Goal: Task Accomplishment & Management: Use online tool/utility

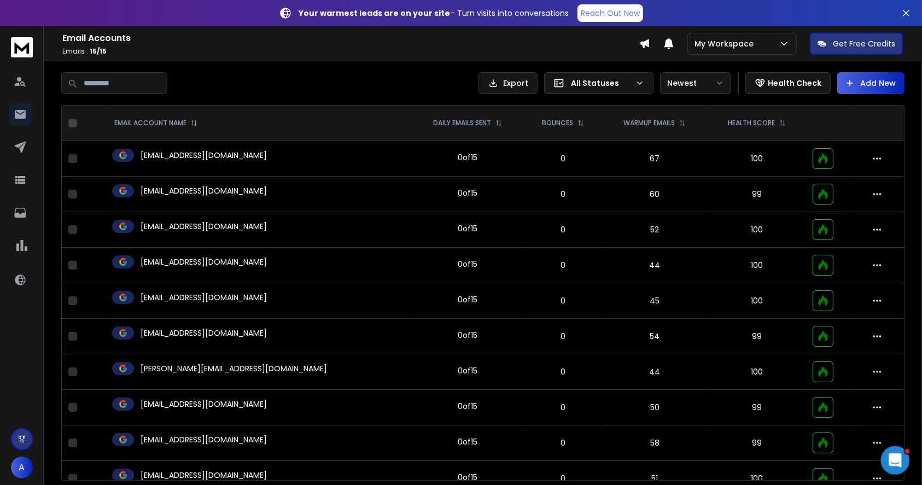
click at [901, 456] on div "Open Intercom Messenger" at bounding box center [893, 459] width 36 height 36
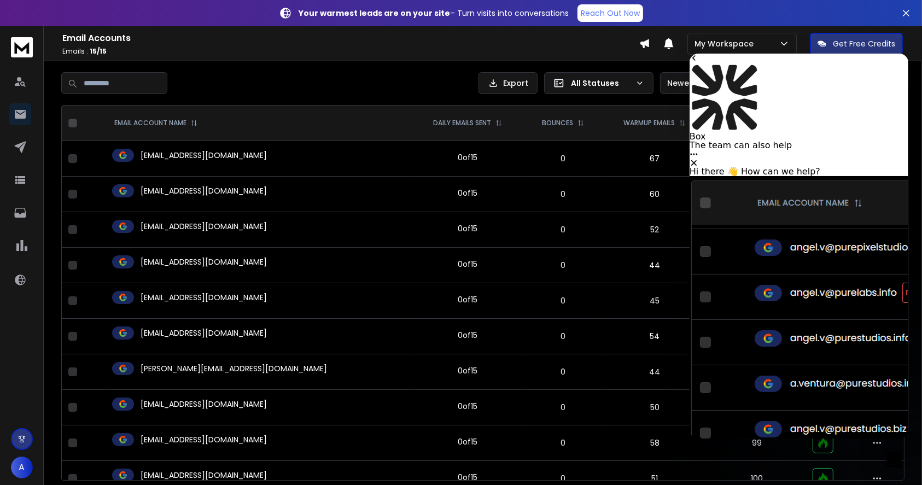
scroll to position [240, 0]
type textarea "**********"
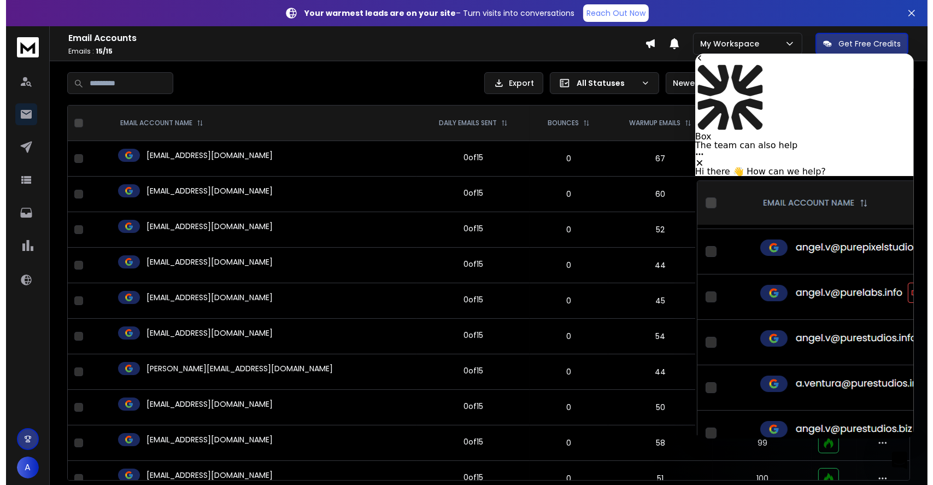
scroll to position [308, 0]
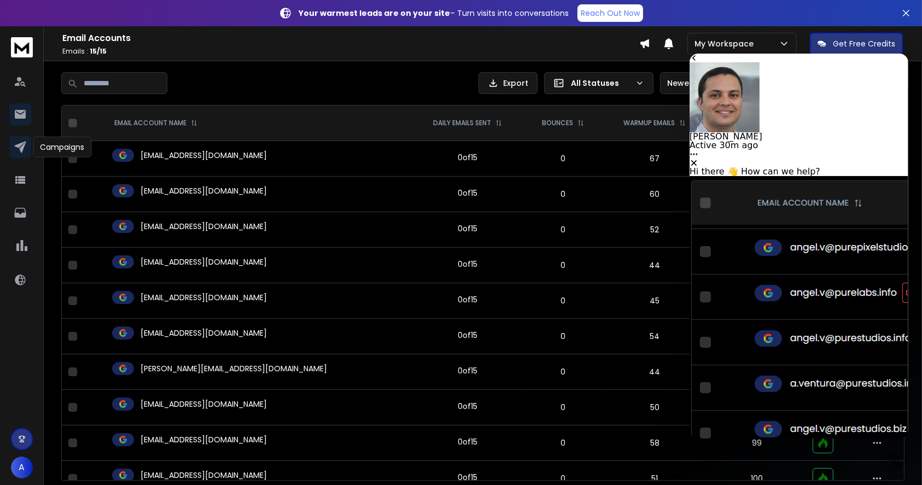
click at [22, 145] on icon at bounding box center [20, 146] width 13 height 13
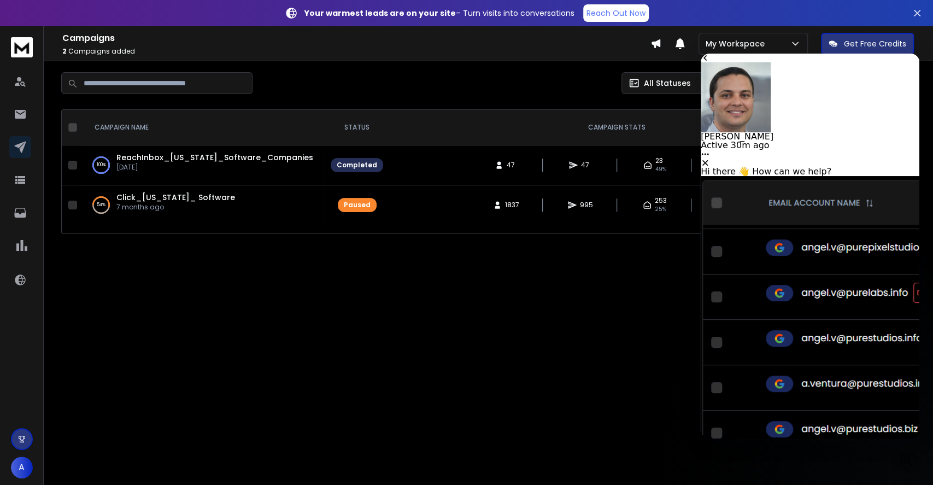
click at [710, 159] on icon "Close" at bounding box center [705, 163] width 9 height 9
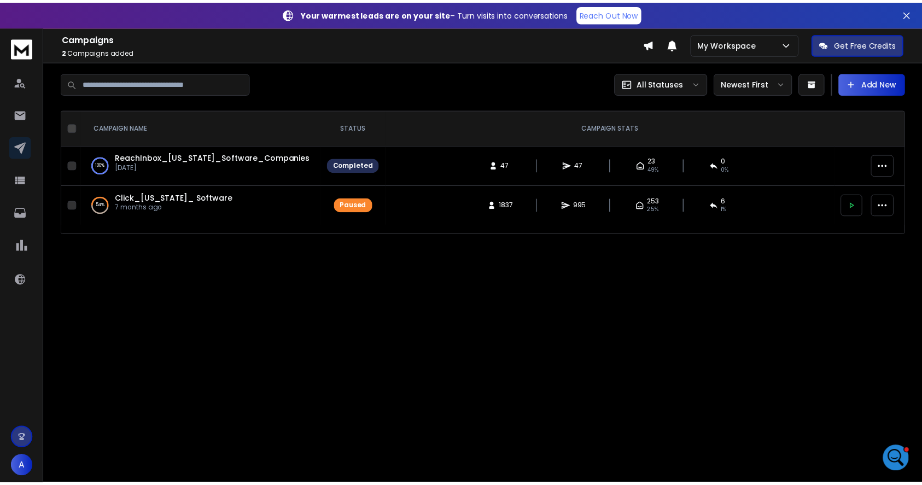
scroll to position [308, 0]
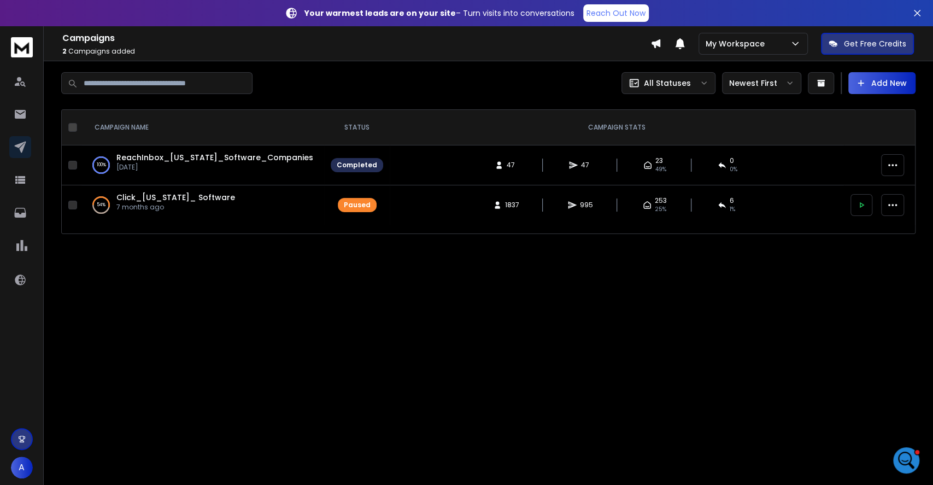
click at [896, 210] on icon "button" at bounding box center [892, 205] width 11 height 11
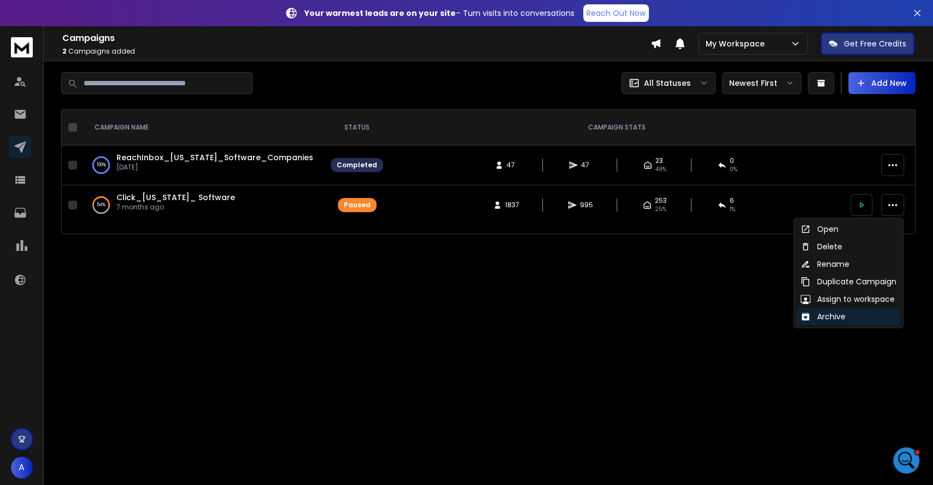
click at [827, 315] on div "Archive" at bounding box center [823, 316] width 45 height 11
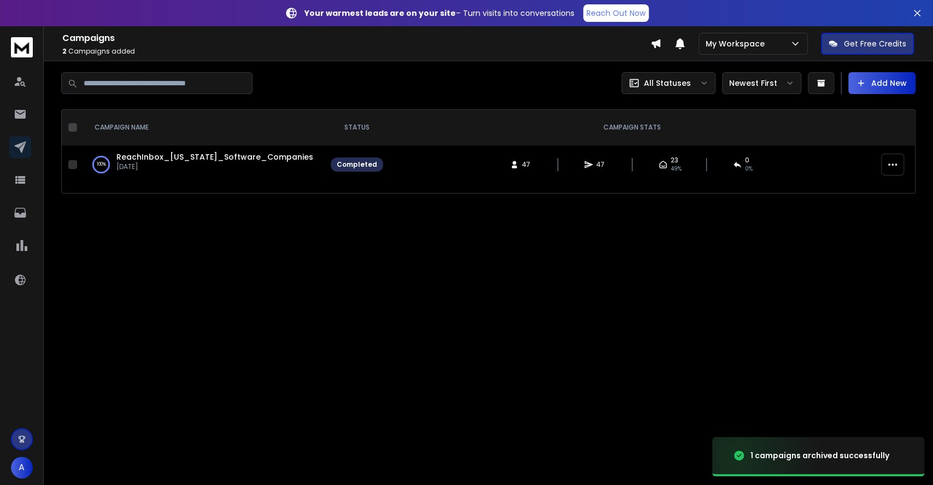
click at [899, 156] on button "button" at bounding box center [892, 165] width 23 height 22
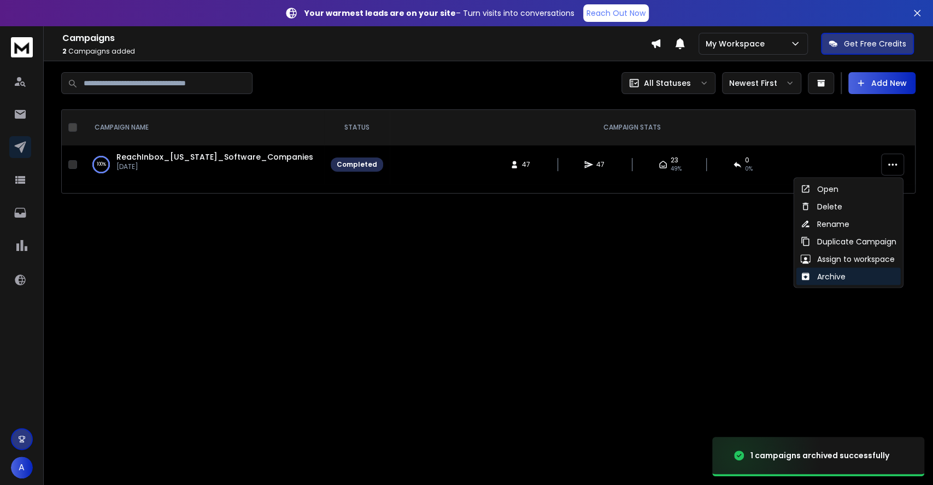
click at [846, 273] on div "Archive" at bounding box center [849, 275] width 104 height 17
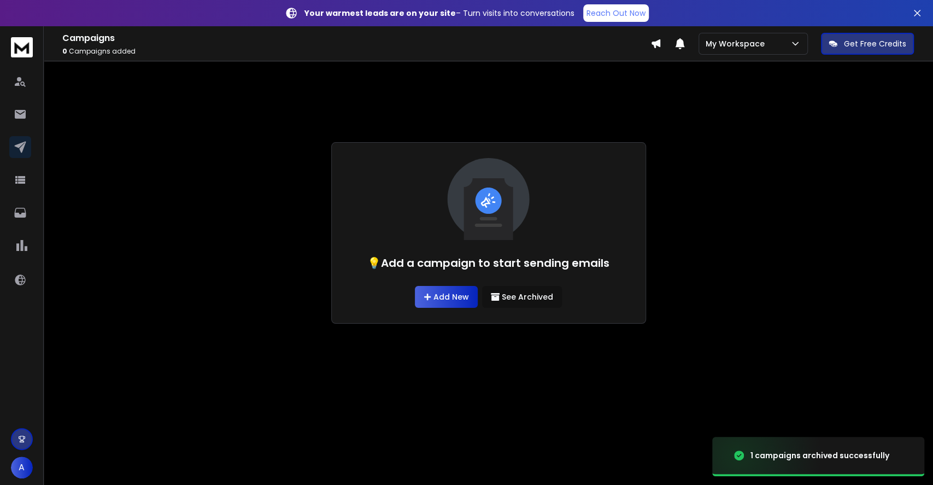
click at [888, 80] on div "💡Add a campaign to start sending emails Add New See Archived" at bounding box center [488, 197] width 854 height 251
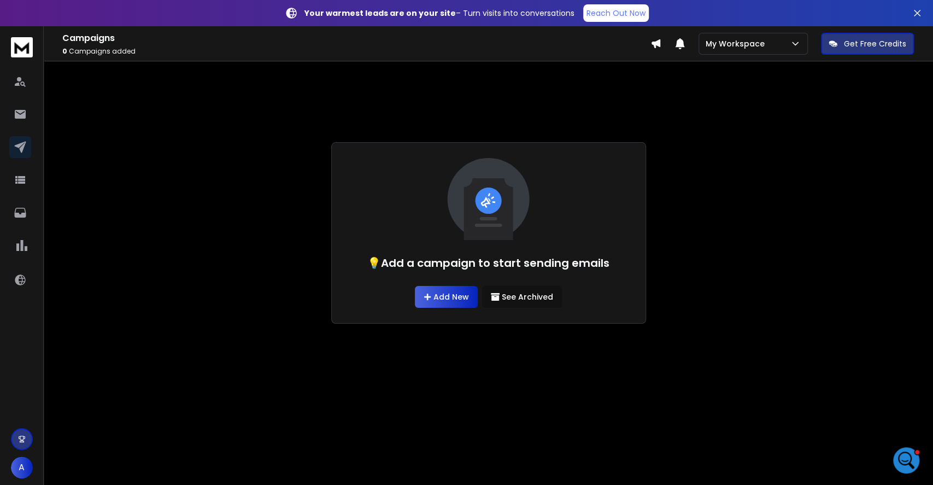
click at [442, 292] on link "Add New" at bounding box center [446, 297] width 63 height 22
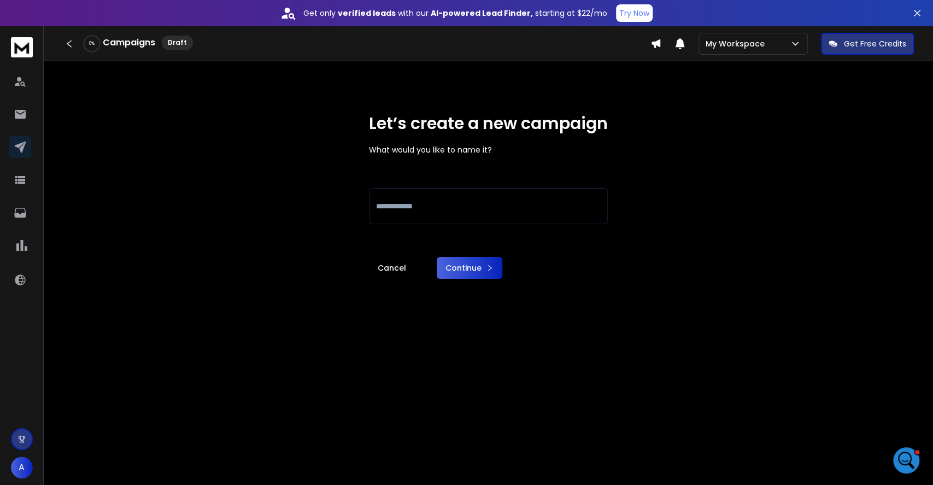
click at [454, 216] on input at bounding box center [488, 206] width 239 height 36
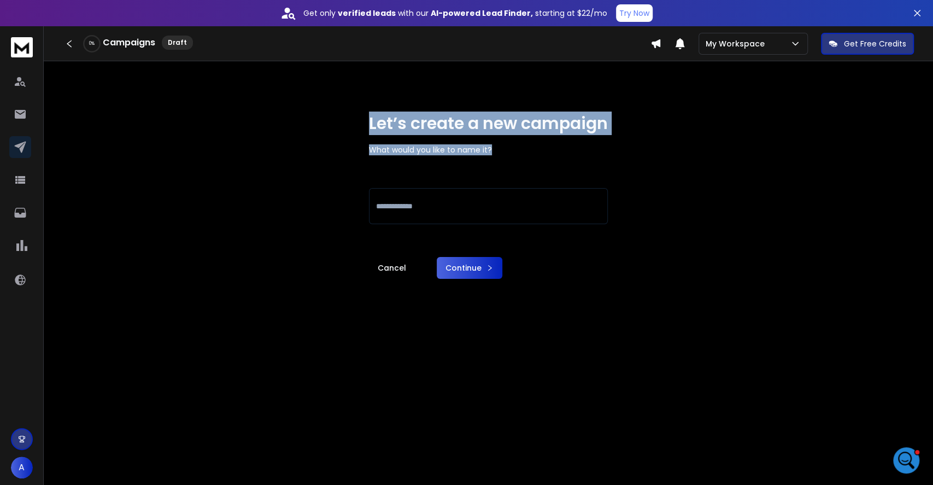
drag, startPoint x: 370, startPoint y: 120, endPoint x: 541, endPoint y: 147, distance: 173.7
click at [541, 147] on div "Let’s create a new campaign What would you like to name it? Cancel Continue" at bounding box center [488, 196] width 239 height 165
copy div "Let’s create a new campaign What would you like to name it?"
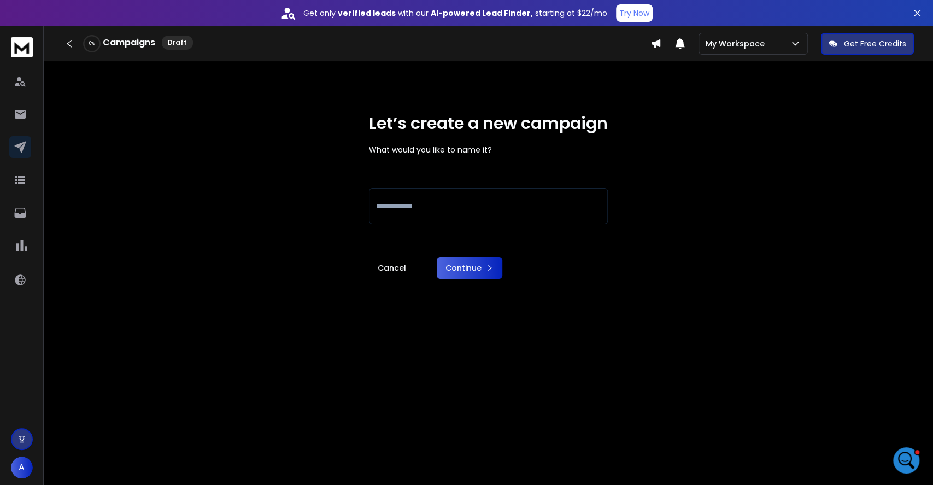
click at [435, 197] on input at bounding box center [488, 206] width 239 height 36
paste input "**********"
click at [405, 204] on input "**********" at bounding box center [488, 206] width 239 height 36
click at [413, 207] on input "**********" at bounding box center [488, 206] width 239 height 36
drag, startPoint x: 451, startPoint y: 206, endPoint x: 526, endPoint y: 207, distance: 74.9
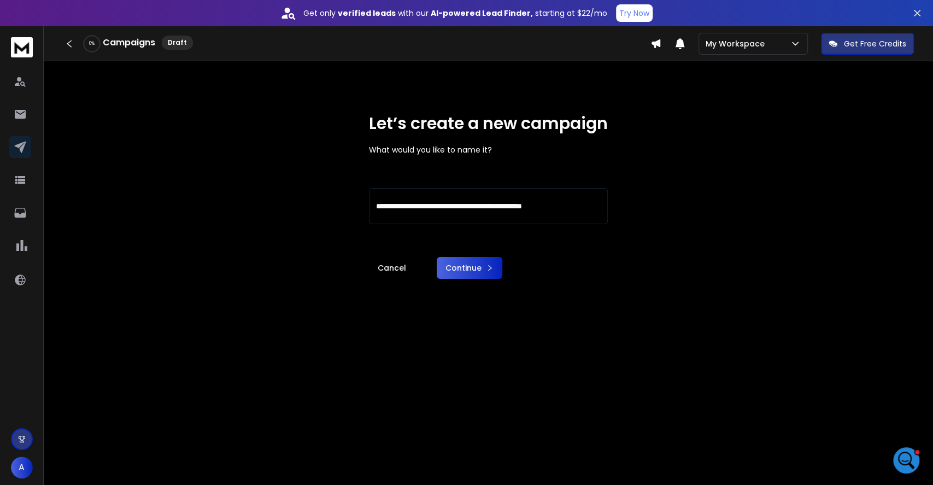
click at [526, 207] on input "**********" at bounding box center [488, 206] width 239 height 36
type input "**********"
click at [446, 269] on button "Continue" at bounding box center [470, 268] width 66 height 22
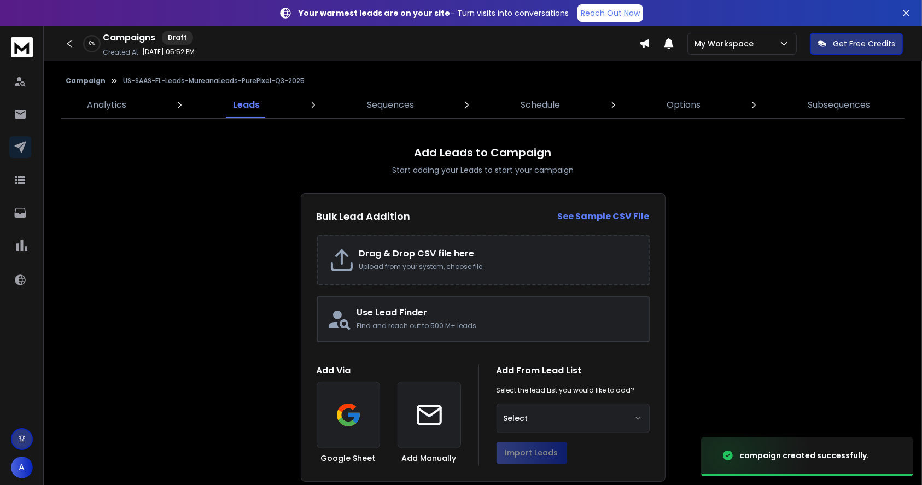
scroll to position [11, 0]
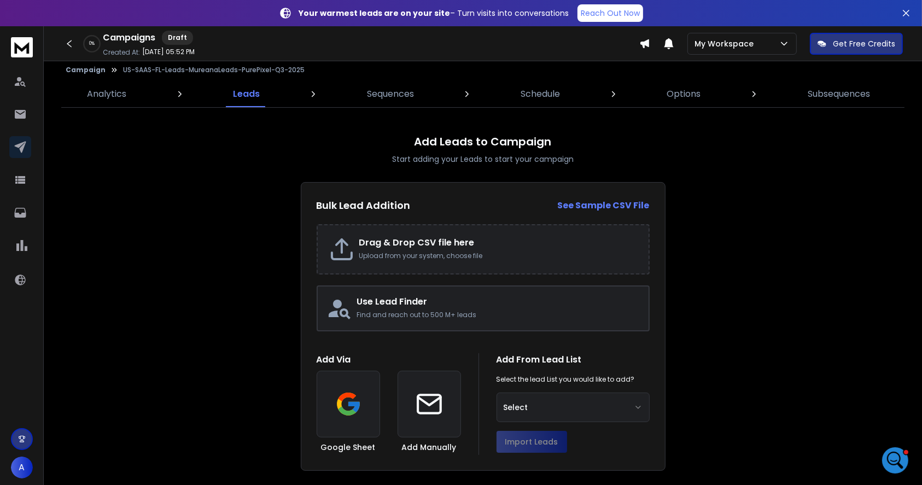
click at [423, 237] on h2 "Drag & Drop CSV file here" at bounding box center [498, 242] width 278 height 13
type input "**********"
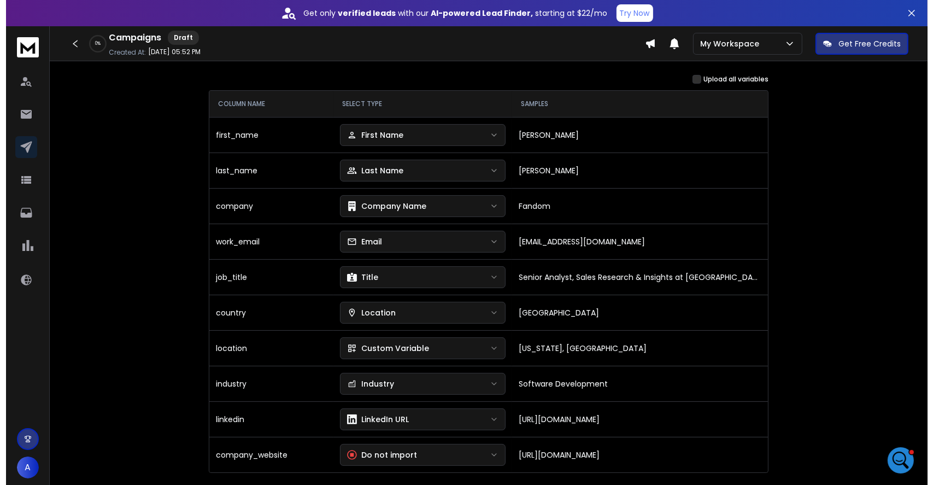
scroll to position [196, 0]
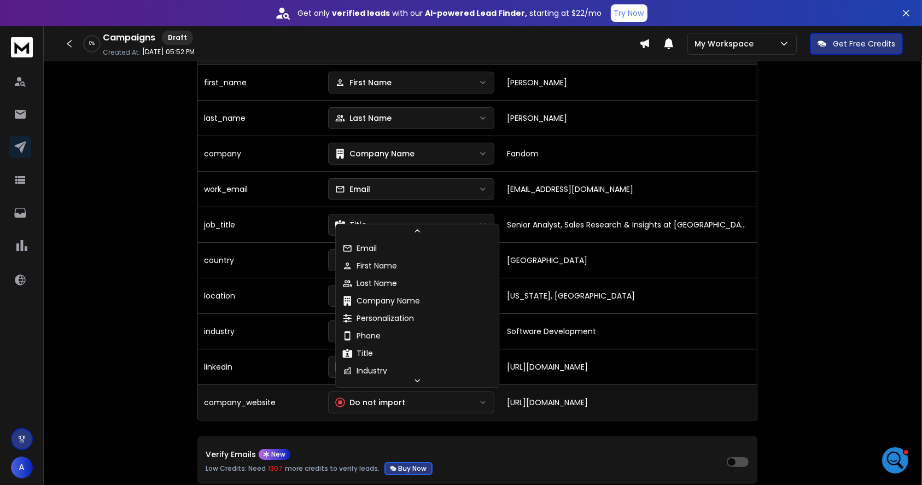
click at [455, 399] on button "Do not import" at bounding box center [411, 402] width 166 height 22
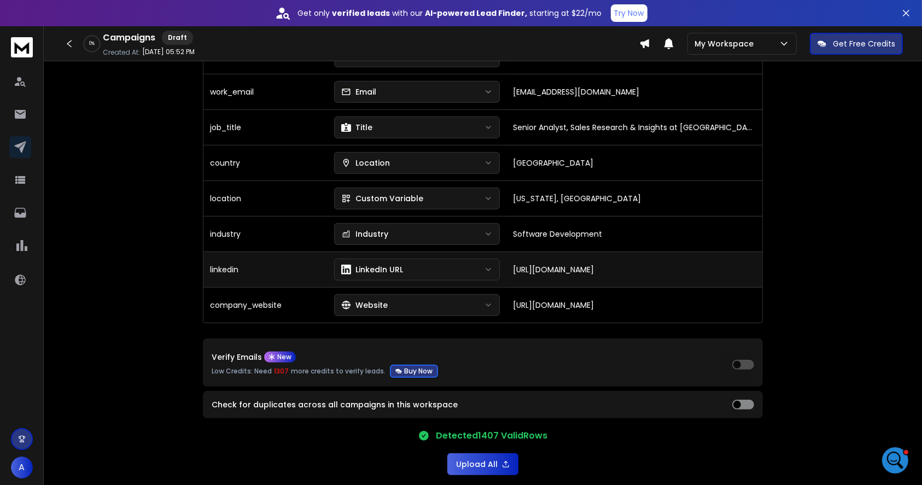
scroll to position [300, 0]
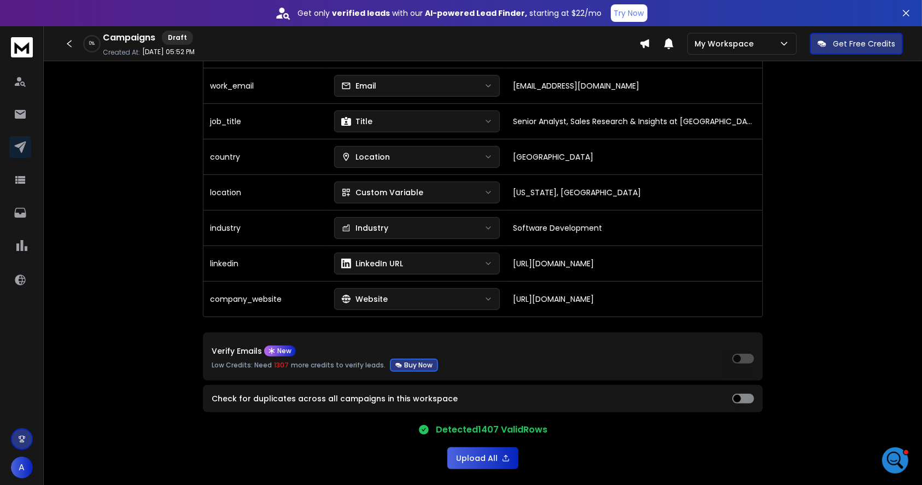
click at [743, 400] on button "Check for duplicates across all campaigns in this workspace" at bounding box center [743, 399] width 22 height 10
click at [506, 452] on button "Upload All" at bounding box center [482, 458] width 71 height 22
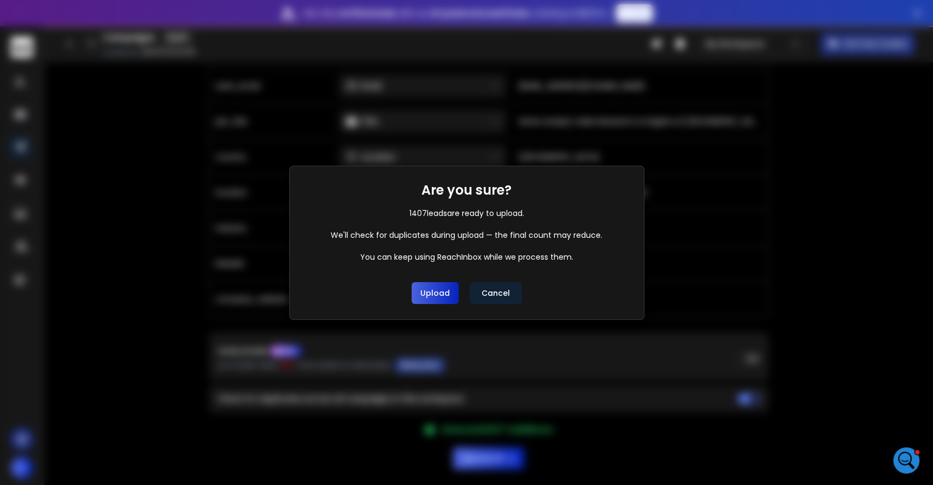
click at [438, 285] on button "Upload" at bounding box center [435, 293] width 47 height 22
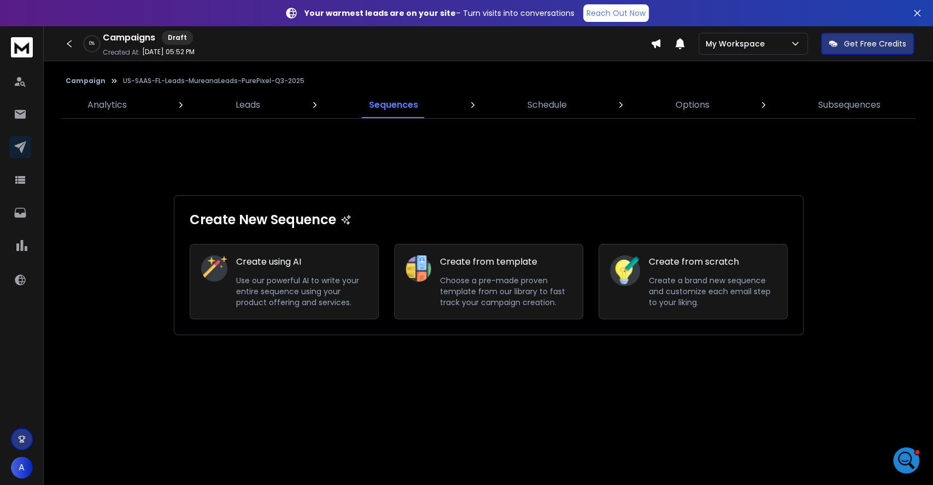
click at [284, 300] on p "Use our powerful AI to write your entire sequence using your product offering a…" at bounding box center [301, 291] width 131 height 33
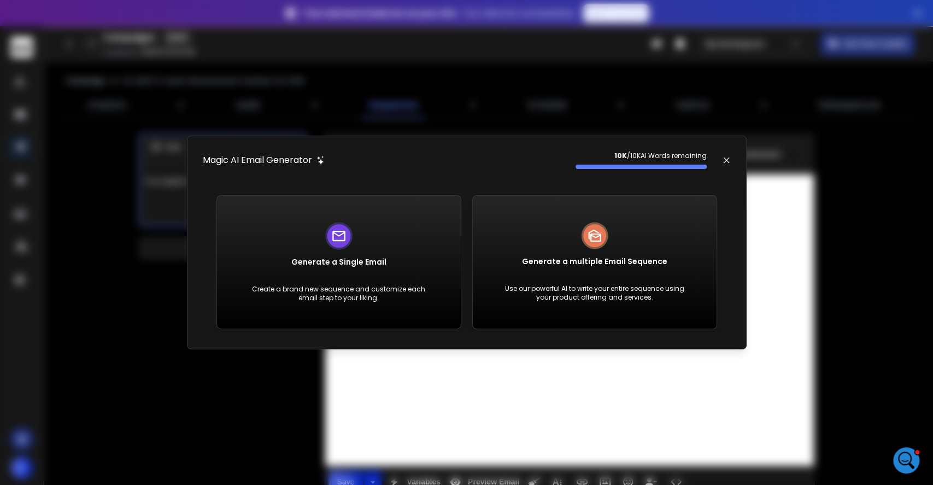
click at [569, 275] on div "Generate a multiple Email Sequence Use our powerful AI to write your entire seq…" at bounding box center [594, 262] width 213 height 102
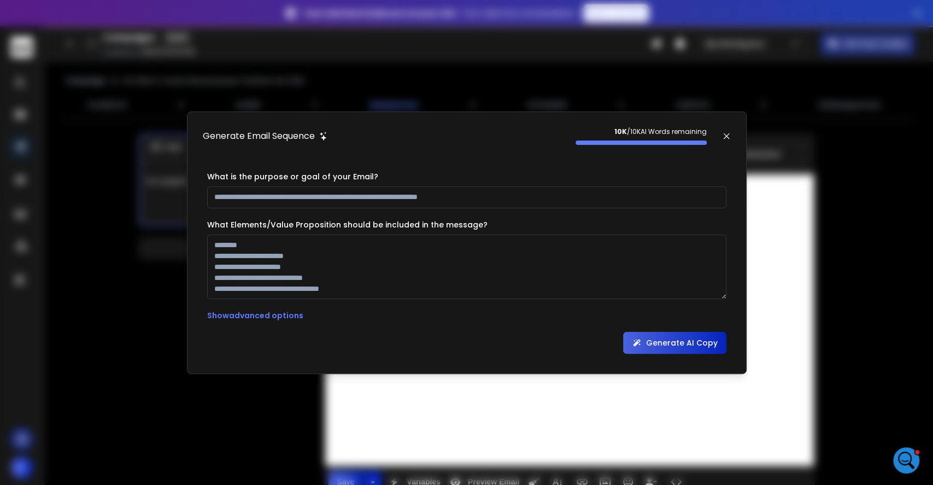
click at [289, 310] on p "Show advanced options" at bounding box center [466, 315] width 519 height 11
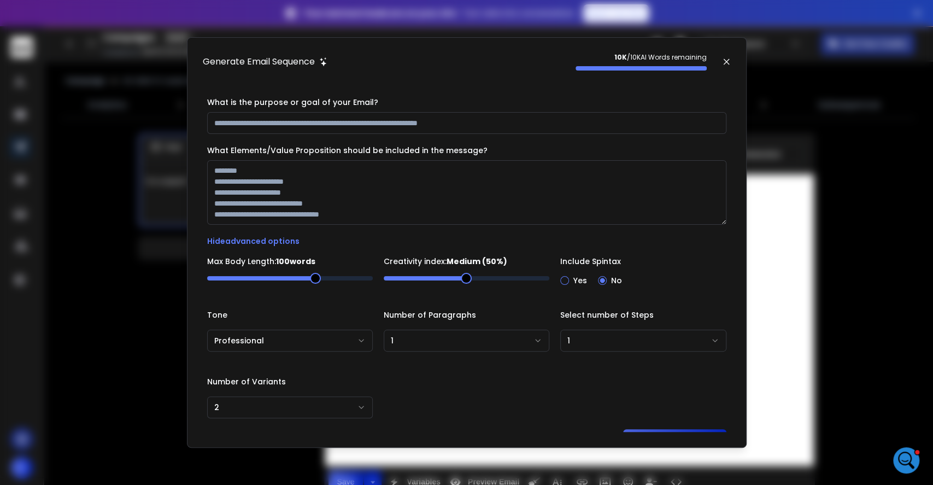
drag, startPoint x: 366, startPoint y: 216, endPoint x: 199, endPoint y: 145, distance: 181.2
click at [199, 145] on div "**********" at bounding box center [467, 242] width 560 height 411
click at [203, 62] on h1 "Generate Email Sequence" at bounding box center [259, 61] width 112 height 13
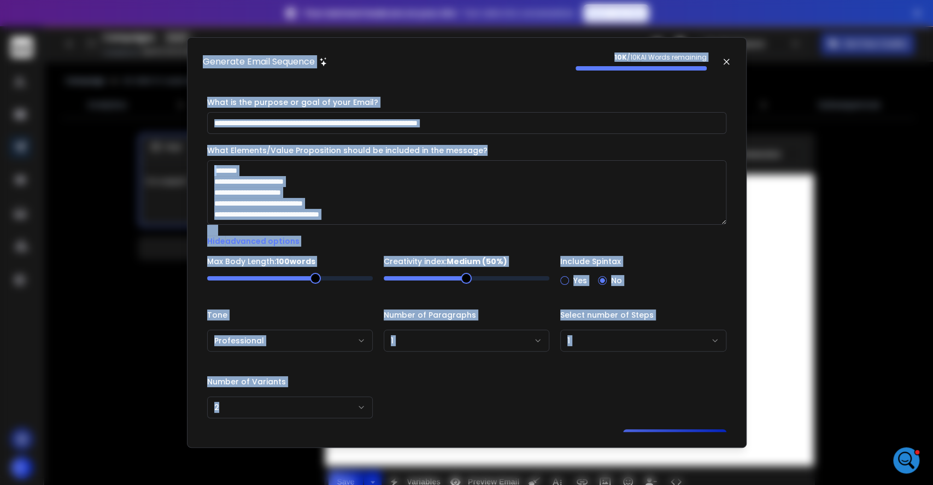
drag, startPoint x: 203, startPoint y: 62, endPoint x: 412, endPoint y: 398, distance: 395.6
click at [412, 398] on div "**********" at bounding box center [467, 242] width 528 height 379
copy div "**********"
click at [367, 347] on button "Professional" at bounding box center [290, 341] width 166 height 22
click at [452, 253] on div "**********" at bounding box center [466, 274] width 519 height 354
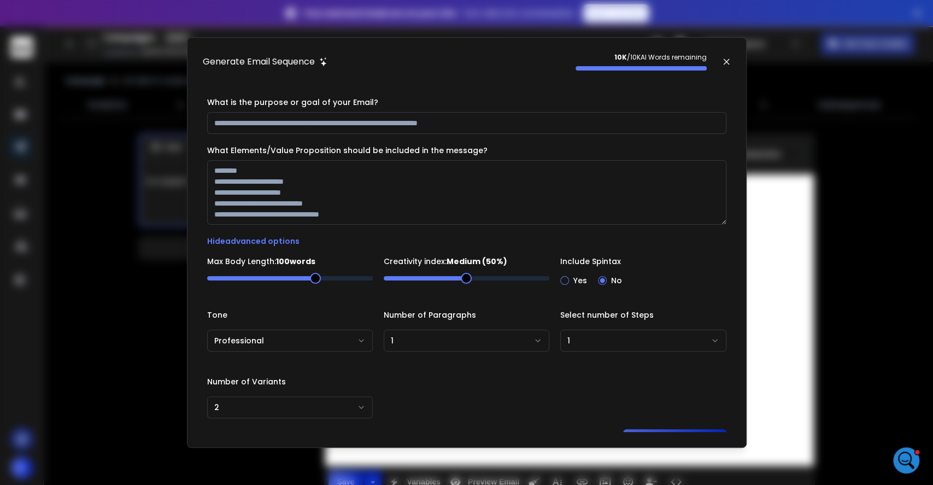
click at [362, 343] on icon "button" at bounding box center [361, 340] width 9 height 9
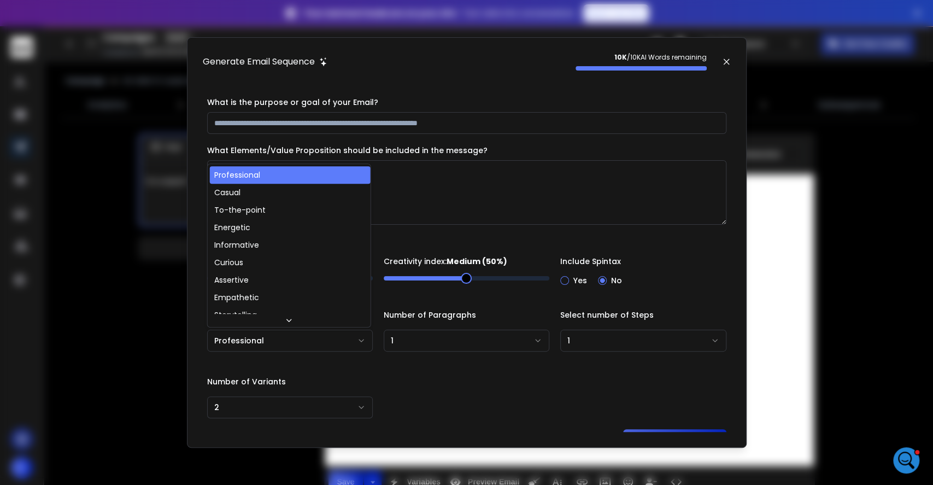
click at [362, 343] on icon "button" at bounding box center [361, 340] width 9 height 9
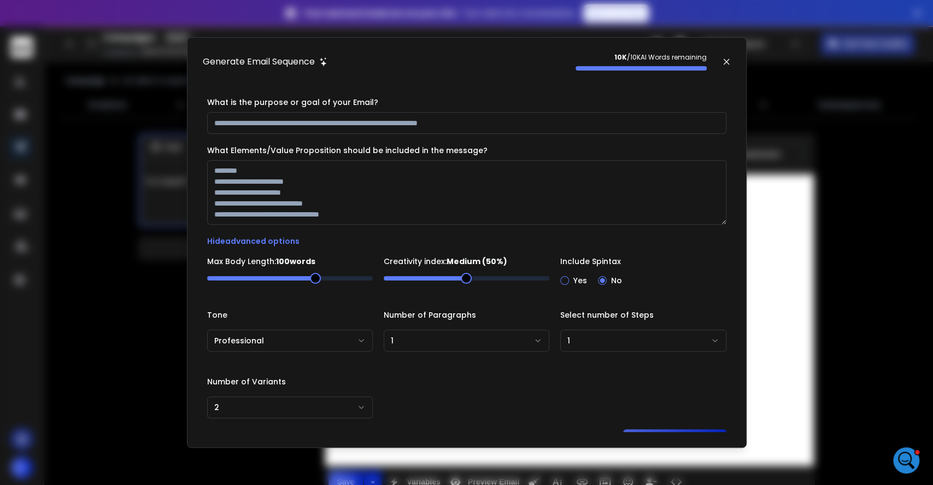
click at [362, 343] on icon "button" at bounding box center [361, 340] width 9 height 9
click at [328, 125] on input at bounding box center [466, 123] width 519 height 22
paste input "**********"
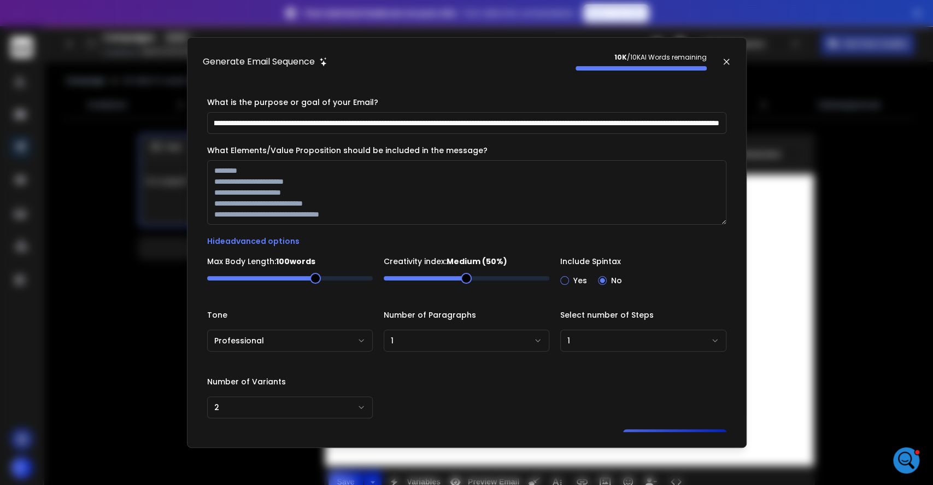
scroll to position [0, 236]
type input "**********"
click at [355, 189] on textarea at bounding box center [466, 192] width 519 height 65
paste textarea "**********"
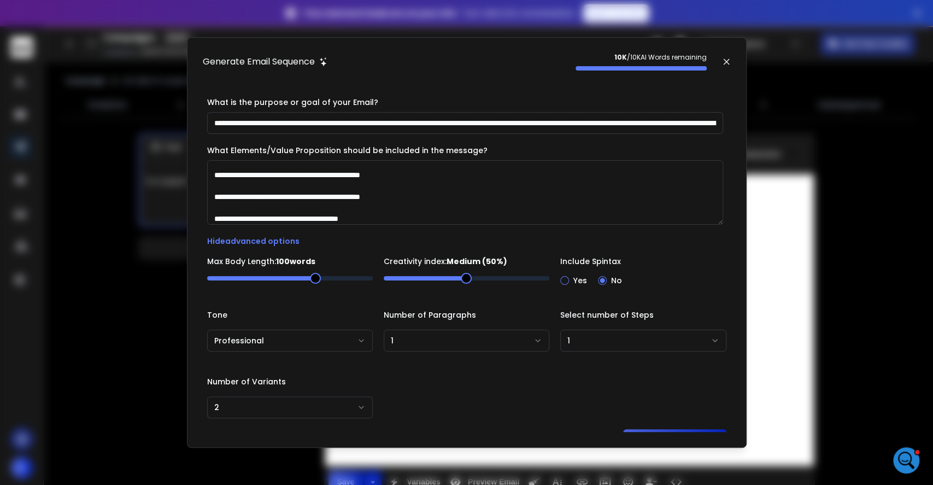
scroll to position [66, 0]
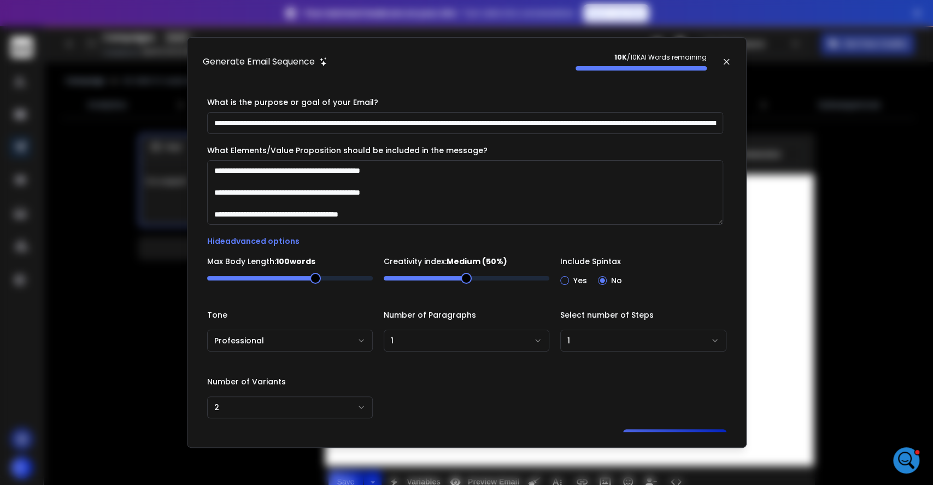
type textarea "**********"
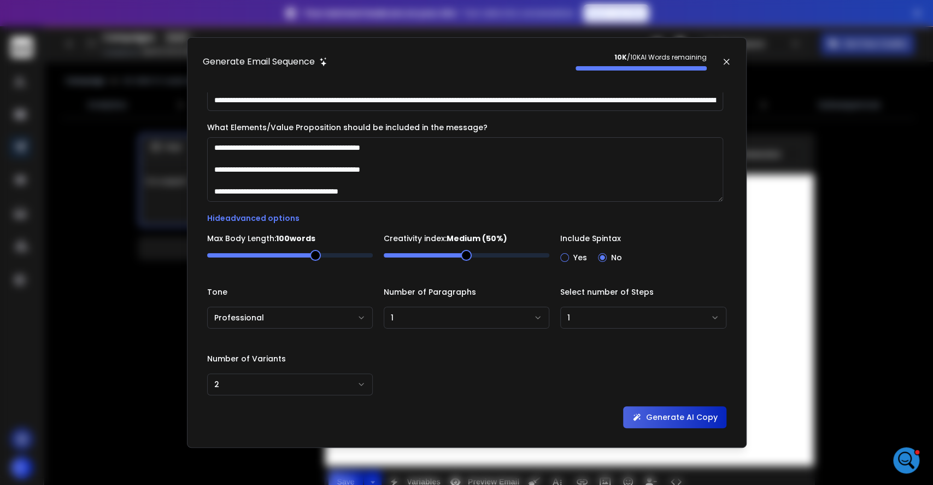
click at [624, 323] on button "1" at bounding box center [643, 318] width 166 height 22
click at [590, 321] on button "3" at bounding box center [643, 318] width 166 height 22
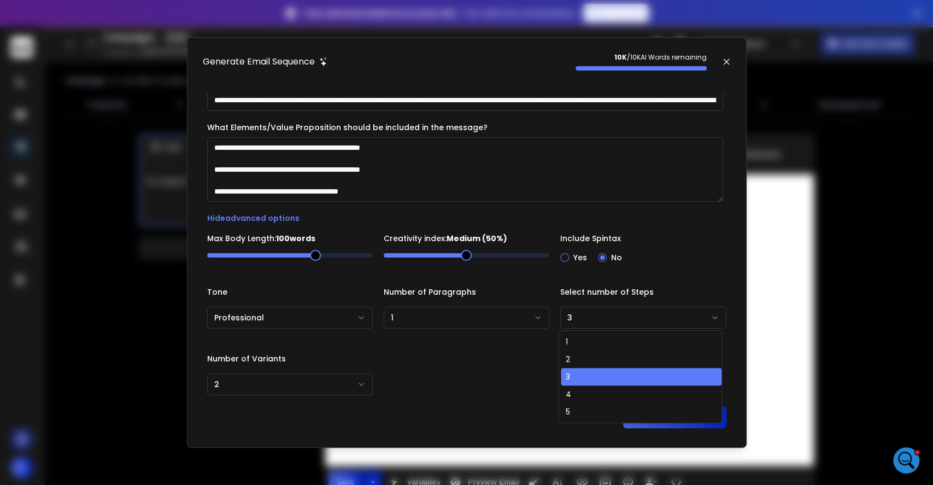
select select "*"
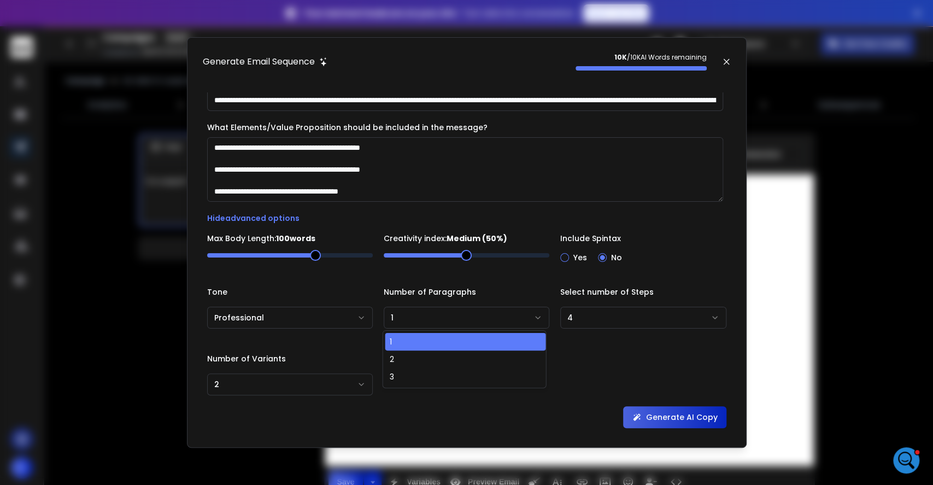
click at [413, 325] on button "1" at bounding box center [467, 318] width 166 height 22
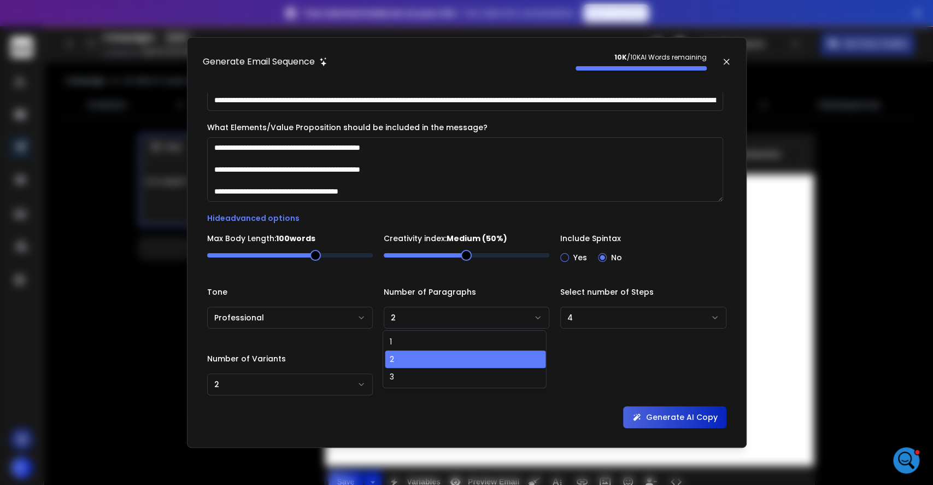
click at [512, 314] on button "2" at bounding box center [467, 318] width 166 height 22
click at [493, 326] on button "2" at bounding box center [467, 318] width 166 height 22
select select "*"
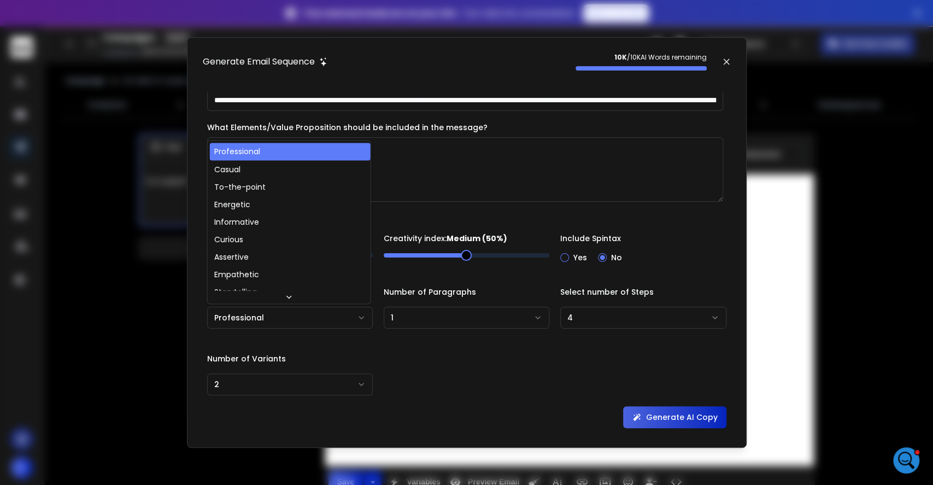
click at [342, 313] on button "Professional" at bounding box center [290, 318] width 166 height 22
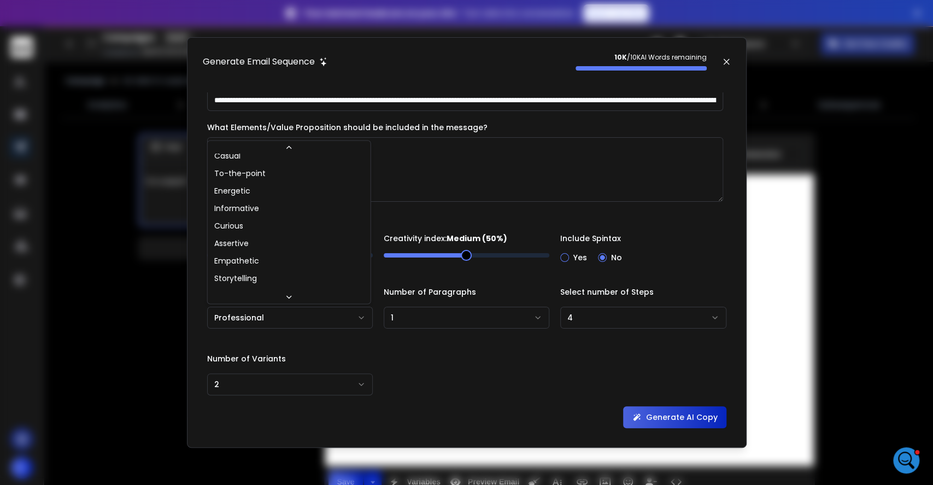
scroll to position [0, 0]
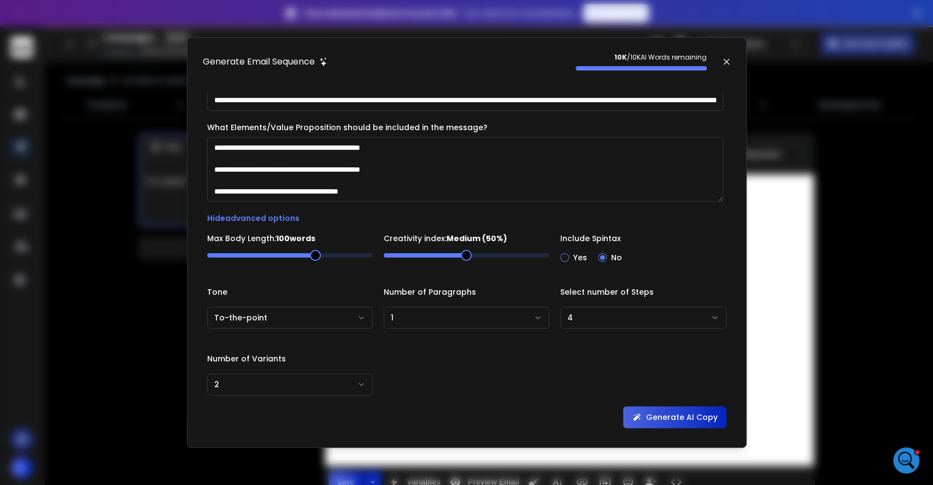
click at [339, 317] on button "To-the-point" at bounding box center [290, 318] width 166 height 22
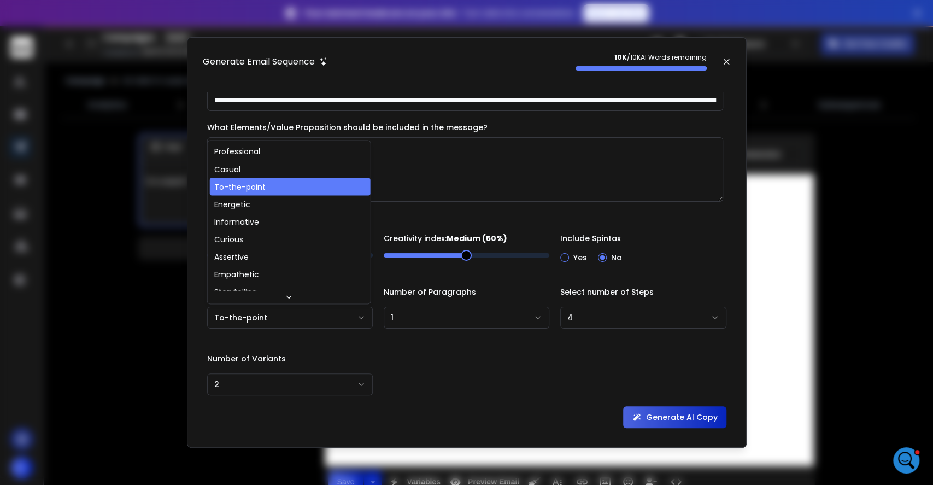
select select "*********"
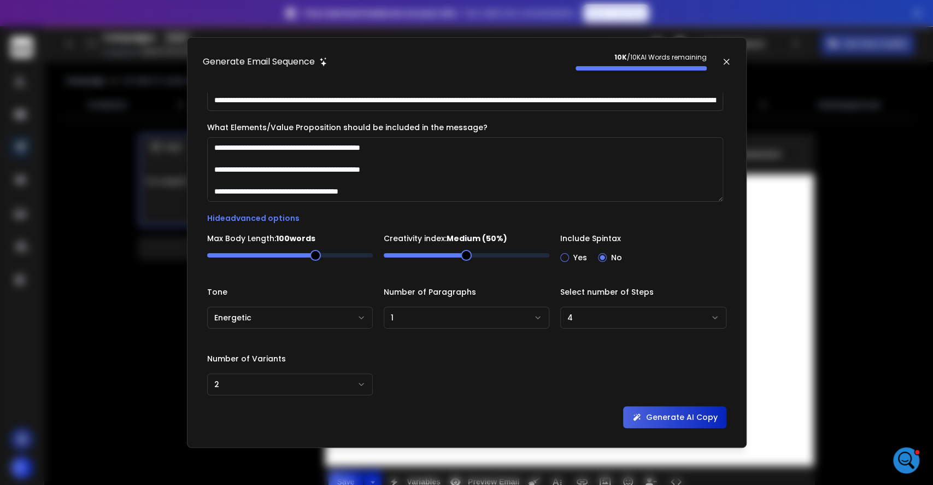
click at [663, 420] on button "Generate AI Copy" at bounding box center [674, 417] width 103 height 22
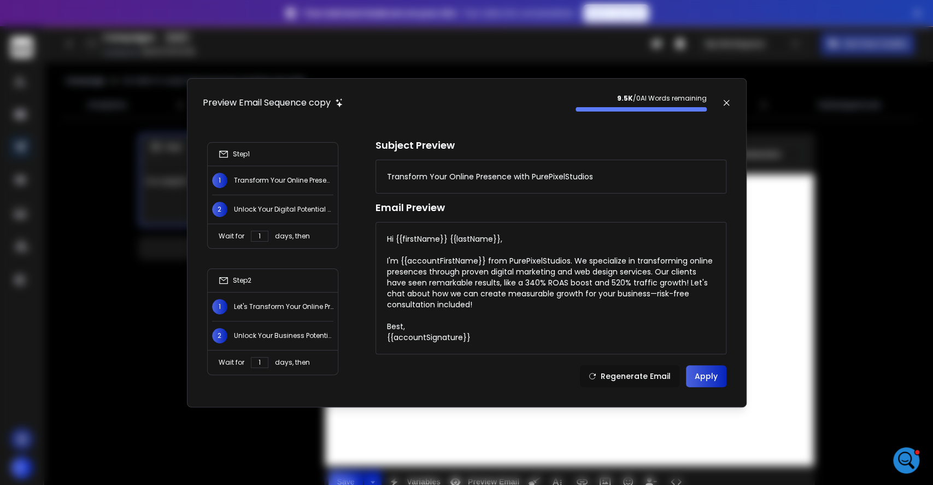
click at [261, 237] on div "1" at bounding box center [259, 236] width 17 height 11
click at [263, 233] on div "1" at bounding box center [259, 236] width 17 height 11
click at [262, 238] on div "1" at bounding box center [259, 236] width 17 height 11
click at [263, 361] on div "1" at bounding box center [259, 362] width 17 height 11
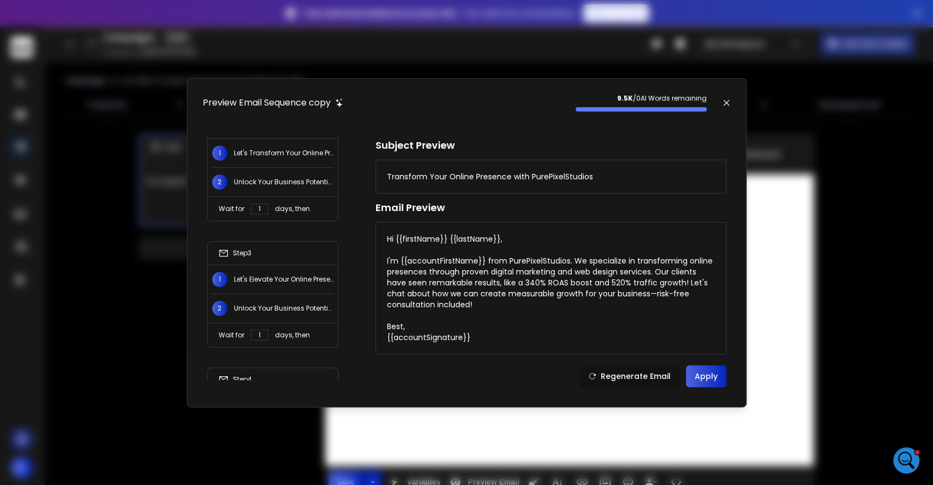
scroll to position [154, 0]
click at [262, 333] on div "1" at bounding box center [259, 334] width 17 height 11
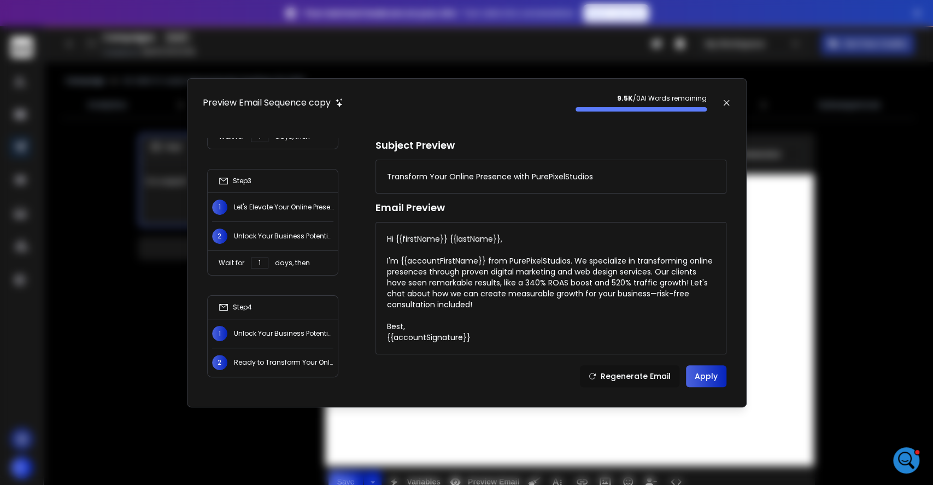
scroll to position [0, 0]
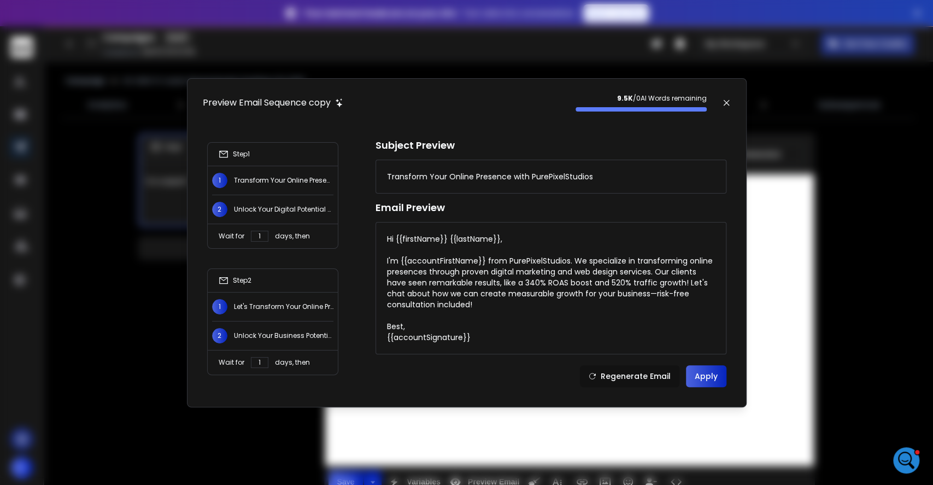
click at [319, 208] on p "Unlock Your Digital Potential with Us!" at bounding box center [283, 209] width 99 height 9
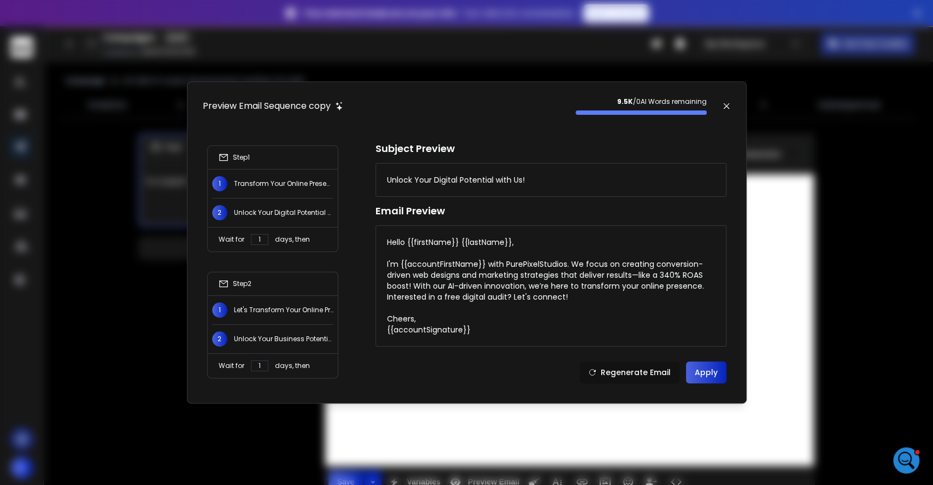
click at [318, 180] on p "Transform Your Online Presence with PurePixelStudios" at bounding box center [283, 183] width 99 height 9
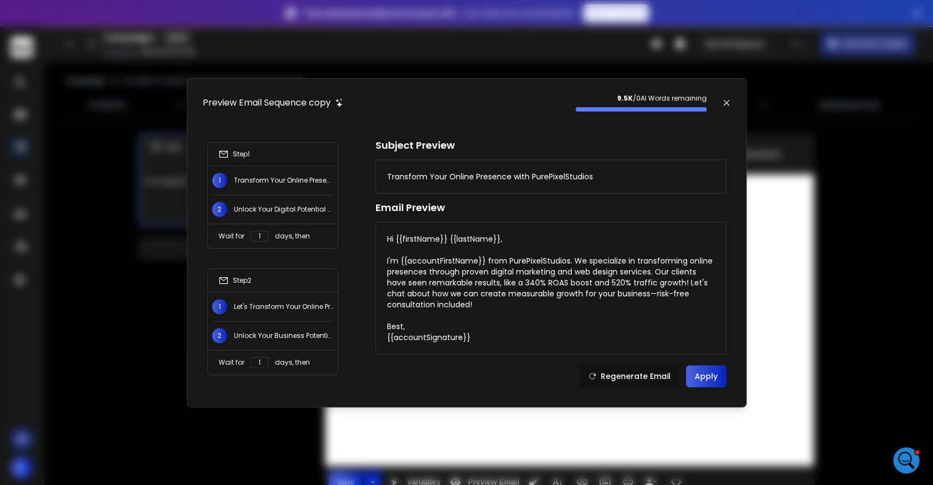
click at [299, 210] on p "Unlock Your Digital Potential with Us!" at bounding box center [283, 209] width 99 height 9
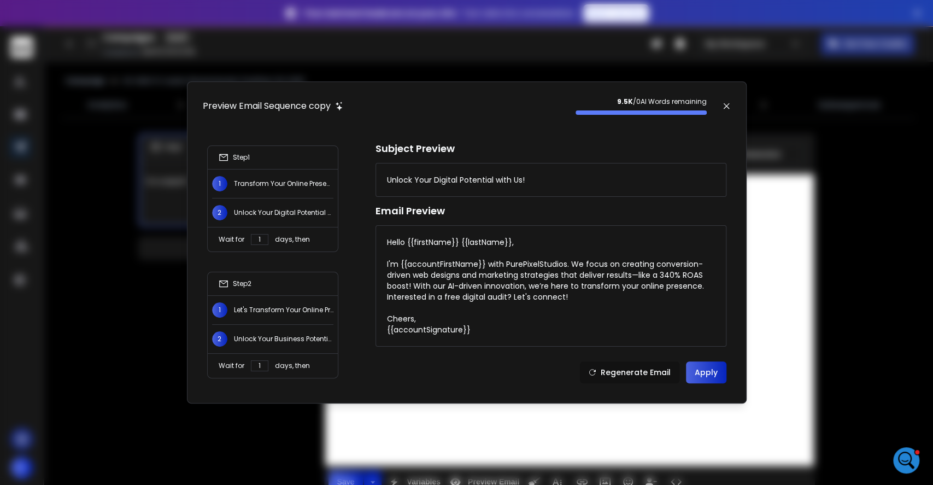
click at [284, 336] on p "Unlock Your Business Potential, {{lastName}}!" at bounding box center [283, 339] width 99 height 9
click at [268, 360] on div "1" at bounding box center [259, 365] width 17 height 11
click at [266, 362] on div "1" at bounding box center [259, 365] width 17 height 11
click at [284, 312] on p "Let's Transform Your Online Presence, {{lastName}}!" at bounding box center [283, 310] width 99 height 9
click at [543, 305] on div "Hi {{firstName}}, I hope you're doing well! I wanted to follow up and share how…" at bounding box center [551, 286] width 328 height 98
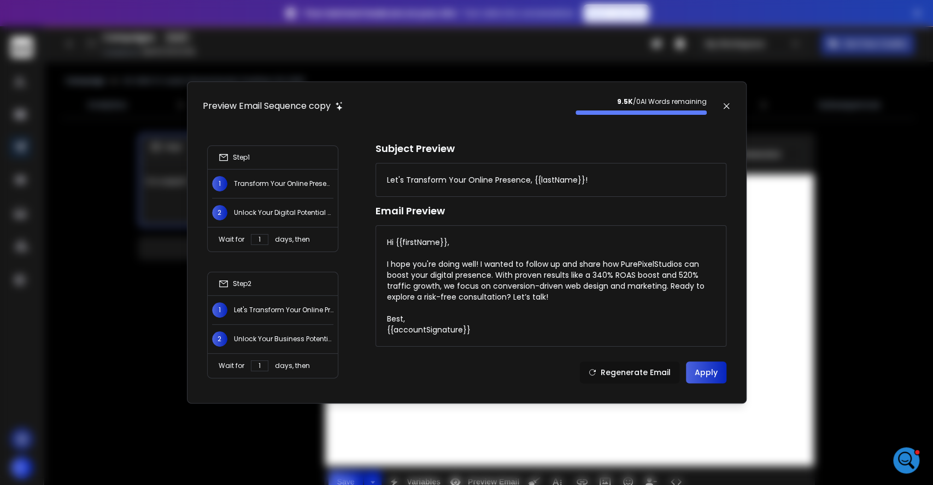
click at [530, 308] on div "Hi {{firstName}}, I hope you're doing well! I wanted to follow up and share how…" at bounding box center [551, 286] width 328 height 98
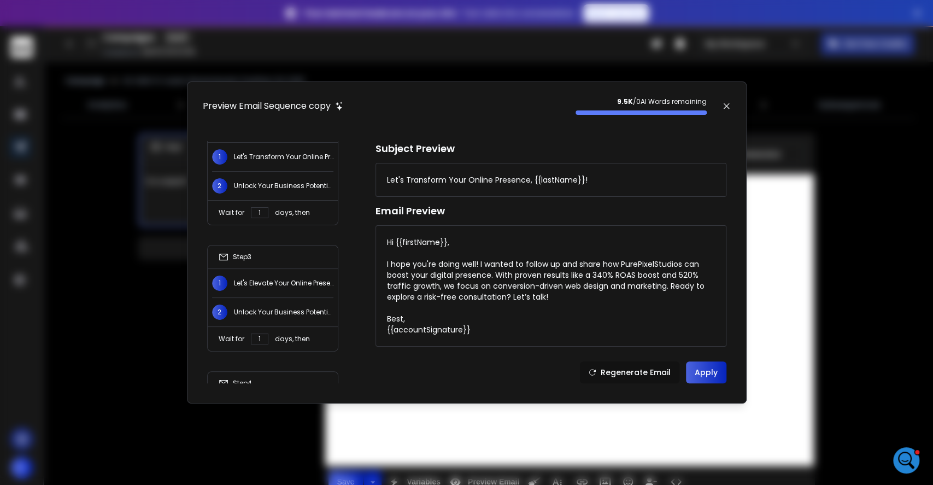
scroll to position [154, 0]
click at [268, 336] on div "1" at bounding box center [259, 338] width 17 height 11
click at [308, 283] on p "Let's Elevate Your Online Presence, {{lastName}}!" at bounding box center [283, 282] width 99 height 9
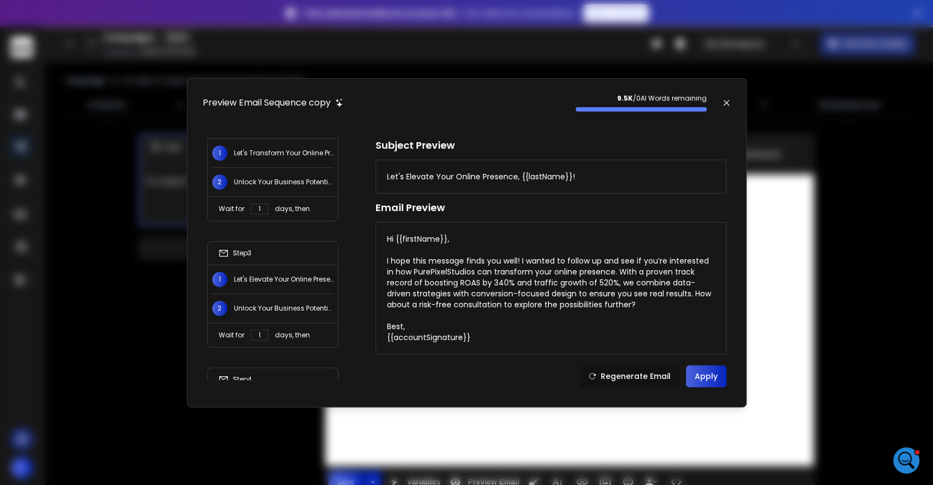
click at [290, 301] on div "2 Unlock Your Business Potential, {{lastName}}!" at bounding box center [272, 308] width 121 height 15
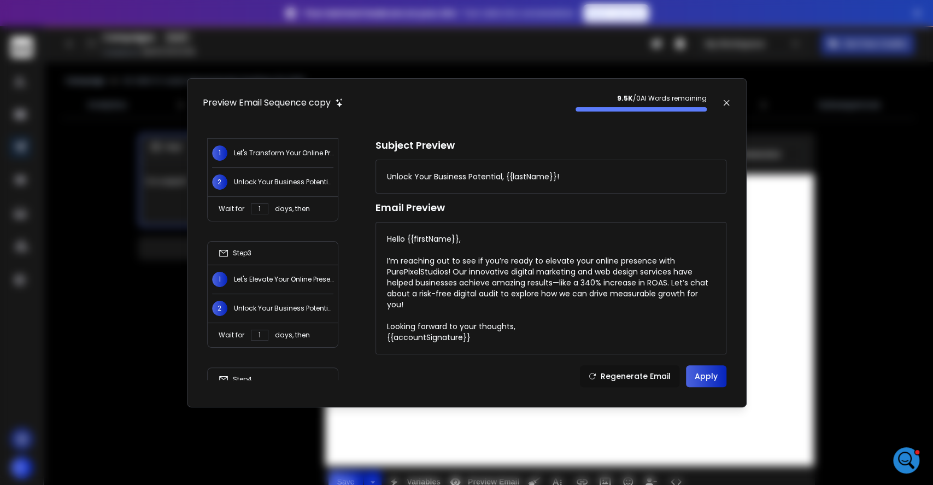
scroll to position [226, 0]
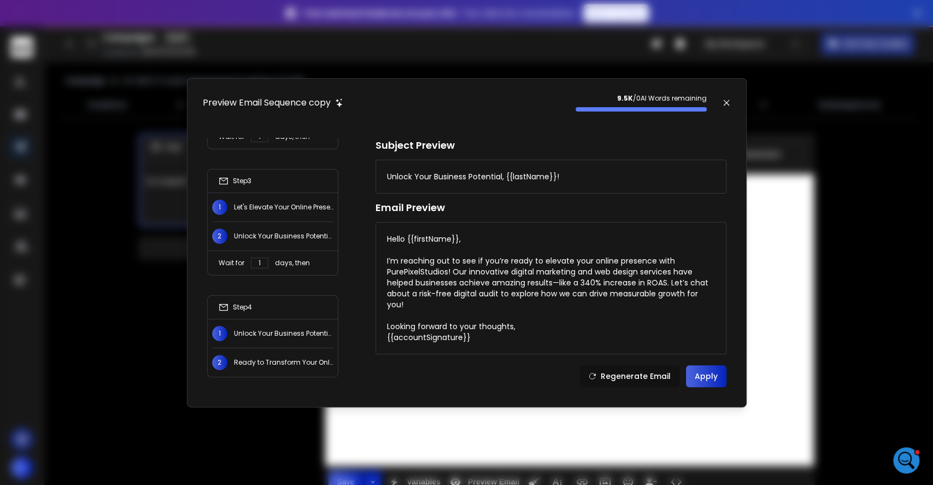
click at [314, 204] on p "Let's Elevate Your Online Presence, {{lastName}}!" at bounding box center [283, 207] width 99 height 9
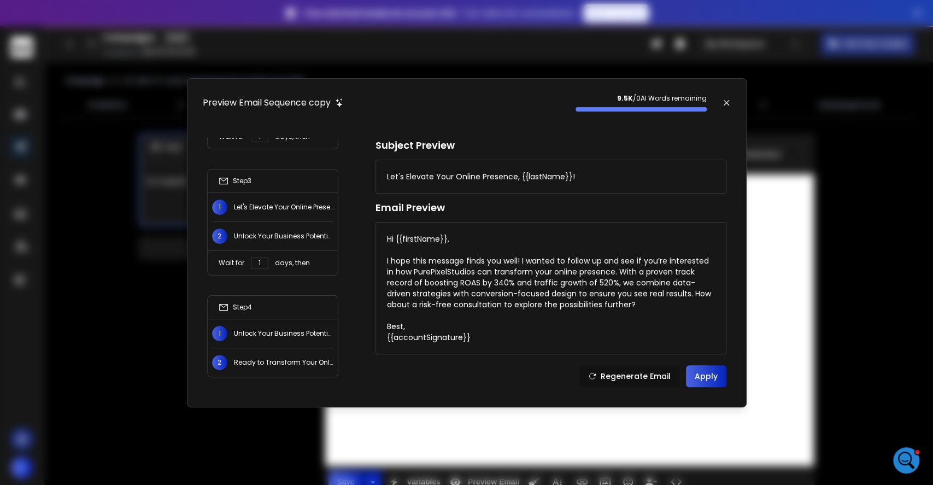
click at [298, 232] on p "Unlock Your Business Potential, {{lastName}}!" at bounding box center [283, 236] width 99 height 9
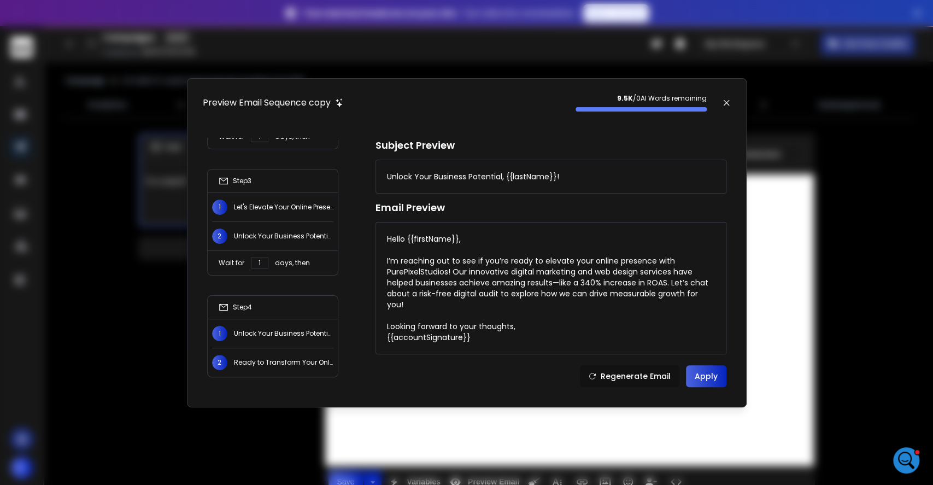
click at [282, 337] on div "1 Unlock Your Business Potential with PurePixelStudios" at bounding box center [272, 333] width 121 height 15
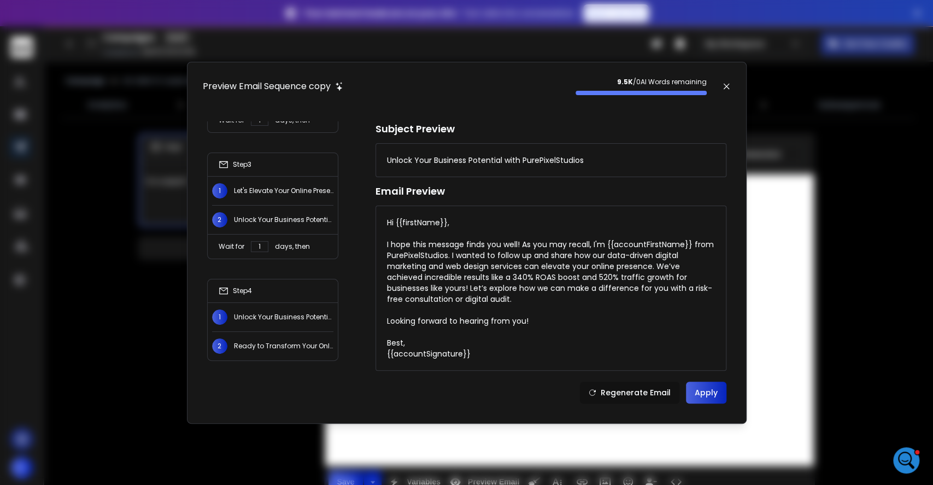
click at [284, 342] on p "Ready to Transform Your Online Presence?" at bounding box center [283, 346] width 99 height 9
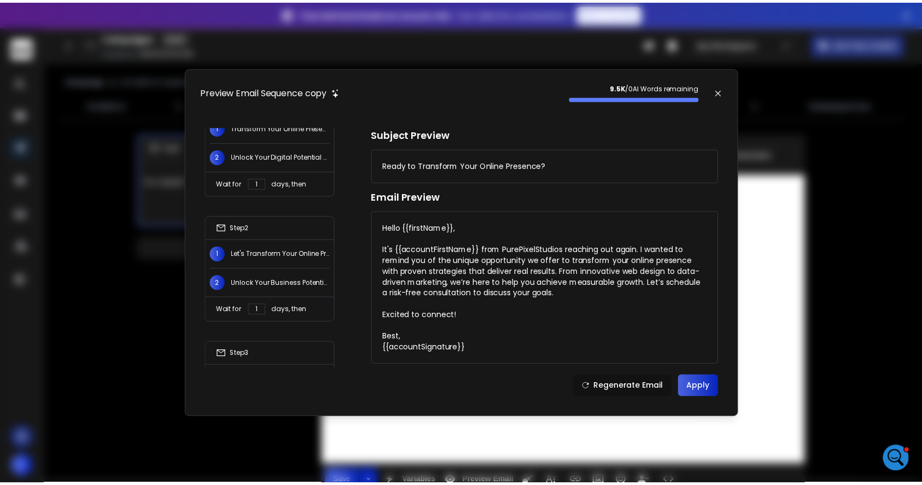
scroll to position [0, 0]
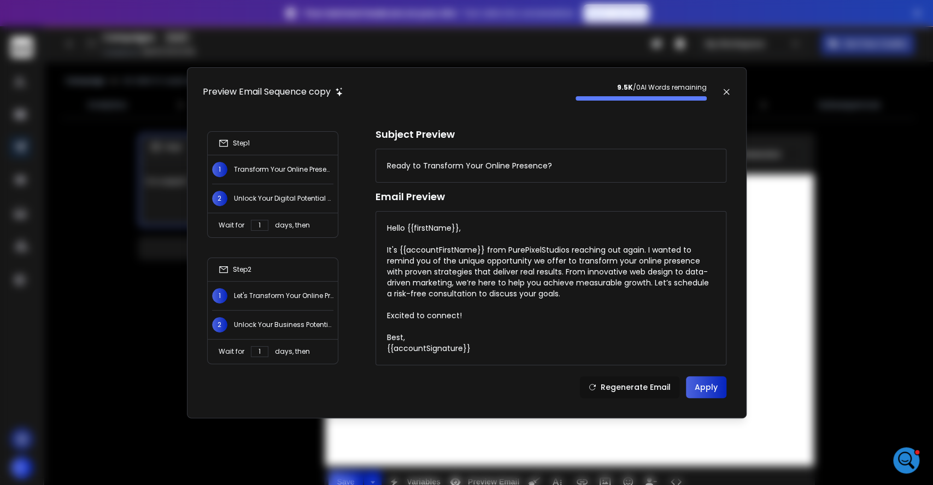
click at [261, 349] on div "1" at bounding box center [259, 351] width 17 height 11
click at [721, 384] on button "Apply" at bounding box center [706, 387] width 40 height 22
type input "**********"
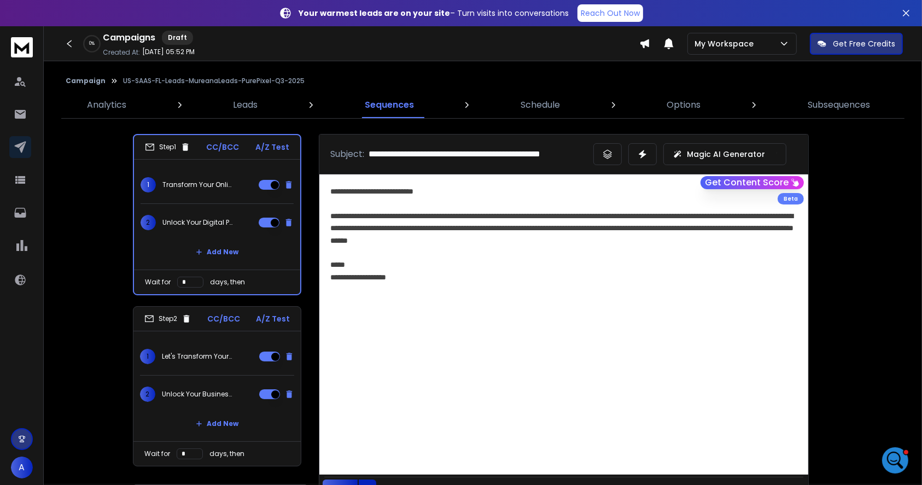
click at [760, 186] on button "Get Content Score" at bounding box center [751, 182] width 103 height 13
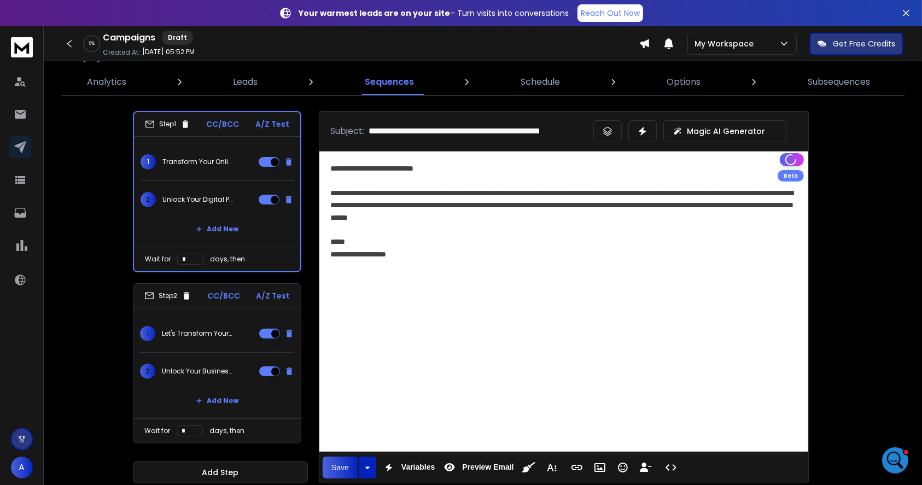
scroll to position [36, 0]
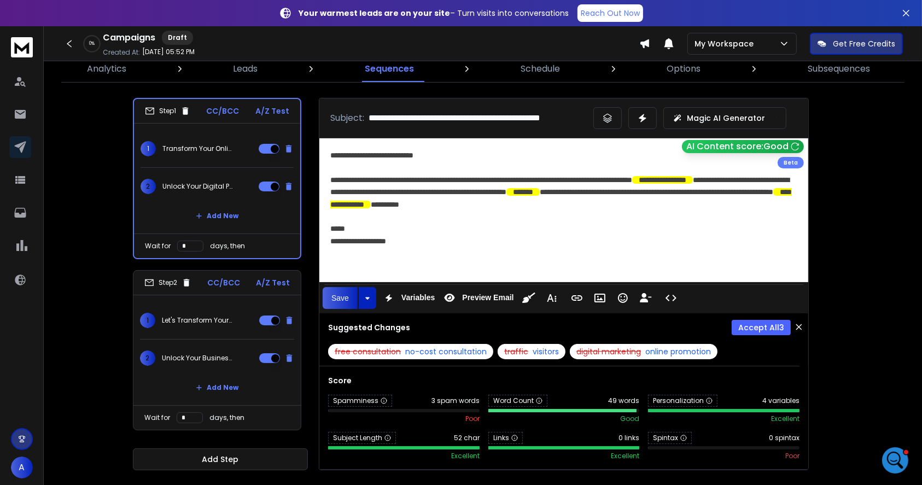
click at [197, 250] on input "*" at bounding box center [190, 246] width 26 height 11
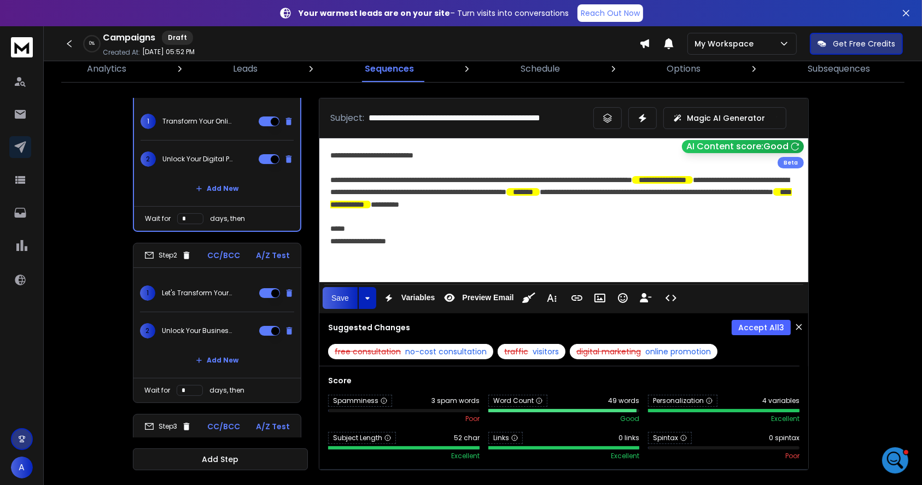
scroll to position [40, 0]
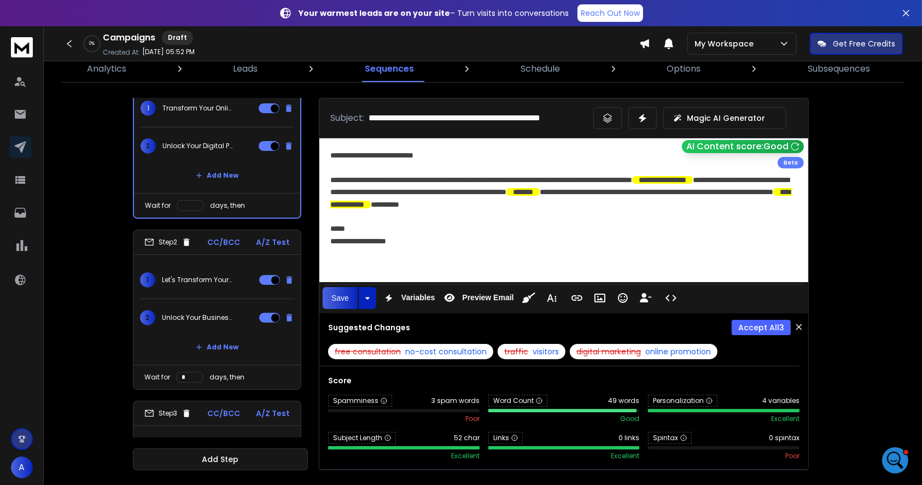
type input "*"
click at [190, 376] on input "*" at bounding box center [190, 377] width 26 height 11
type input "**********"
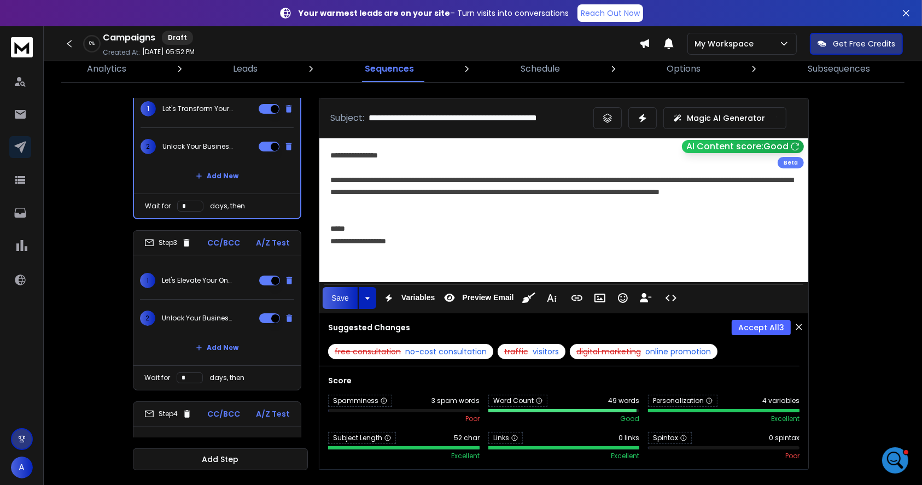
scroll to position [214, 0]
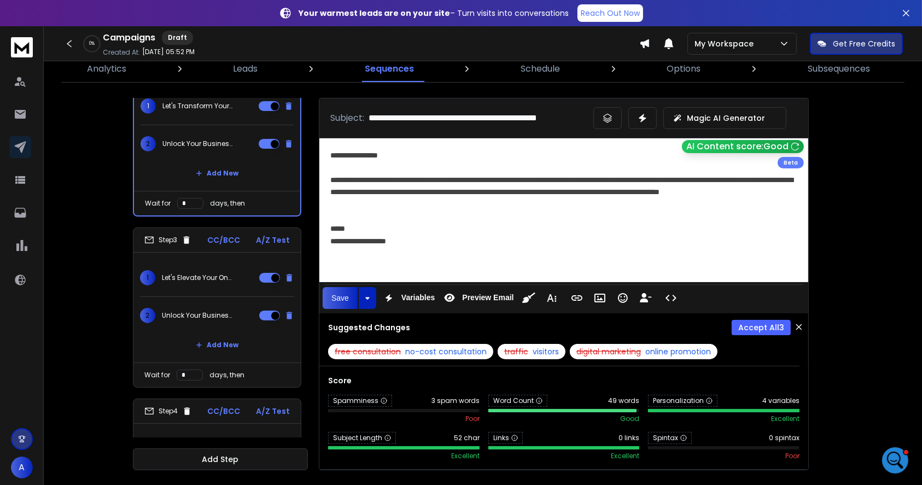
type input "*"
click at [197, 377] on input "*" at bounding box center [190, 375] width 26 height 11
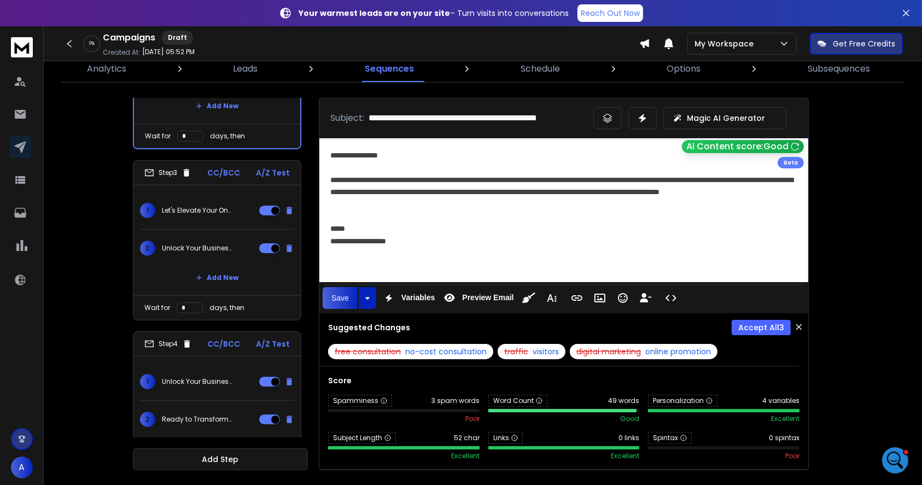
scroll to position [309, 0]
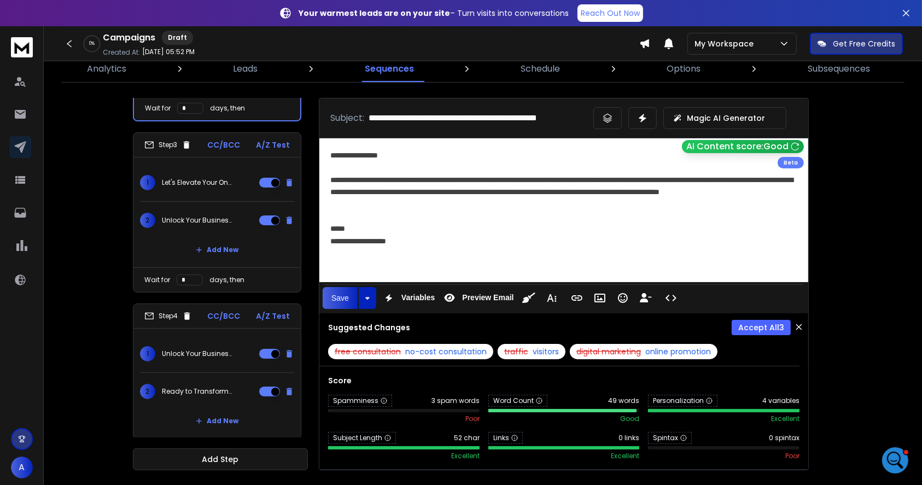
type input "**********"
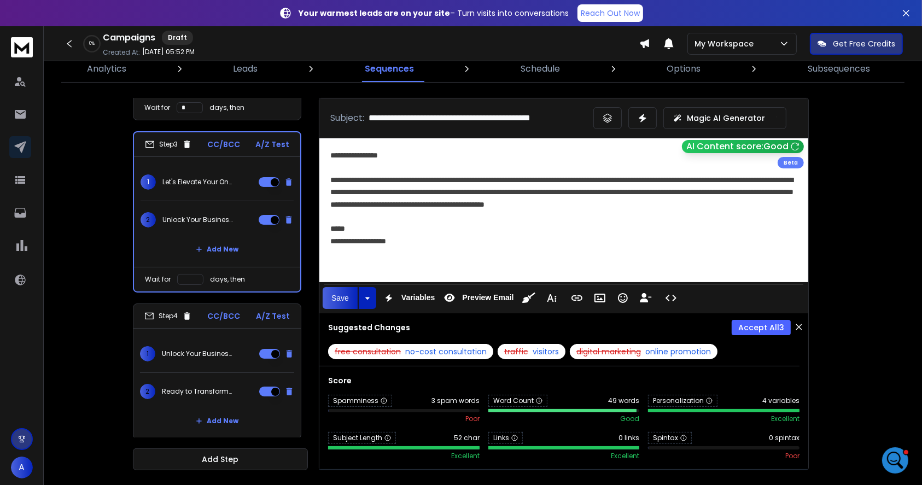
type input "*"
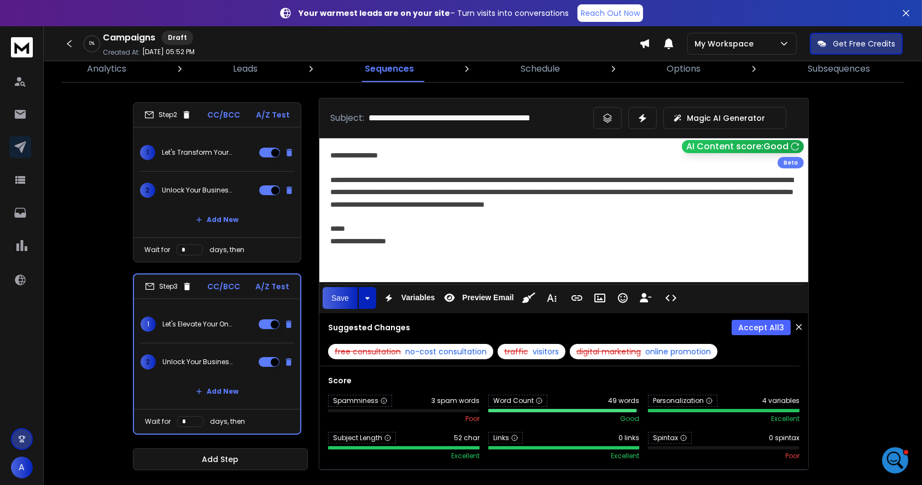
scroll to position [168, 0]
click at [186, 422] on input "*" at bounding box center [190, 419] width 26 height 11
type input "*"
click at [415, 221] on div at bounding box center [563, 216] width 467 height 12
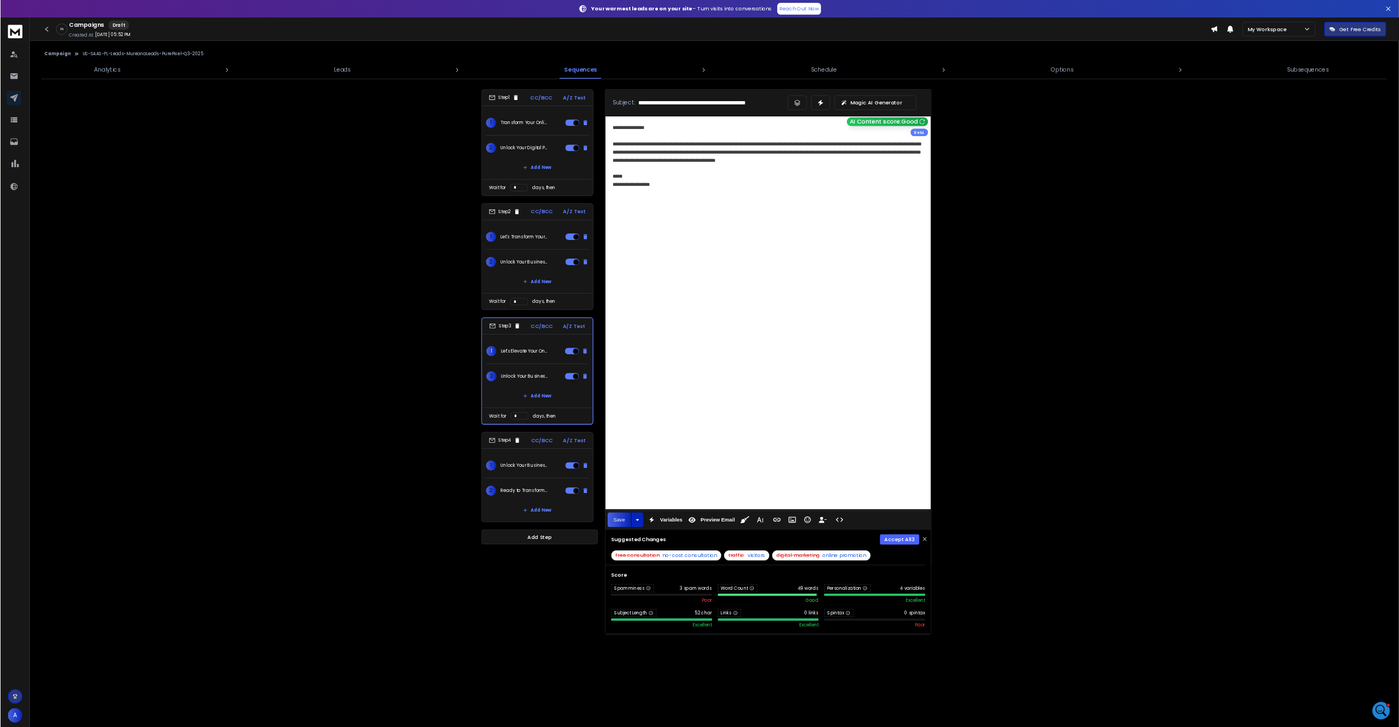
scroll to position [309, 0]
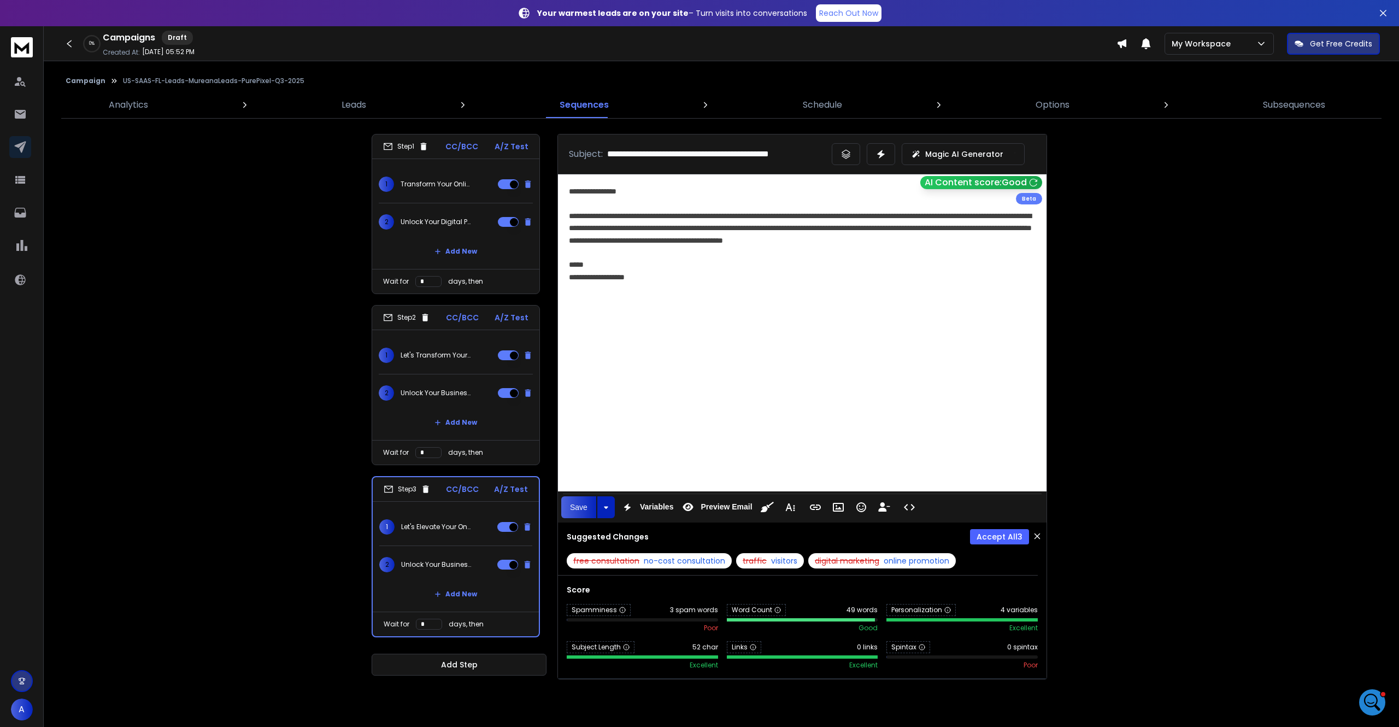
click at [933, 428] on div "**********" at bounding box center [721, 407] width 1321 height 554
click at [933, 153] on p "Magic AI Generator" at bounding box center [965, 154] width 78 height 11
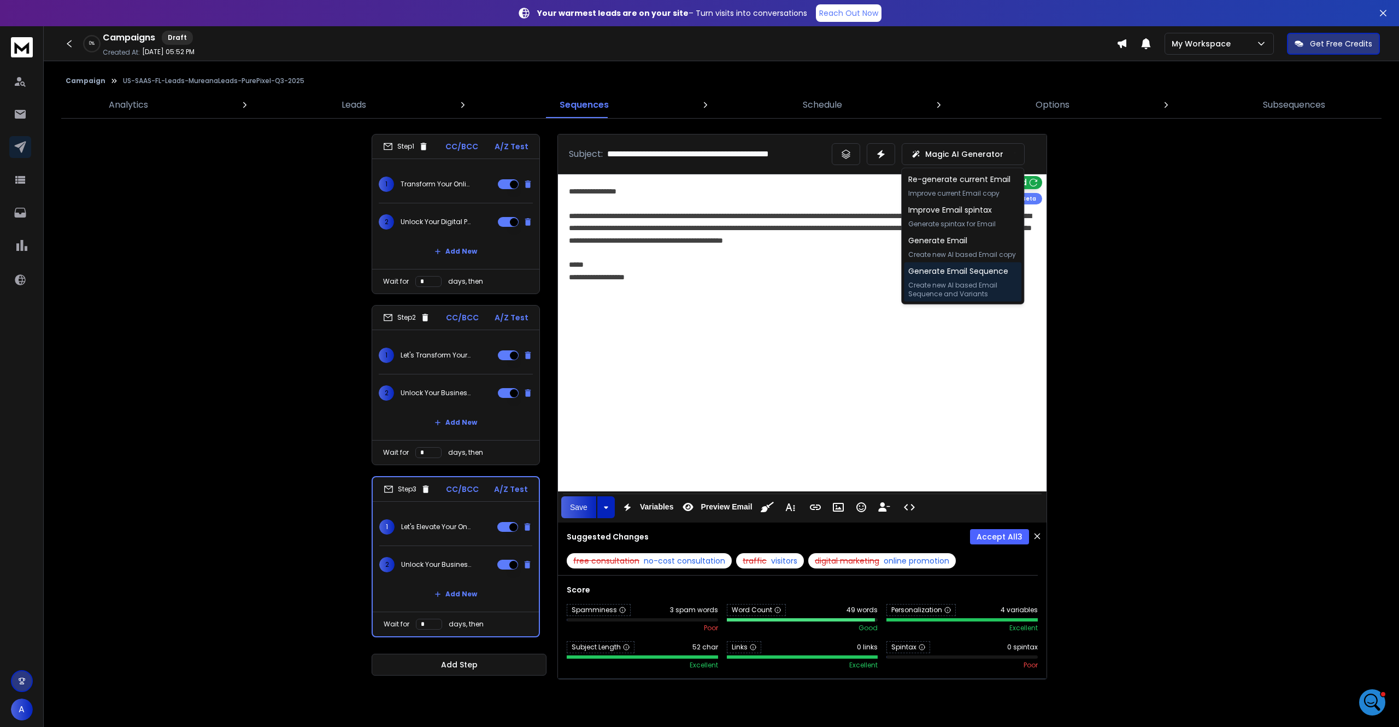
click at [437, 484] on p "Let's Elevate Your Online Presence, {{lastName}}!" at bounding box center [436, 527] width 70 height 9
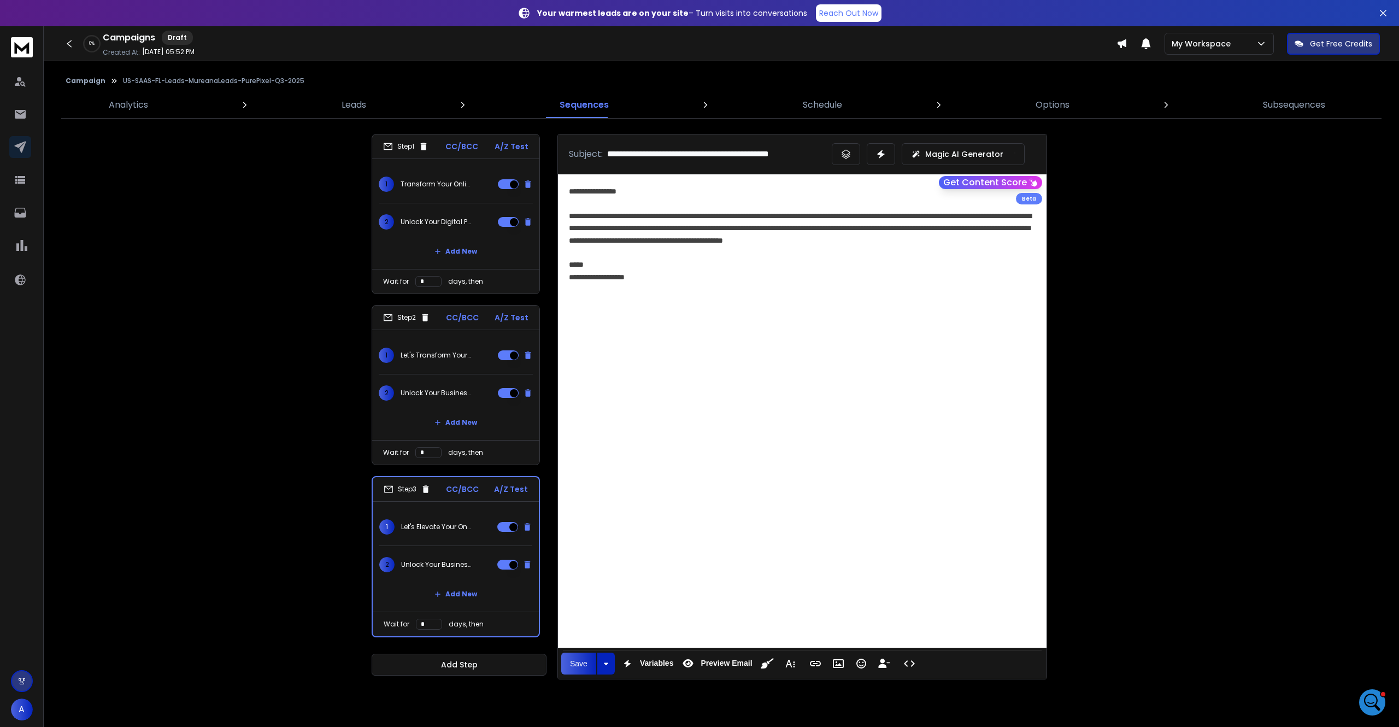
click at [409, 358] on p "Let's Transform Your Online Presence, {{lastName}}!" at bounding box center [436, 355] width 70 height 9
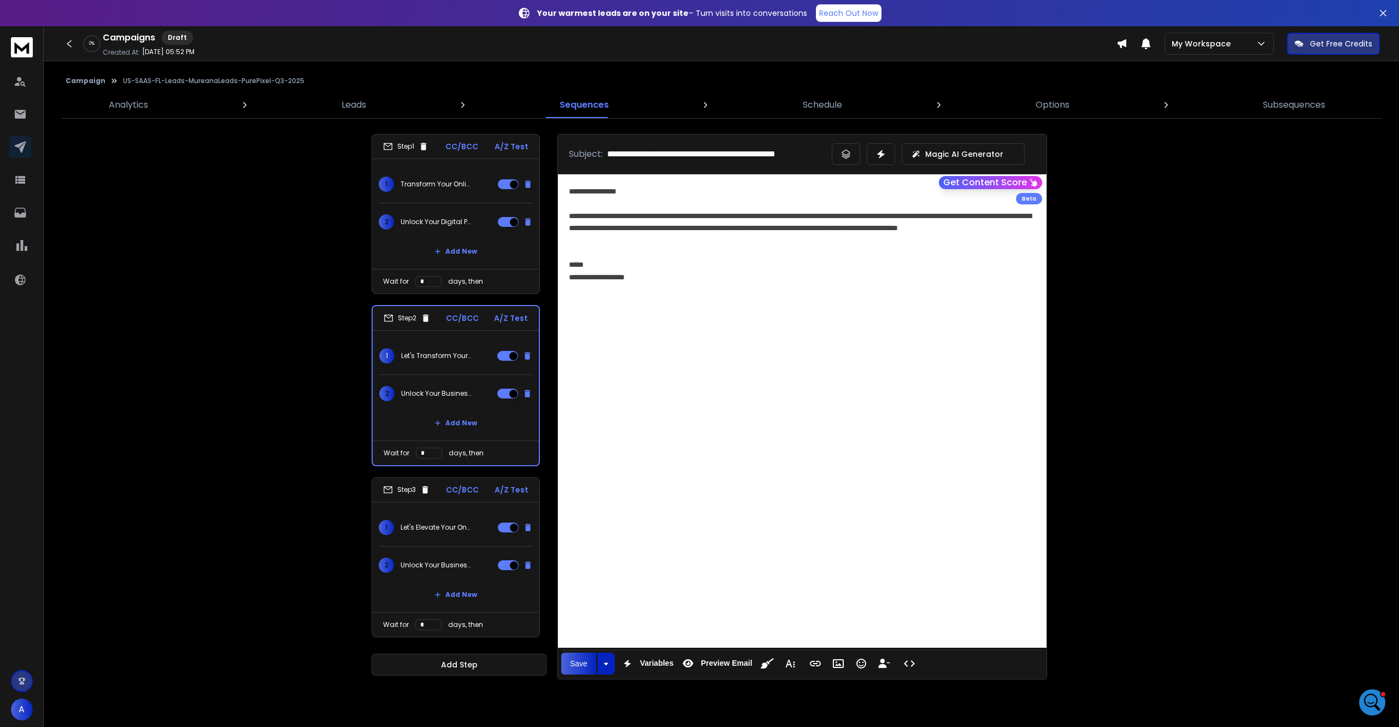
click at [435, 484] on p "Let's Elevate Your Online Presence, {{lastName}}!" at bounding box center [436, 527] width 70 height 9
type input "**********"
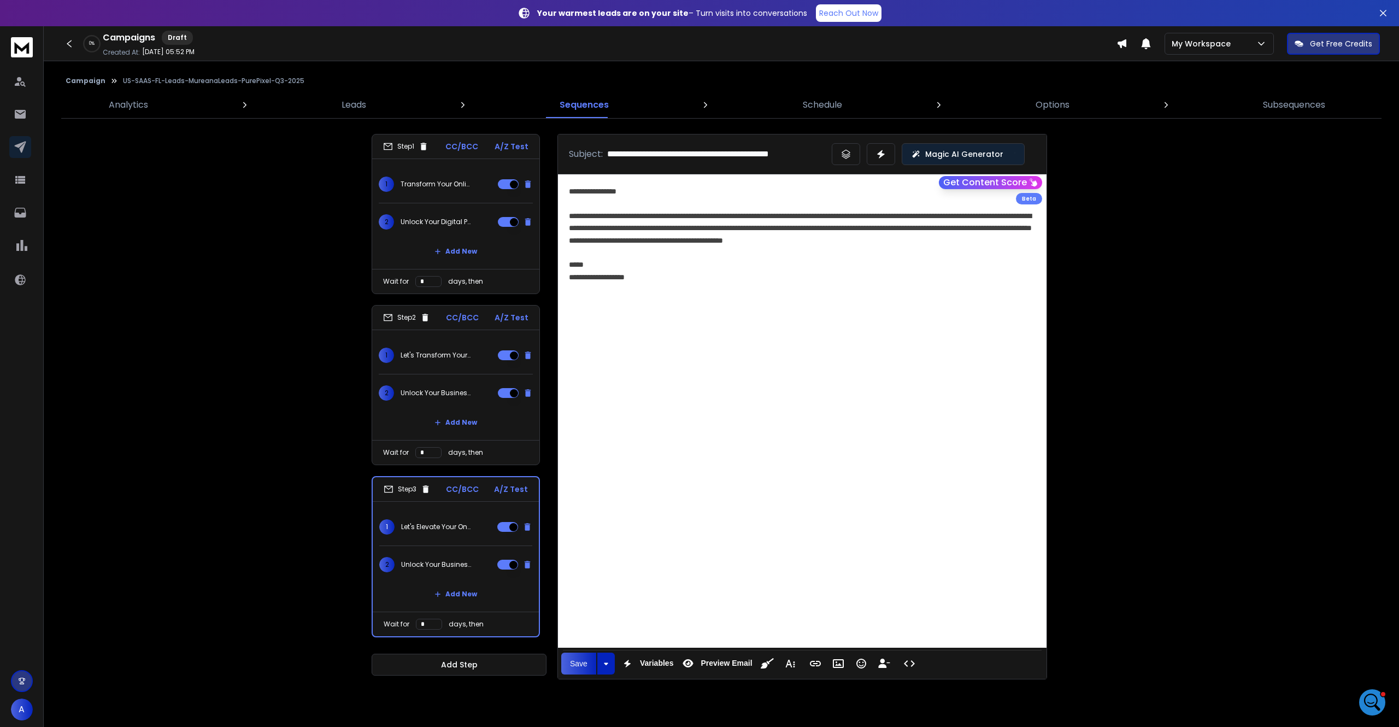
click at [933, 156] on p "Magic AI Generator" at bounding box center [965, 154] width 78 height 11
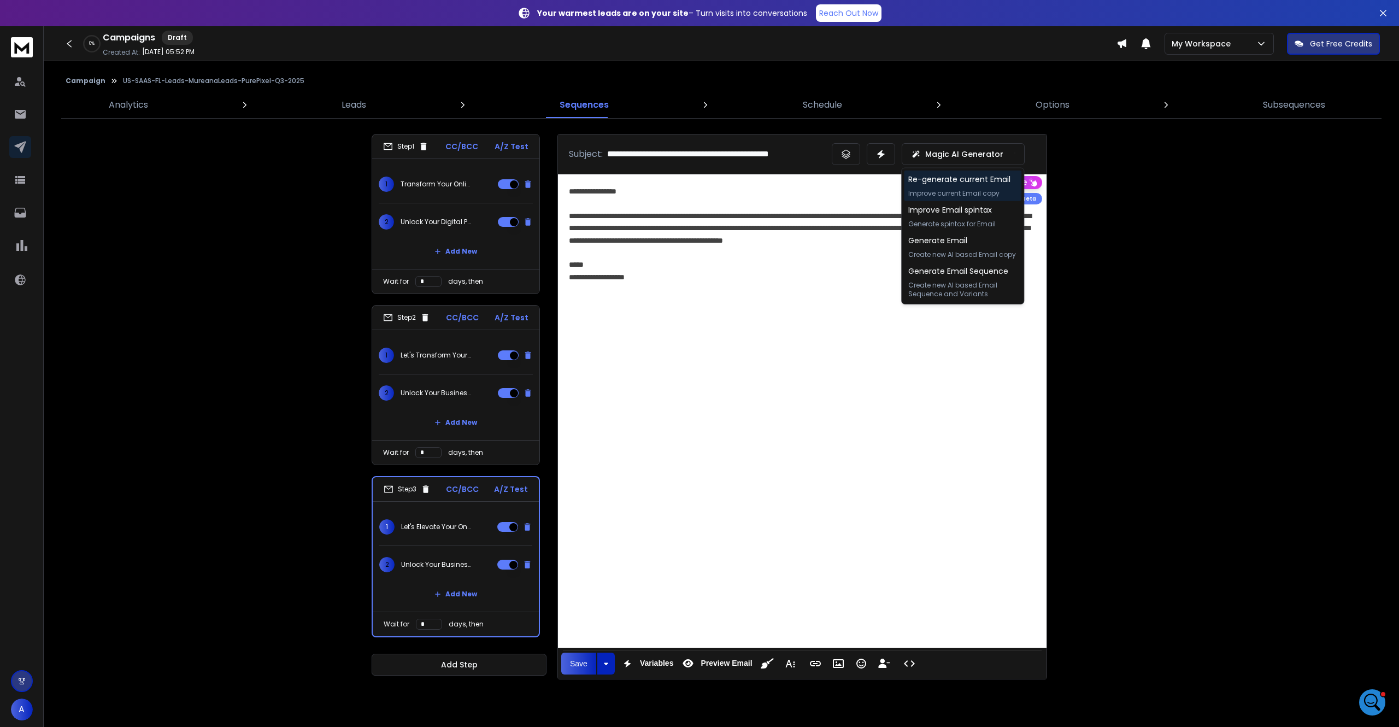
click at [933, 187] on div "Re-generate current Email Improve current Email copy" at bounding box center [960, 186] width 102 height 24
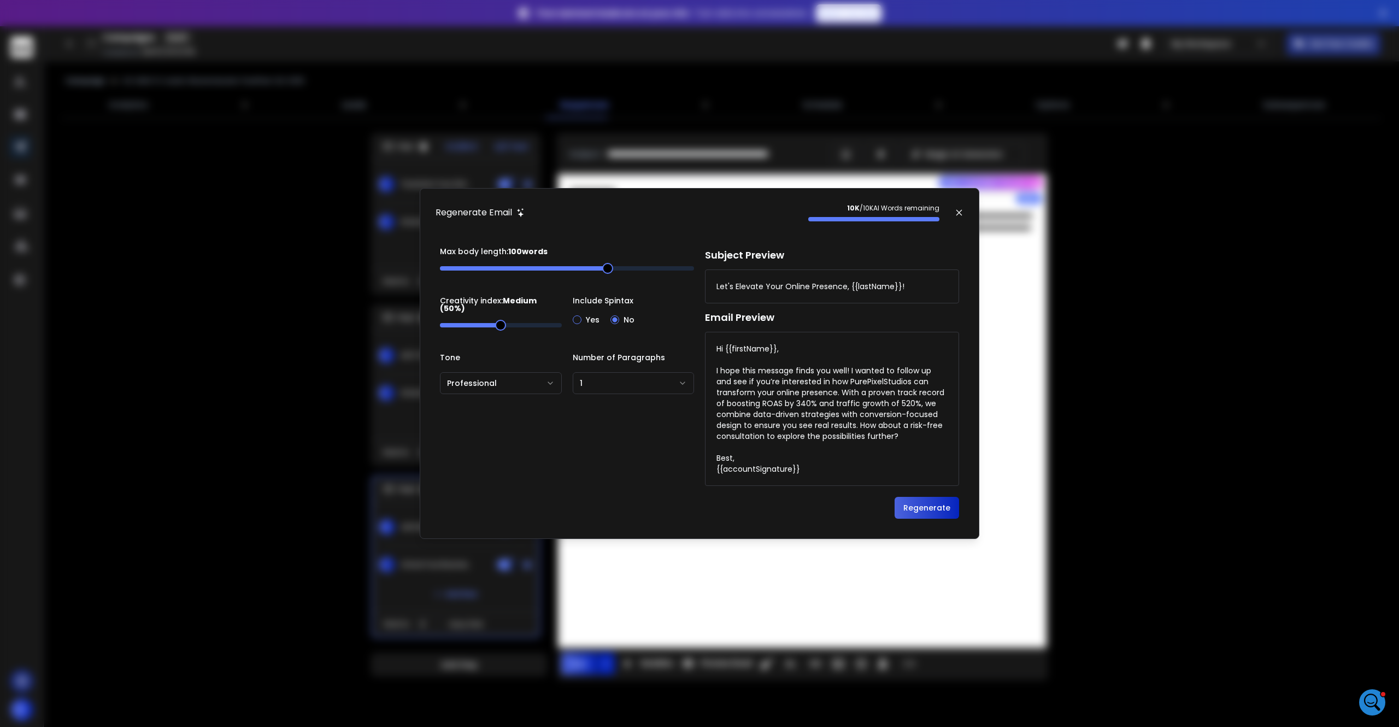
click at [928, 484] on button "Regenerate" at bounding box center [927, 508] width 65 height 22
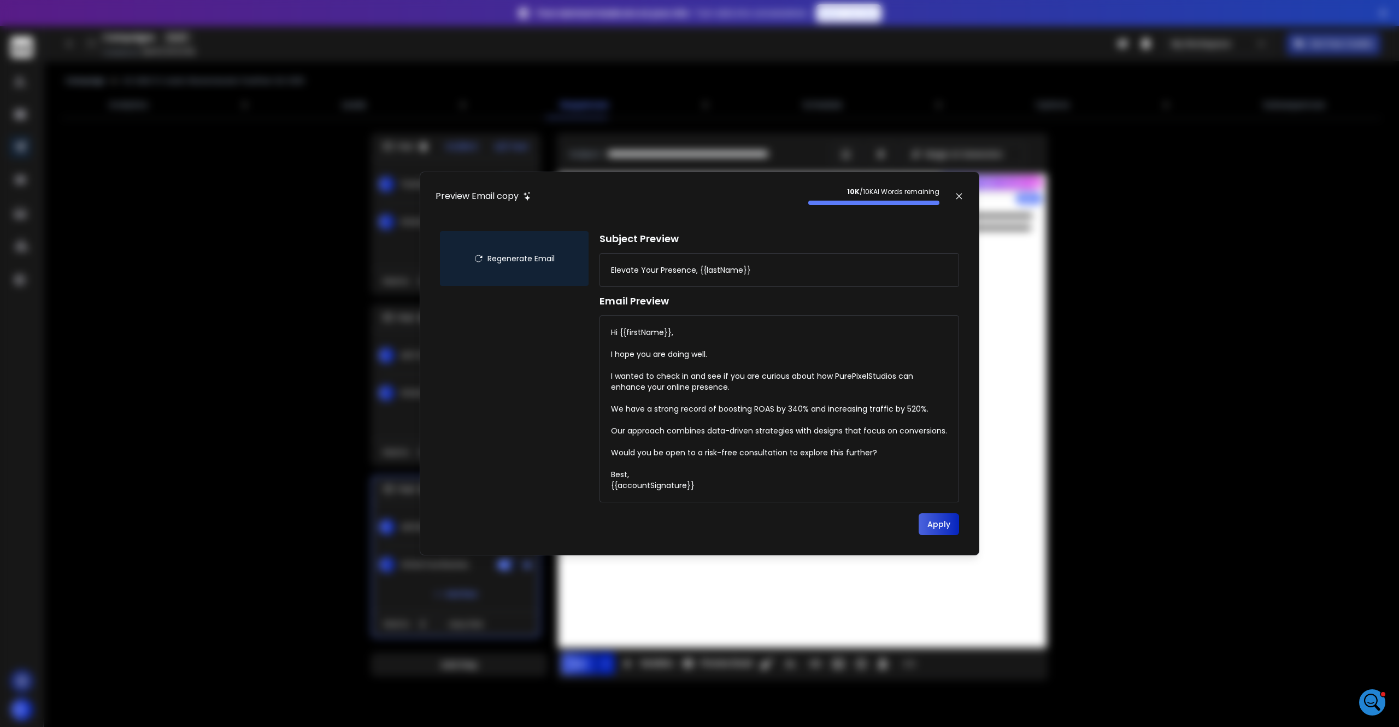
click at [933, 197] on div "10K / 10K AI Words remaining" at bounding box center [886, 196] width 155 height 17
click at [933, 195] on icon at bounding box center [959, 196] width 9 height 9
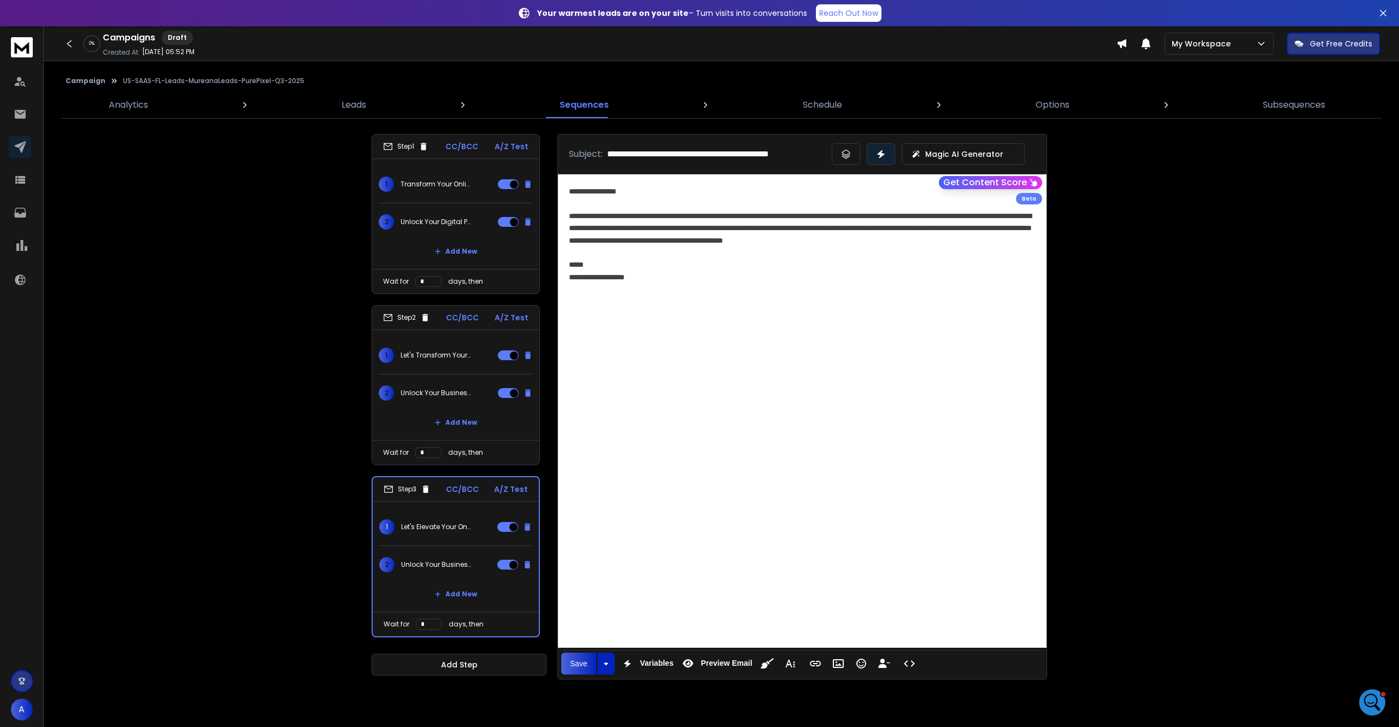
click at [884, 151] on icon "button" at bounding box center [881, 154] width 10 height 10
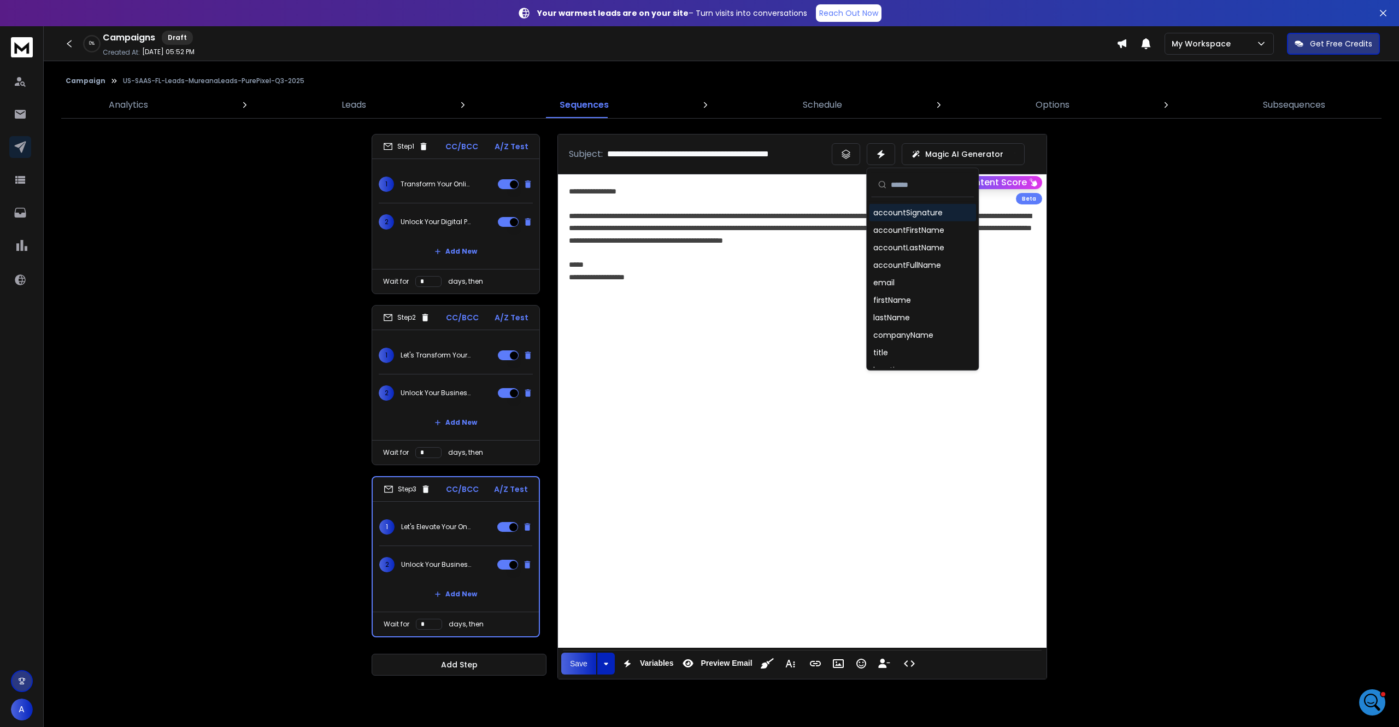
click at [766, 289] on div "**********" at bounding box center [802, 410] width 489 height 473
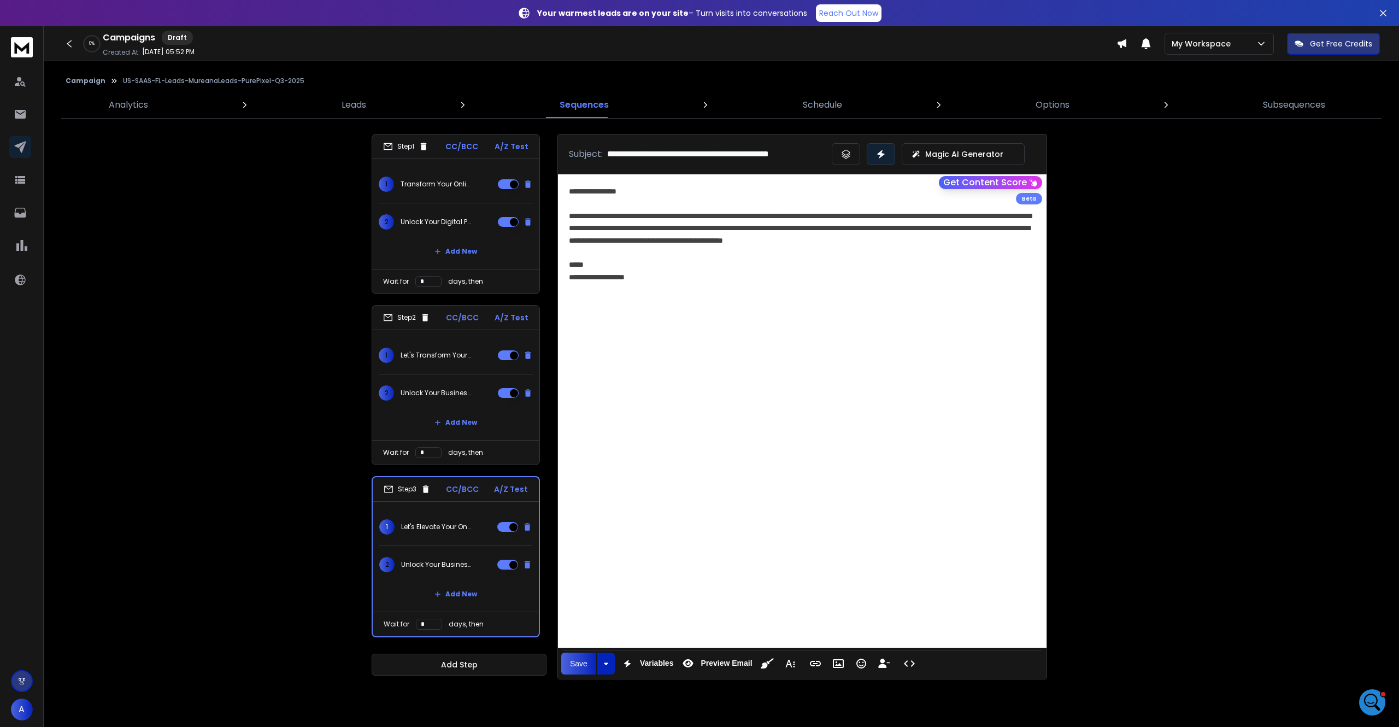
click at [879, 157] on icon "button" at bounding box center [881, 154] width 10 height 10
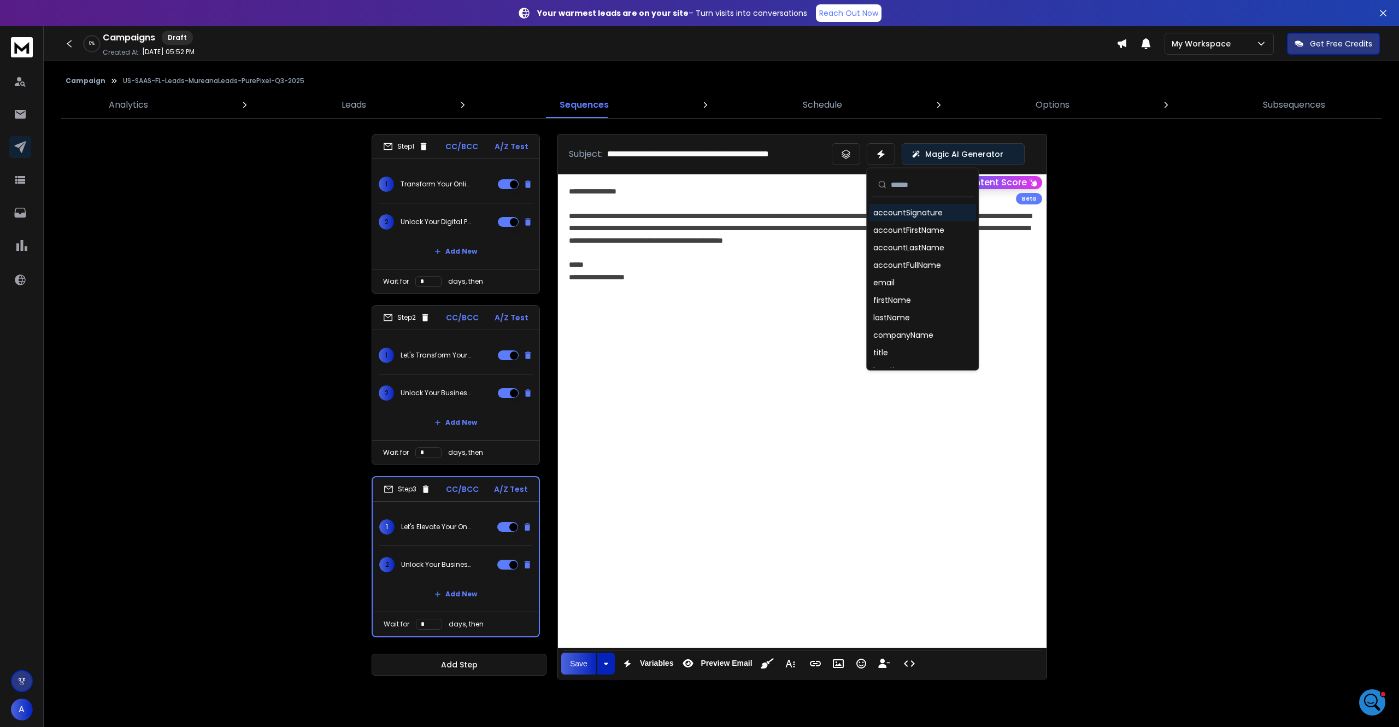
click at [933, 161] on button "Magic AI Generator" at bounding box center [963, 154] width 123 height 22
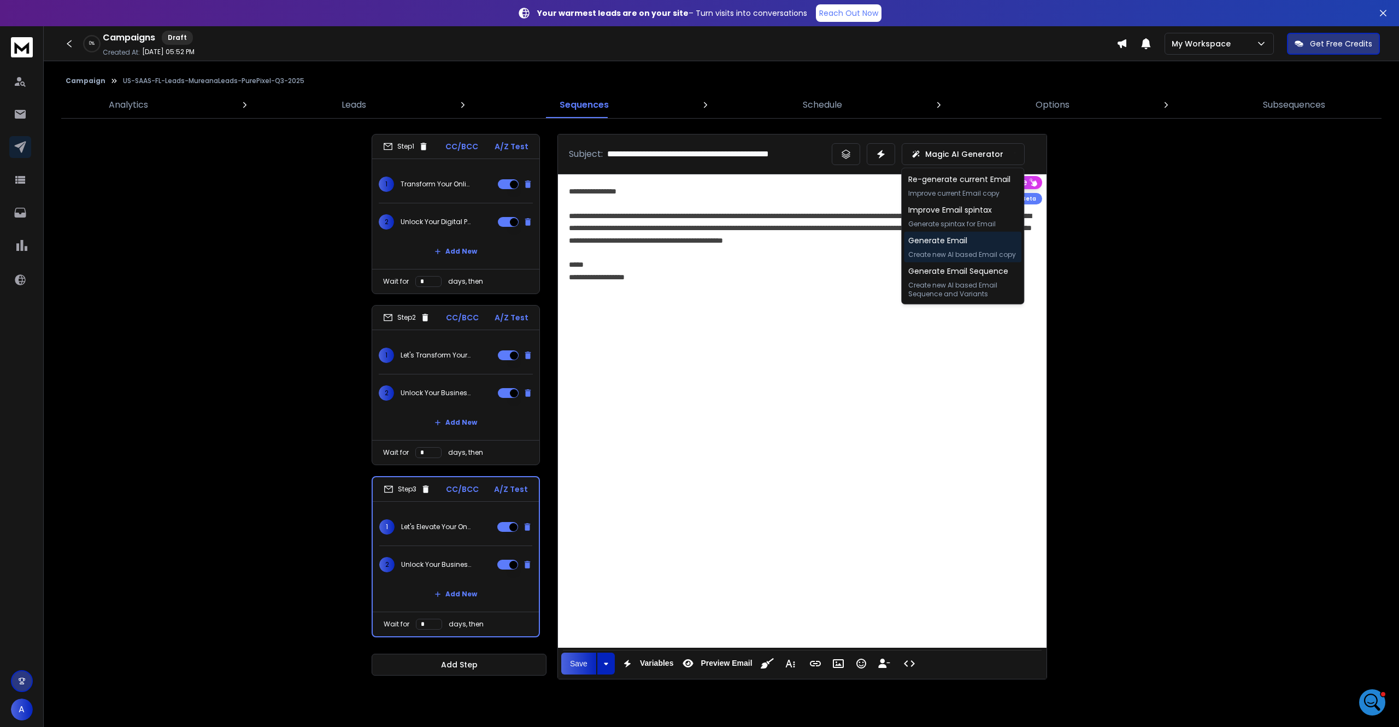
click at [933, 253] on p "Create new AI based Email copy" at bounding box center [963, 254] width 108 height 9
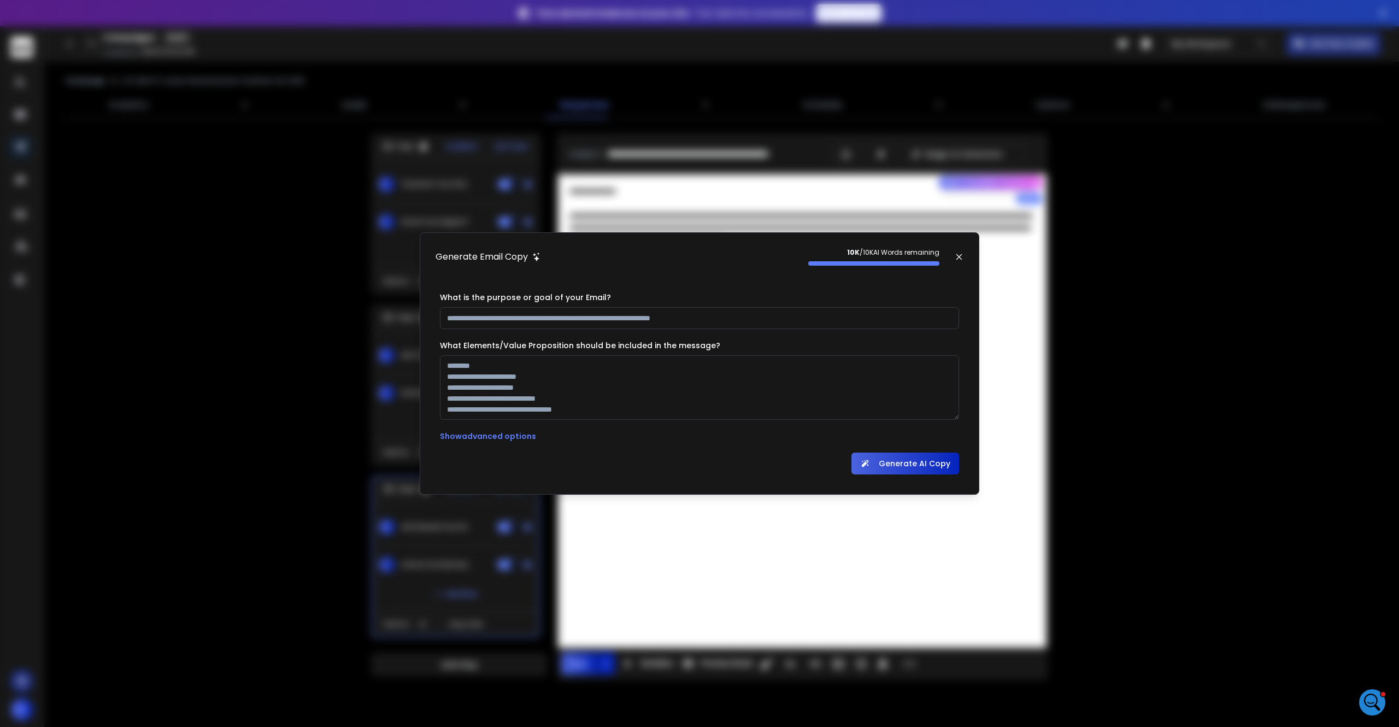
click at [644, 393] on textarea at bounding box center [699, 387] width 519 height 65
click at [711, 325] on input at bounding box center [699, 318] width 519 height 22
click at [635, 321] on input at bounding box center [699, 318] width 519 height 22
paste input "**********"
type input "**********"
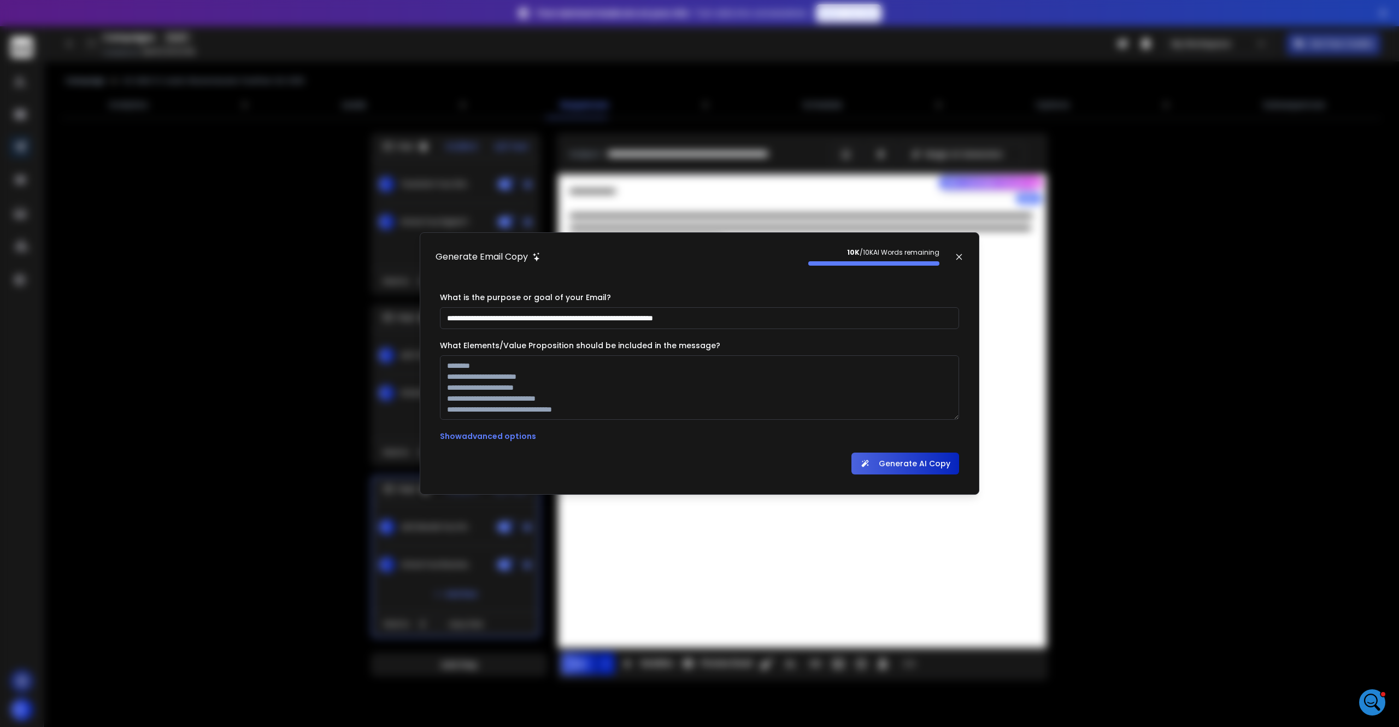
click at [866, 461] on icon at bounding box center [865, 463] width 7 height 7
click at [600, 400] on textarea at bounding box center [699, 387] width 519 height 65
paste textarea "**********"
type textarea "**********"
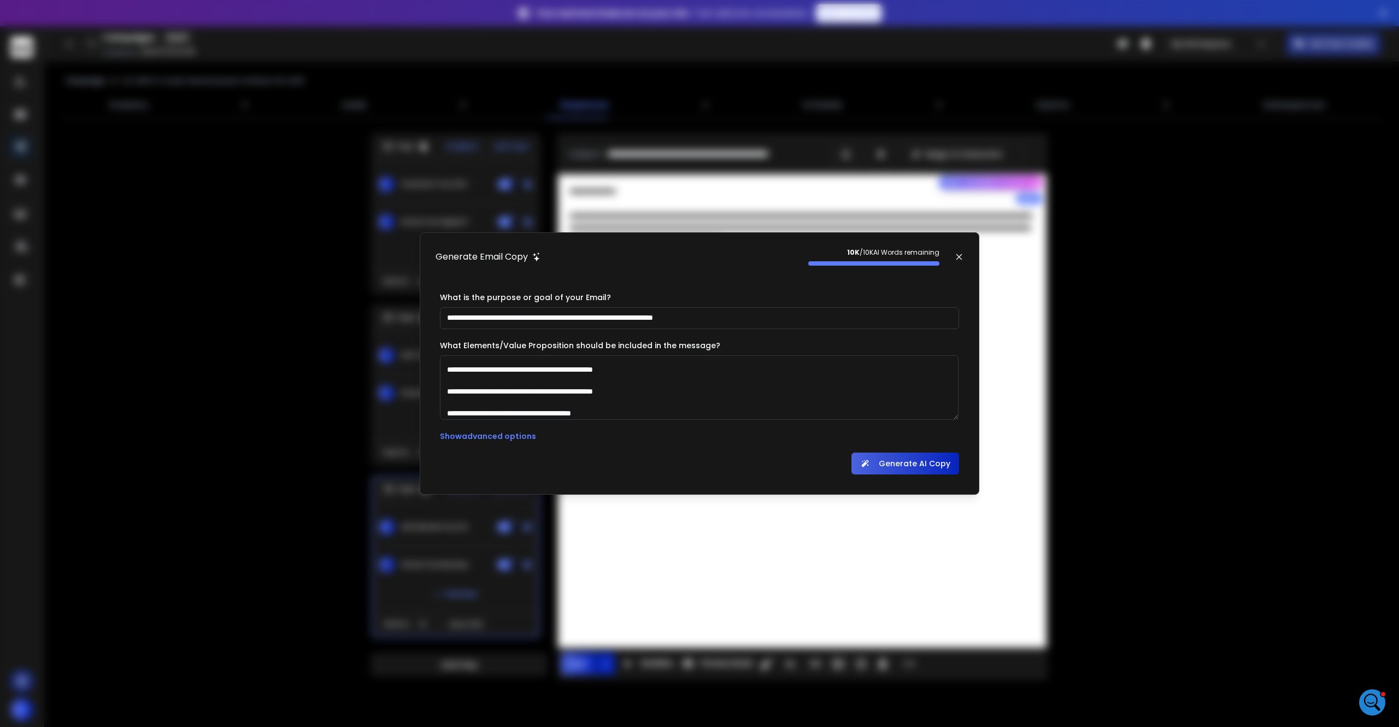
click at [870, 462] on icon at bounding box center [865, 464] width 10 height 10
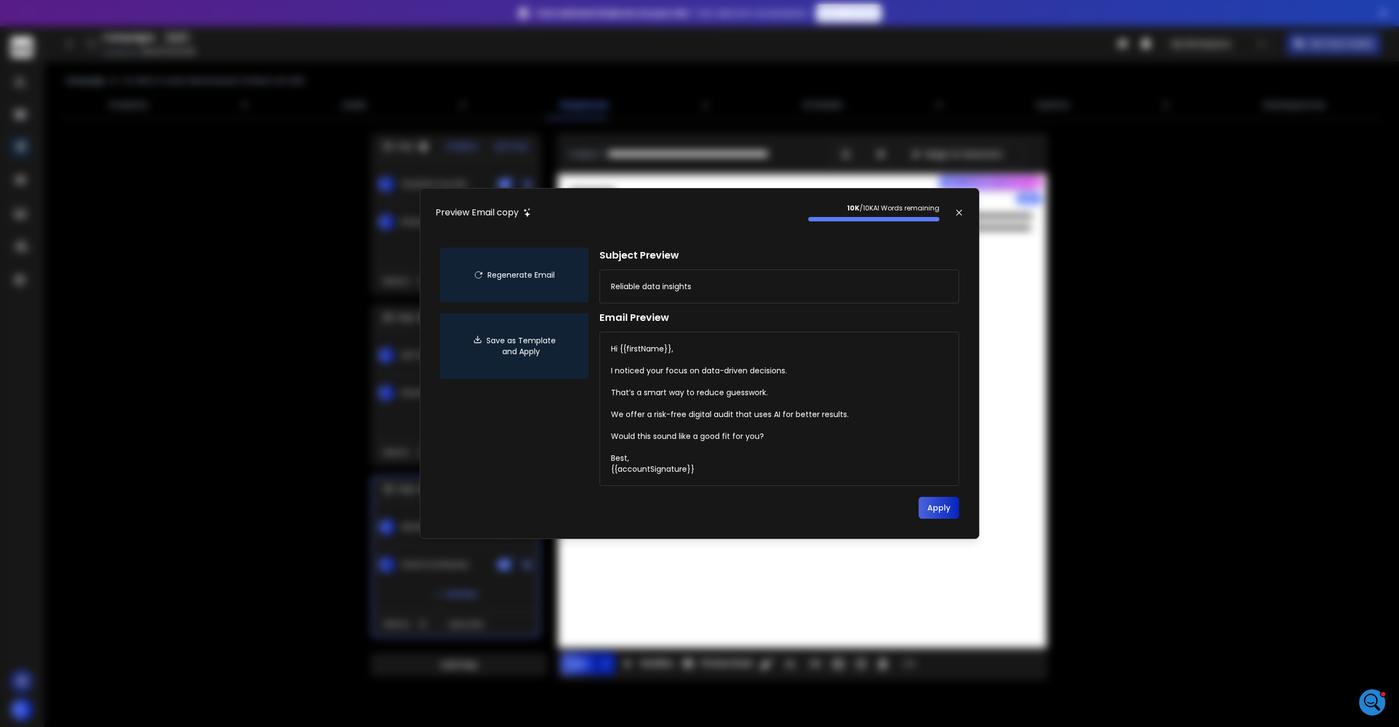
click at [558, 282] on div "Regenerate Email" at bounding box center [514, 275] width 149 height 55
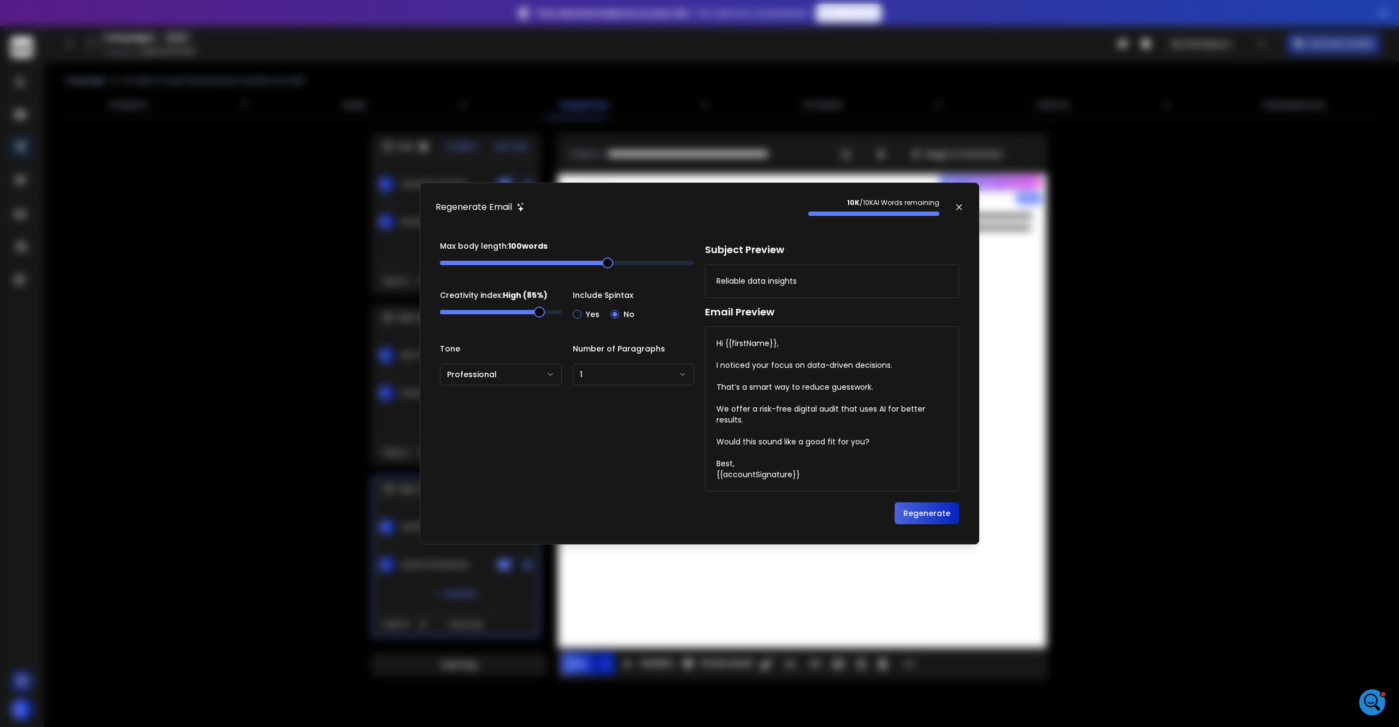
click at [544, 318] on span at bounding box center [539, 312] width 11 height 11
click at [541, 371] on button "Professional" at bounding box center [501, 375] width 122 height 22
select select "*********"
click at [654, 374] on button "1" at bounding box center [634, 375] width 122 height 22
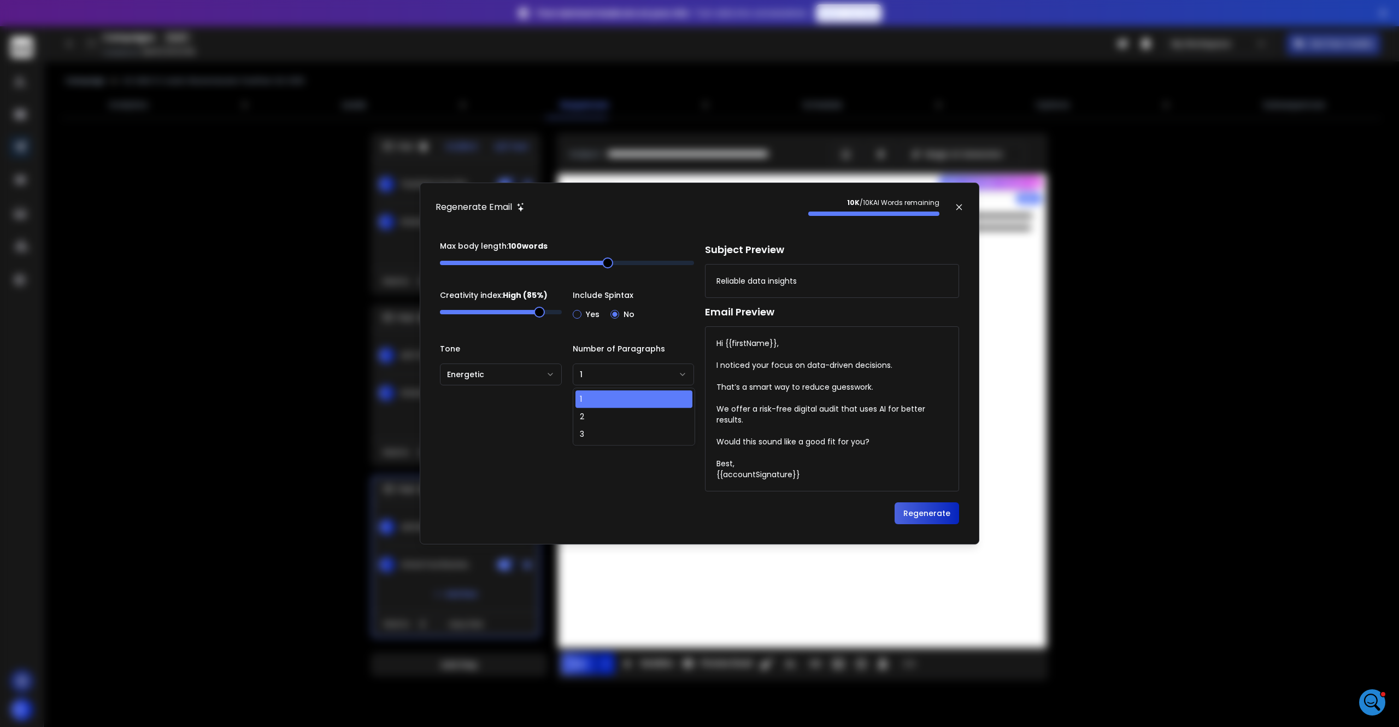
select select "*"
click at [908, 484] on button "Regenerate" at bounding box center [927, 513] width 65 height 22
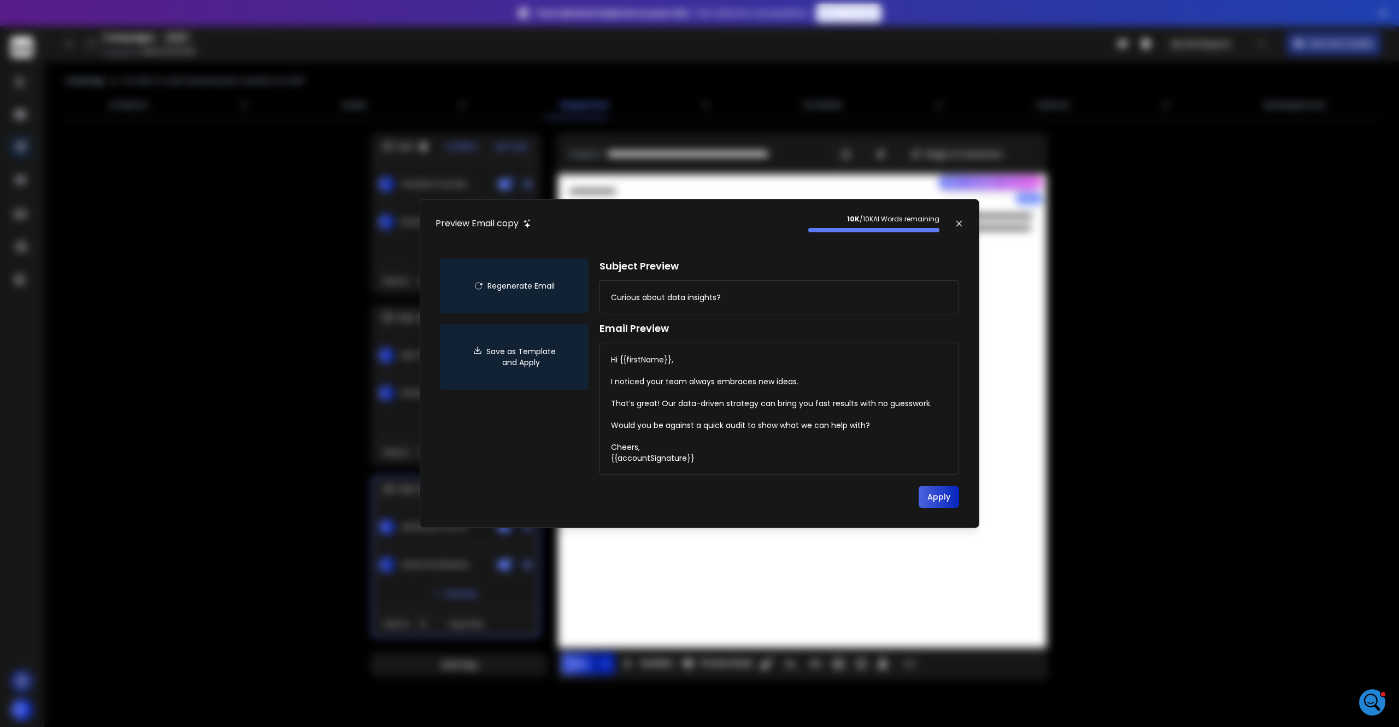
click at [933, 225] on icon at bounding box center [959, 223] width 9 height 9
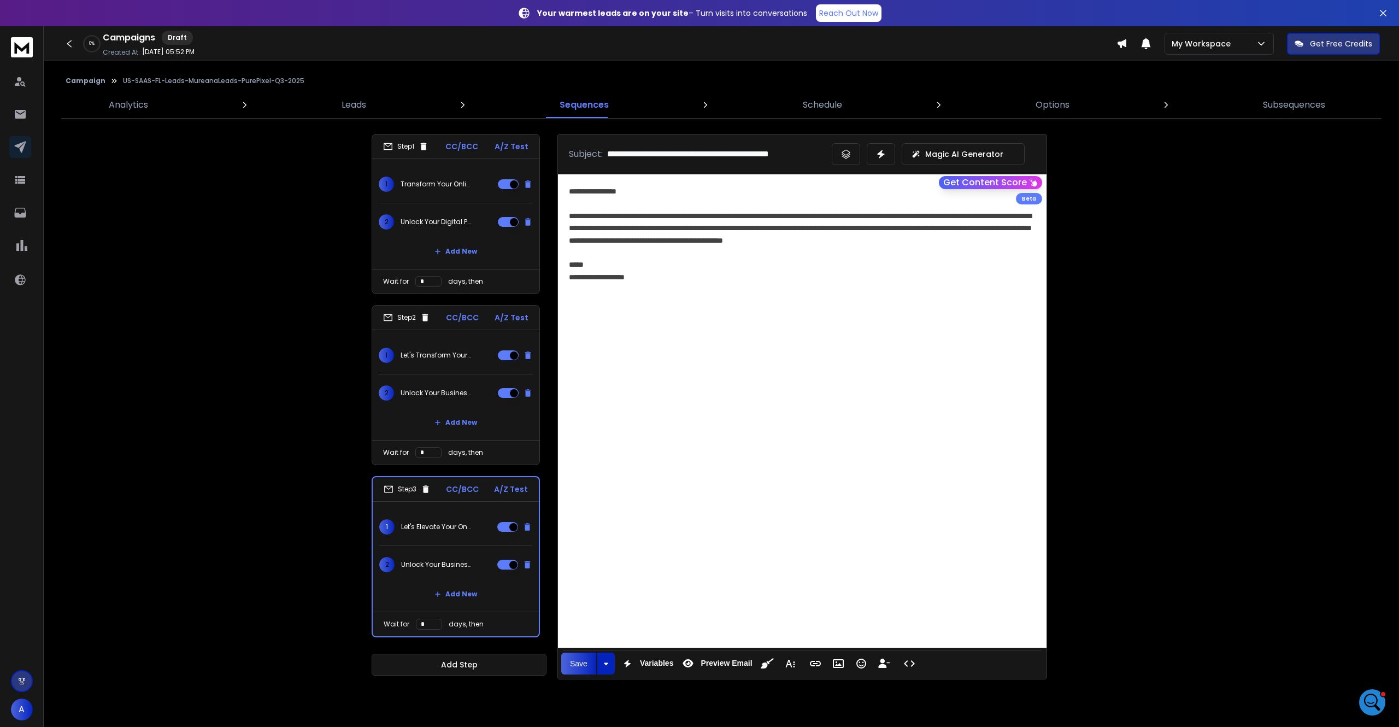
click at [726, 255] on div at bounding box center [802, 253] width 467 height 12
click at [681, 235] on div "**********" at bounding box center [802, 228] width 466 height 37
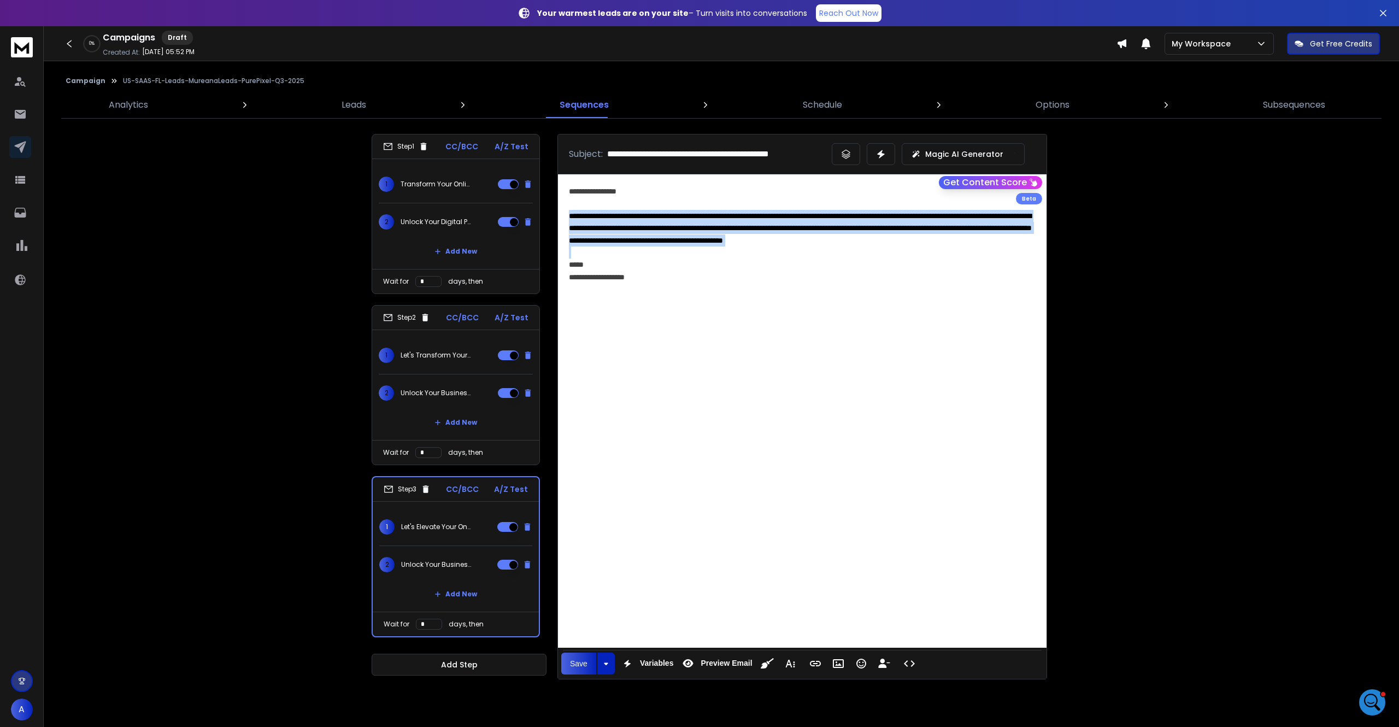
click at [681, 235] on div "**********" at bounding box center [802, 228] width 466 height 37
click at [920, 155] on icon "button" at bounding box center [916, 154] width 10 height 10
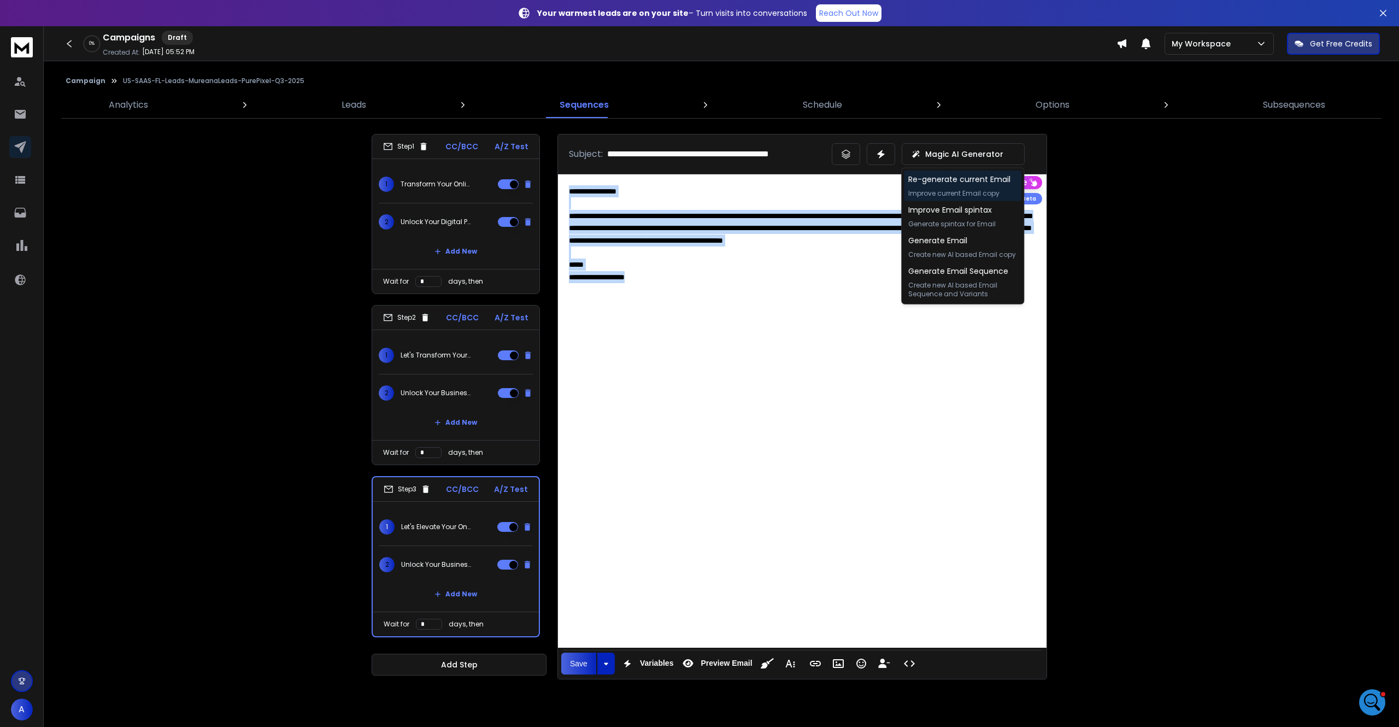
click at [933, 183] on h1 "Re-generate current Email" at bounding box center [960, 179] width 102 height 11
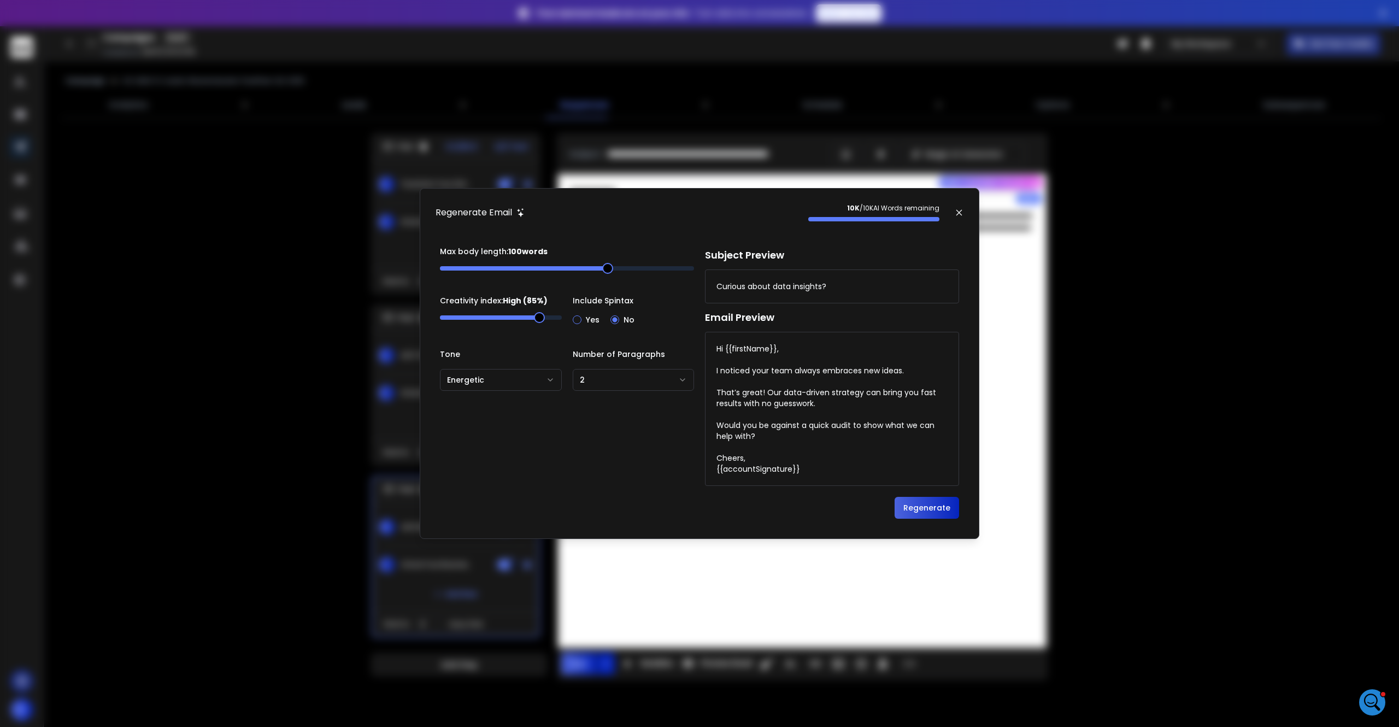
click at [774, 365] on div "Hi {{firstName}}, I noticed your team always embraces new ideas. That’s great! …" at bounding box center [832, 408] width 231 height 131
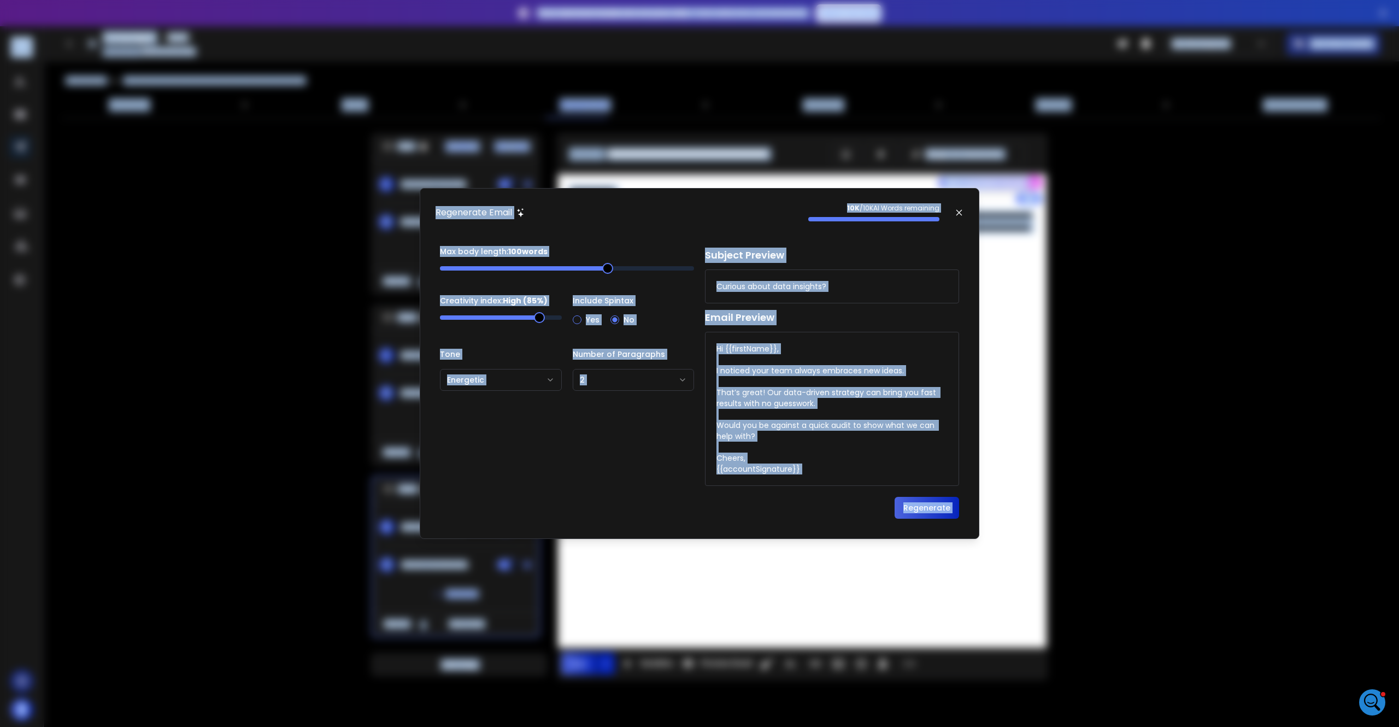
click at [836, 472] on div "Hi {{firstName}}, I noticed your team always embraces new ideas. That’s great! …" at bounding box center [832, 408] width 231 height 131
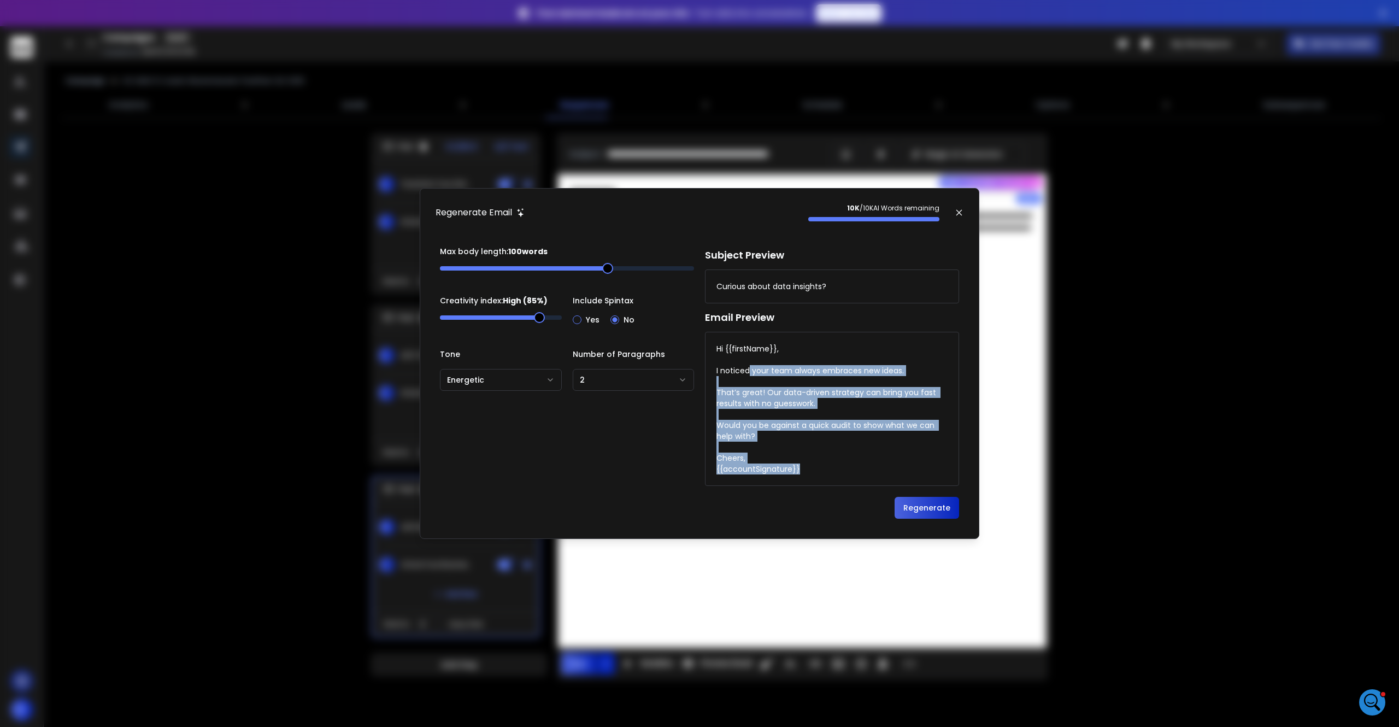
drag, startPoint x: 817, startPoint y: 471, endPoint x: 750, endPoint y: 370, distance: 121.6
click at [750, 370] on div "Hi {{firstName}}, I noticed your team always embraces new ideas. That’s great! …" at bounding box center [832, 408] width 231 height 131
click at [882, 480] on div "Hi {{firstName}}, I noticed your team always embraces new ideas. That’s great! …" at bounding box center [832, 409] width 254 height 154
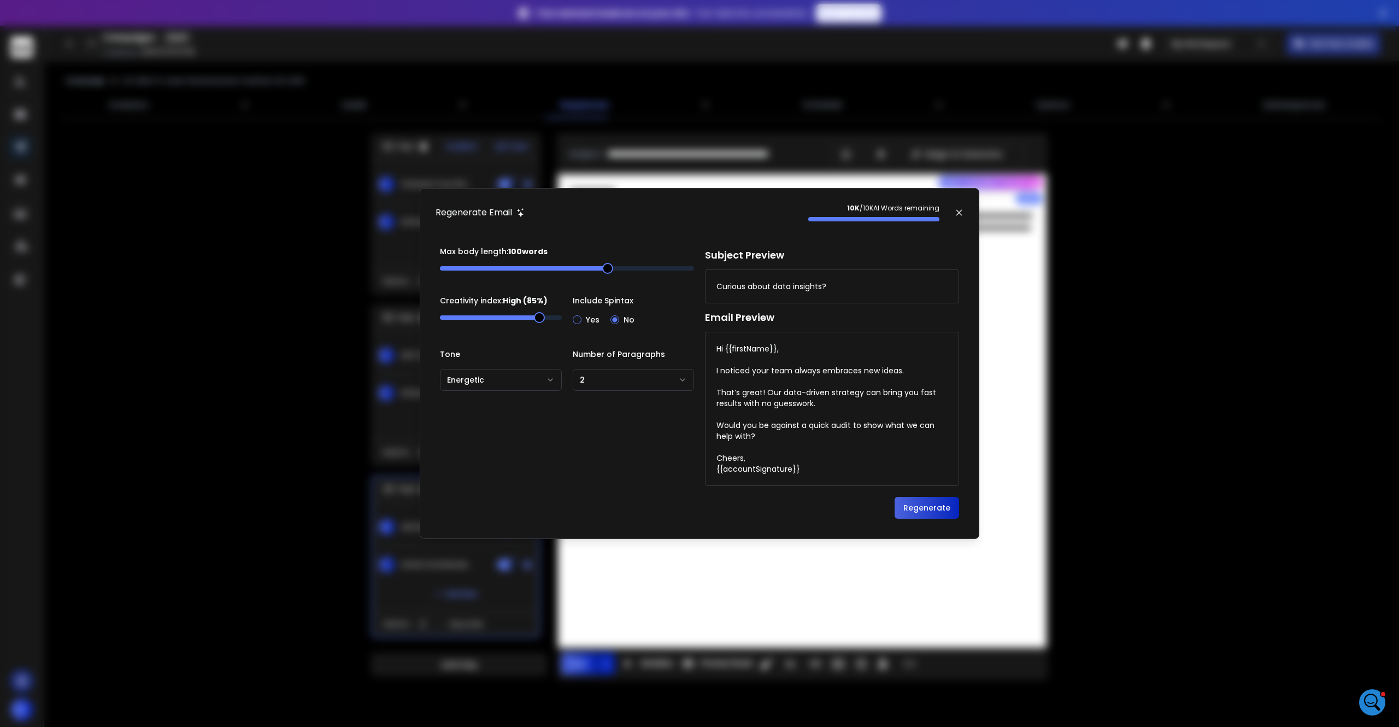
click at [909, 484] on button "Regenerate" at bounding box center [927, 508] width 65 height 22
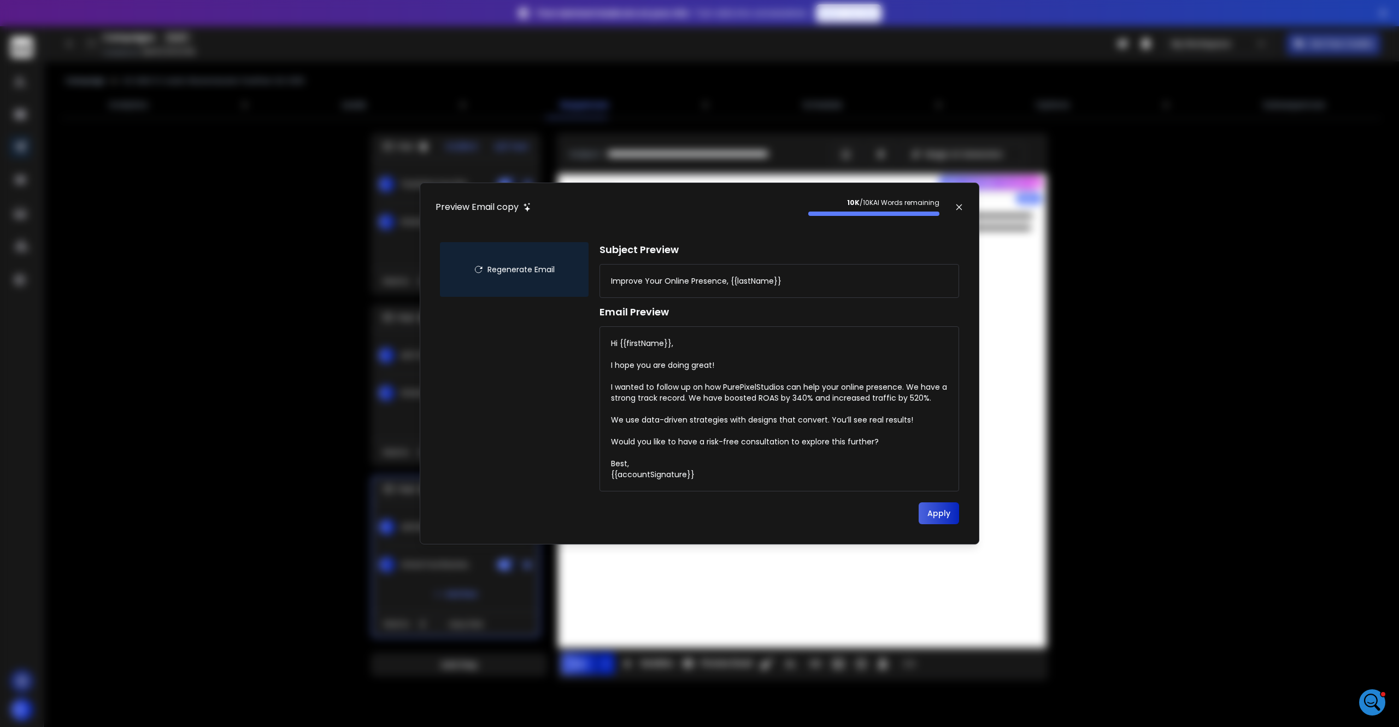
click at [933, 484] on button "Apply" at bounding box center [939, 513] width 40 height 22
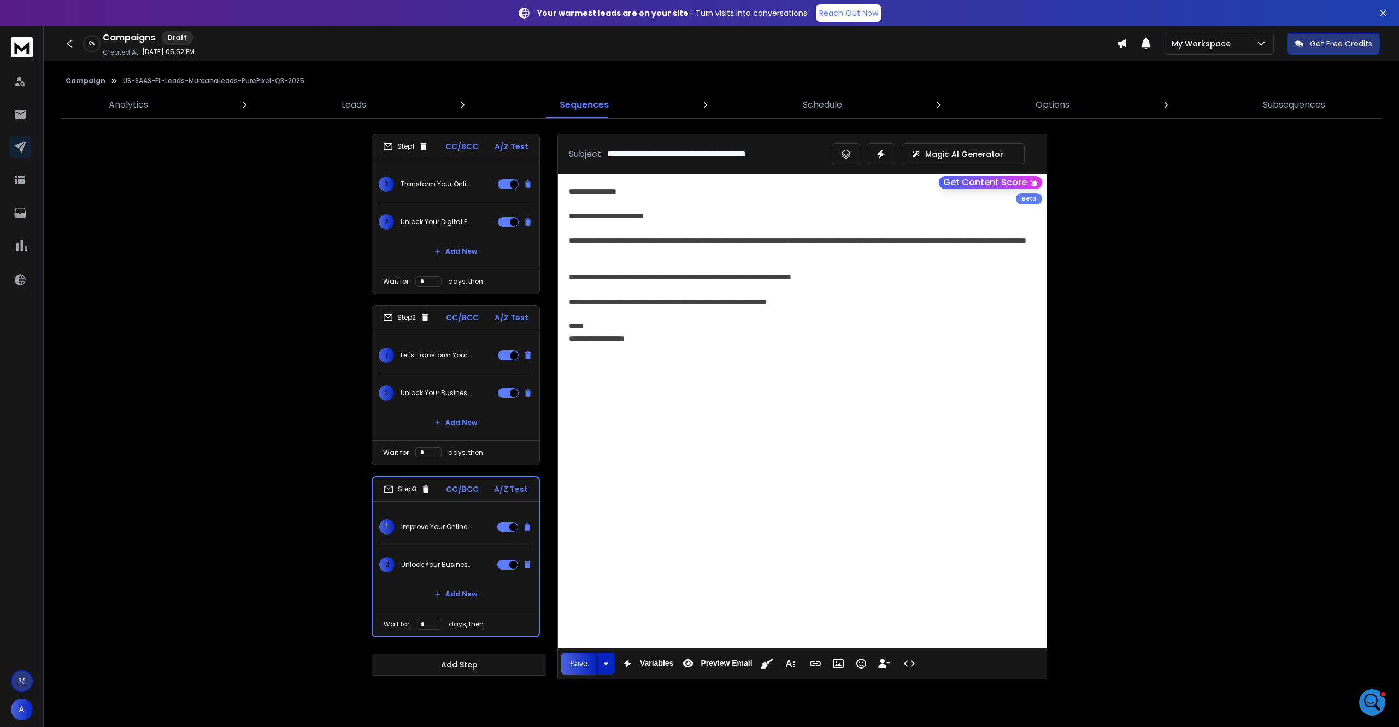
click at [466, 484] on p "Unlock Your Business Potential, {{lastName}}!" at bounding box center [436, 564] width 70 height 9
type input "**********"
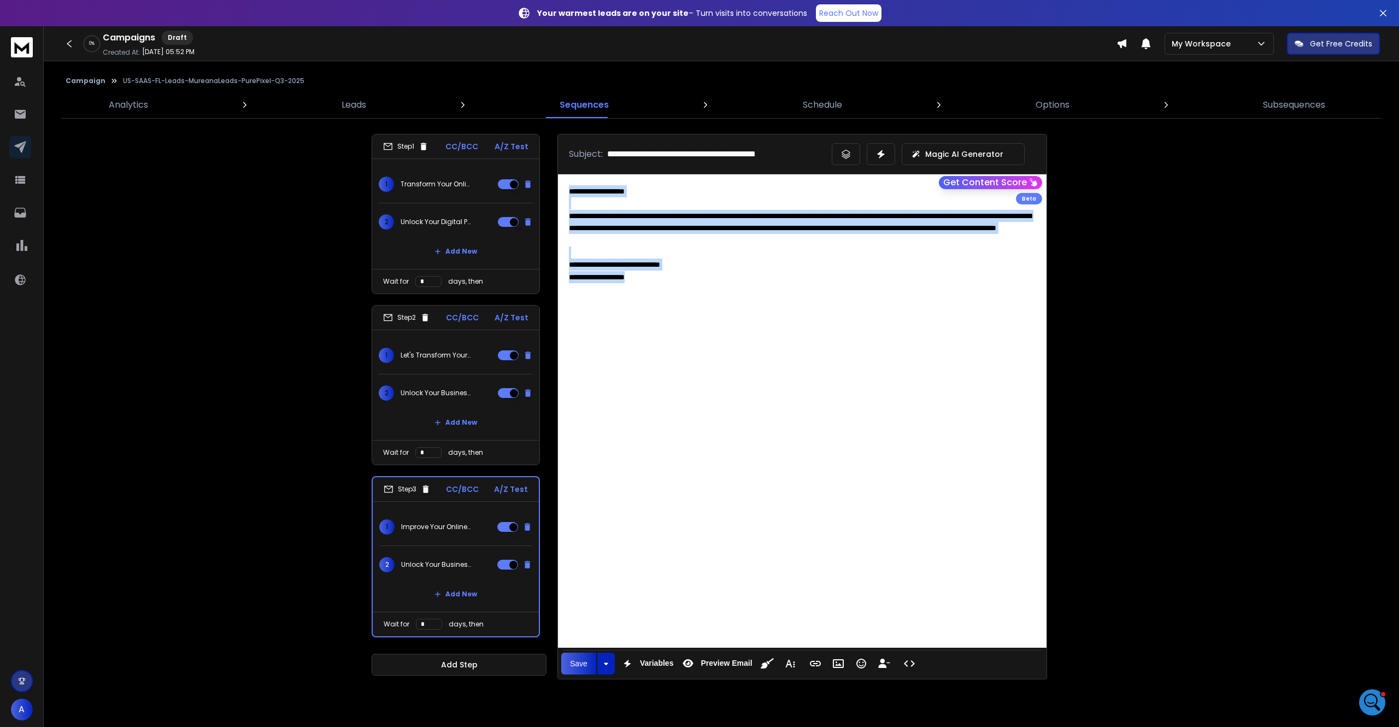
drag, startPoint x: 763, startPoint y: 288, endPoint x: 544, endPoint y: 196, distance: 237.4
click at [544, 196] on div "**********" at bounding box center [722, 407] width 700 height 546
click at [933, 157] on p "Magic AI Generator" at bounding box center [965, 154] width 78 height 11
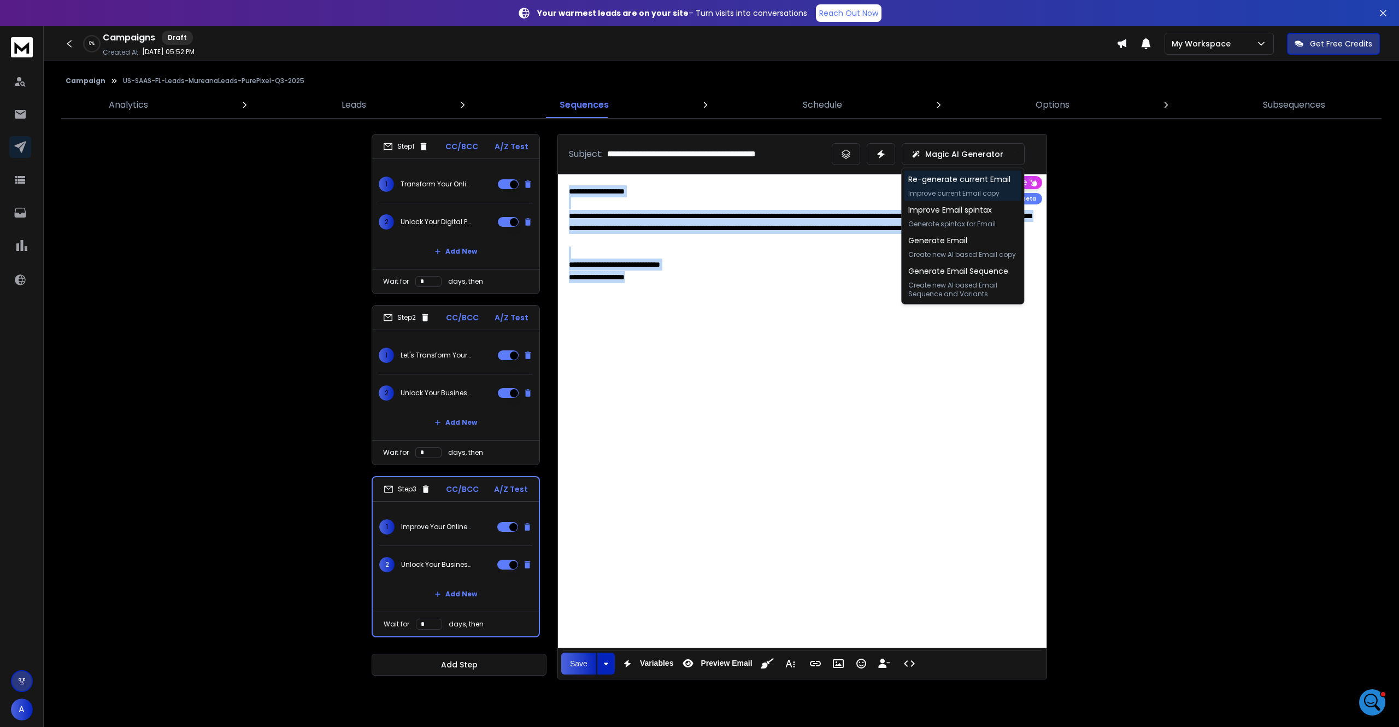
click at [933, 183] on h1 "Re-generate current Email" at bounding box center [960, 179] width 102 height 11
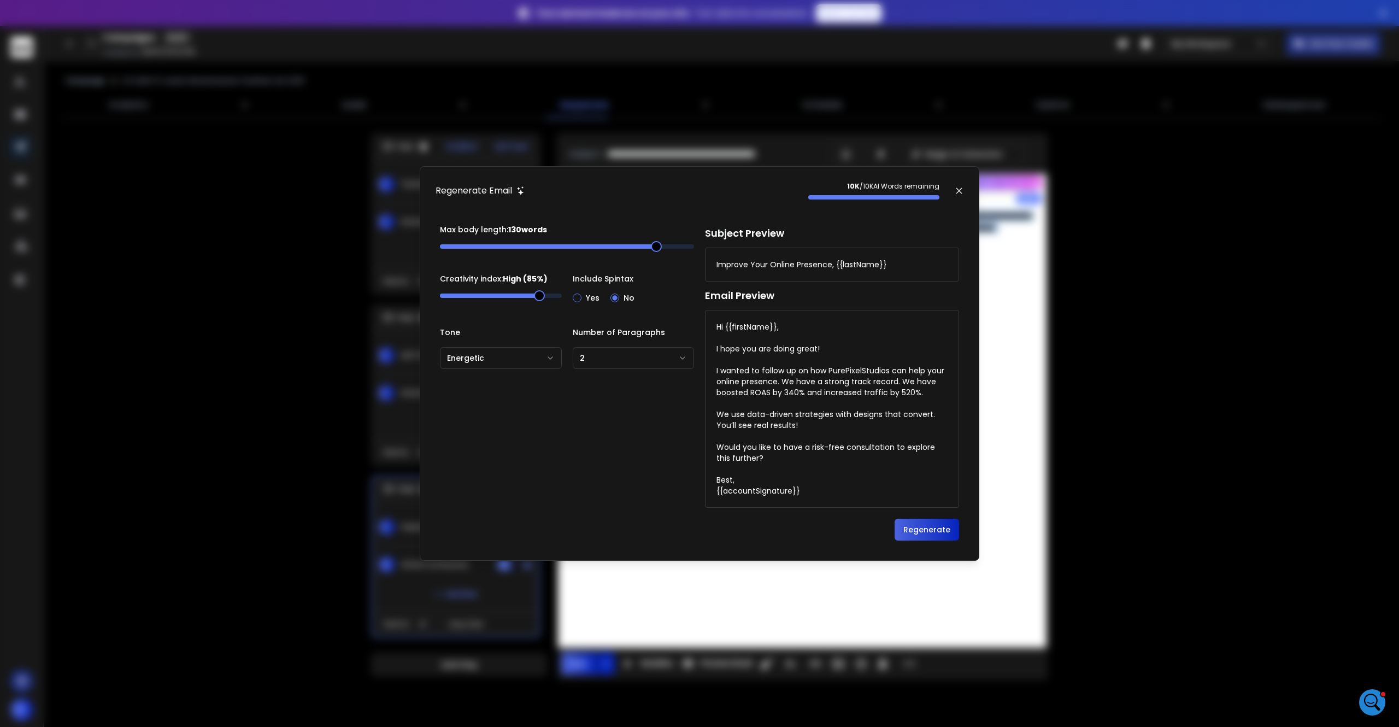
click at [655, 245] on span at bounding box center [567, 246] width 254 height 4
click at [550, 297] on span at bounding box center [545, 295] width 11 height 11
click at [933, 484] on button "Regenerate" at bounding box center [927, 530] width 65 height 22
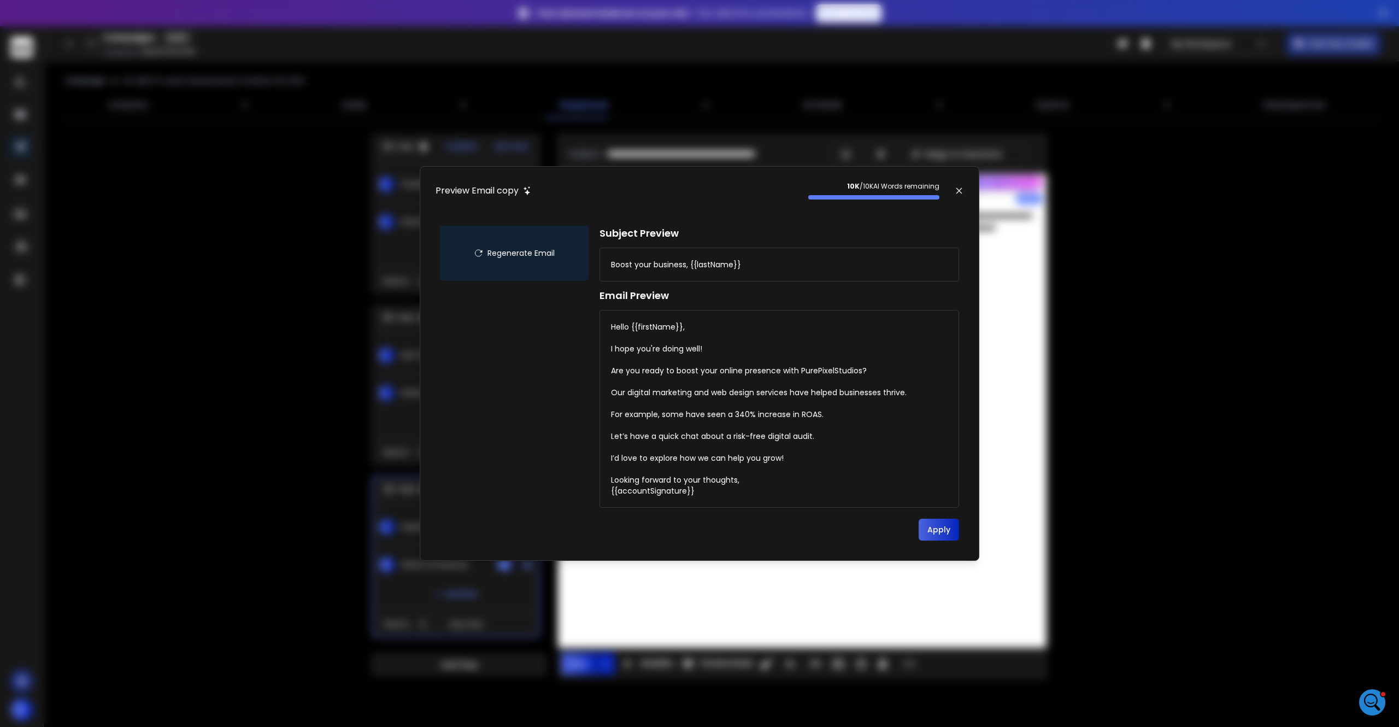
click at [933, 194] on icon at bounding box center [959, 190] width 9 height 9
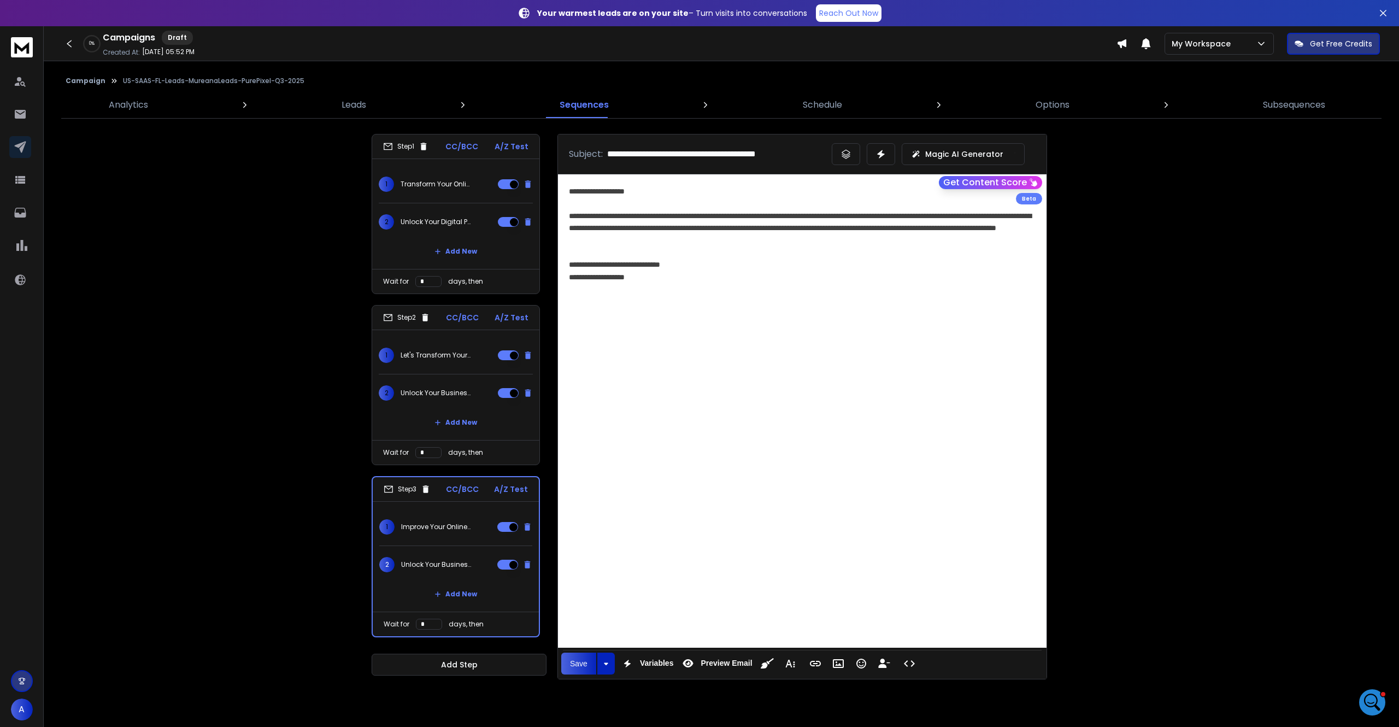
click at [698, 250] on div at bounding box center [802, 253] width 467 height 12
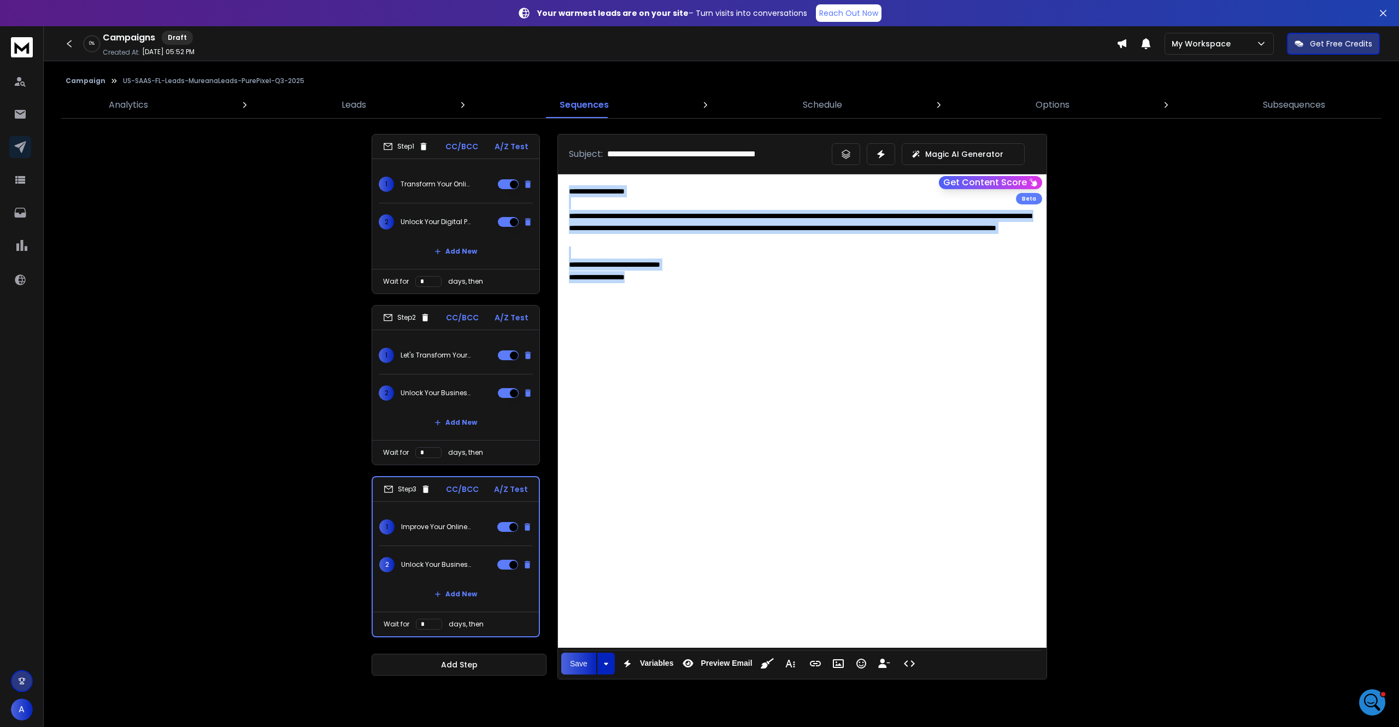
drag, startPoint x: 688, startPoint y: 284, endPoint x: 561, endPoint y: 192, distance: 156.6
click at [561, 192] on div "**********" at bounding box center [802, 410] width 489 height 473
click at [933, 150] on p "Magic AI Generator" at bounding box center [965, 154] width 78 height 11
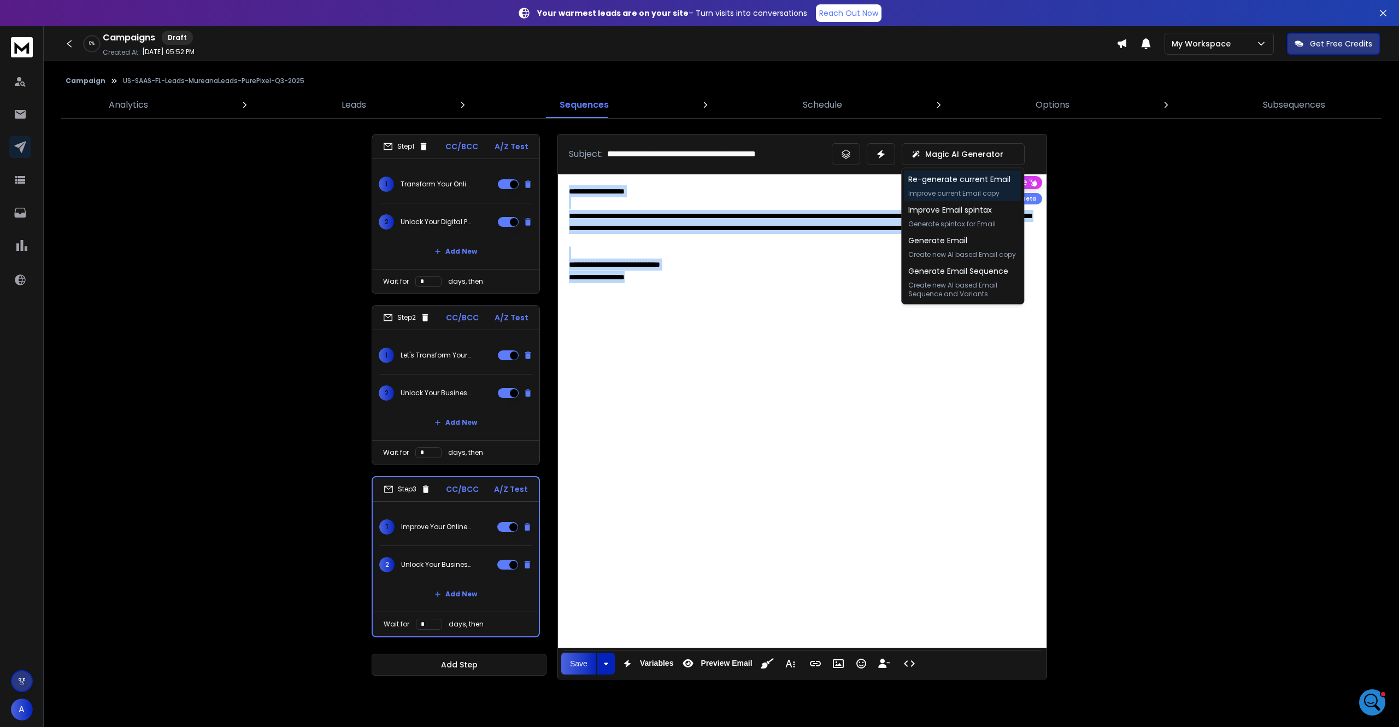
click at [933, 186] on div "Re-generate current Email Improve current Email copy" at bounding box center [960, 186] width 102 height 24
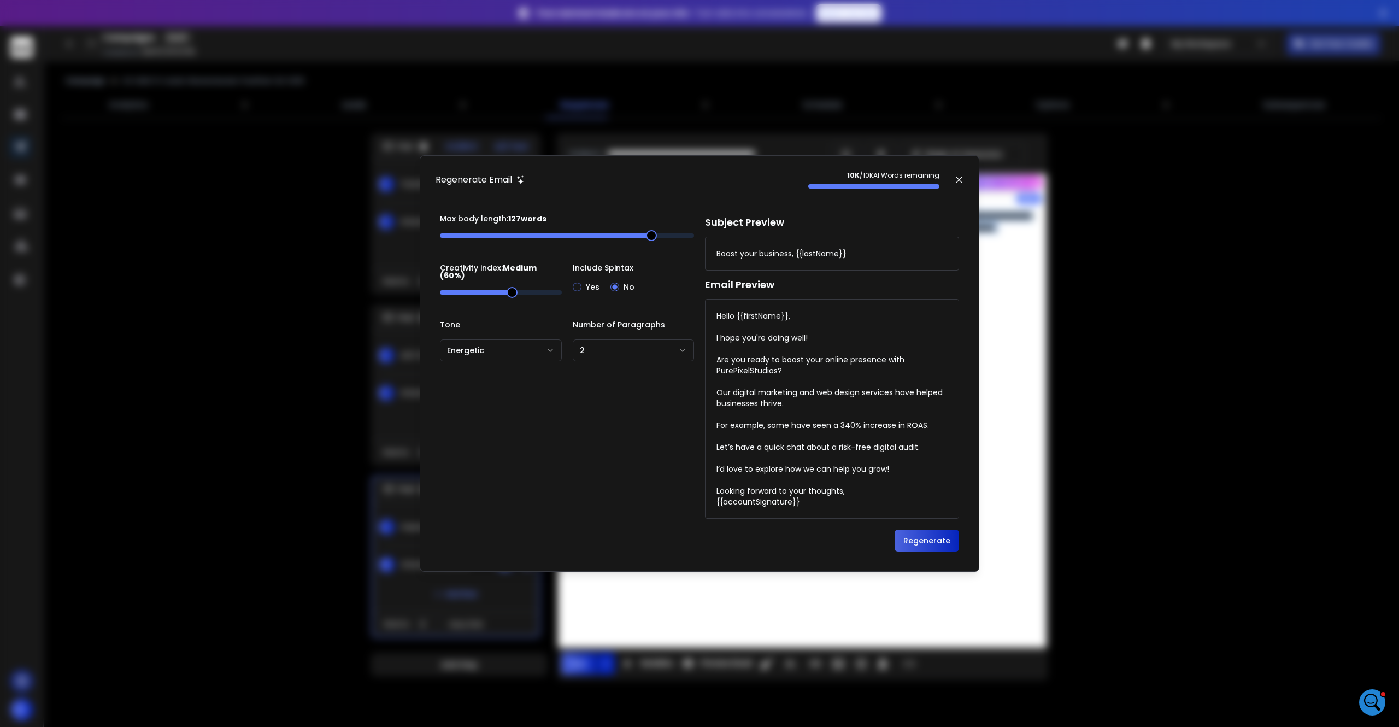
click at [514, 287] on span at bounding box center [512, 292] width 11 height 11
click at [519, 356] on button "Energetic" at bounding box center [501, 350] width 122 height 22
select select "*********"
click at [933, 484] on button "Regenerate" at bounding box center [927, 541] width 65 height 22
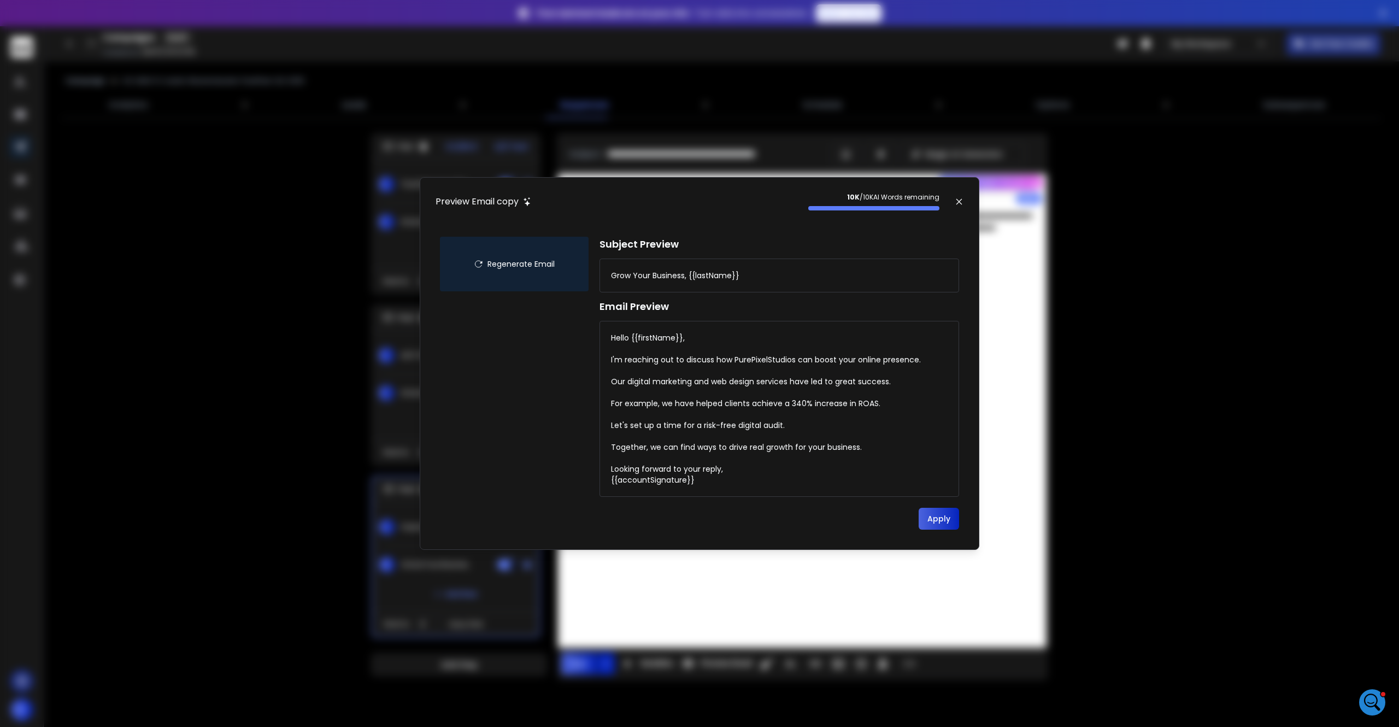
click at [503, 267] on p "Regenerate Email" at bounding box center [521, 264] width 67 height 11
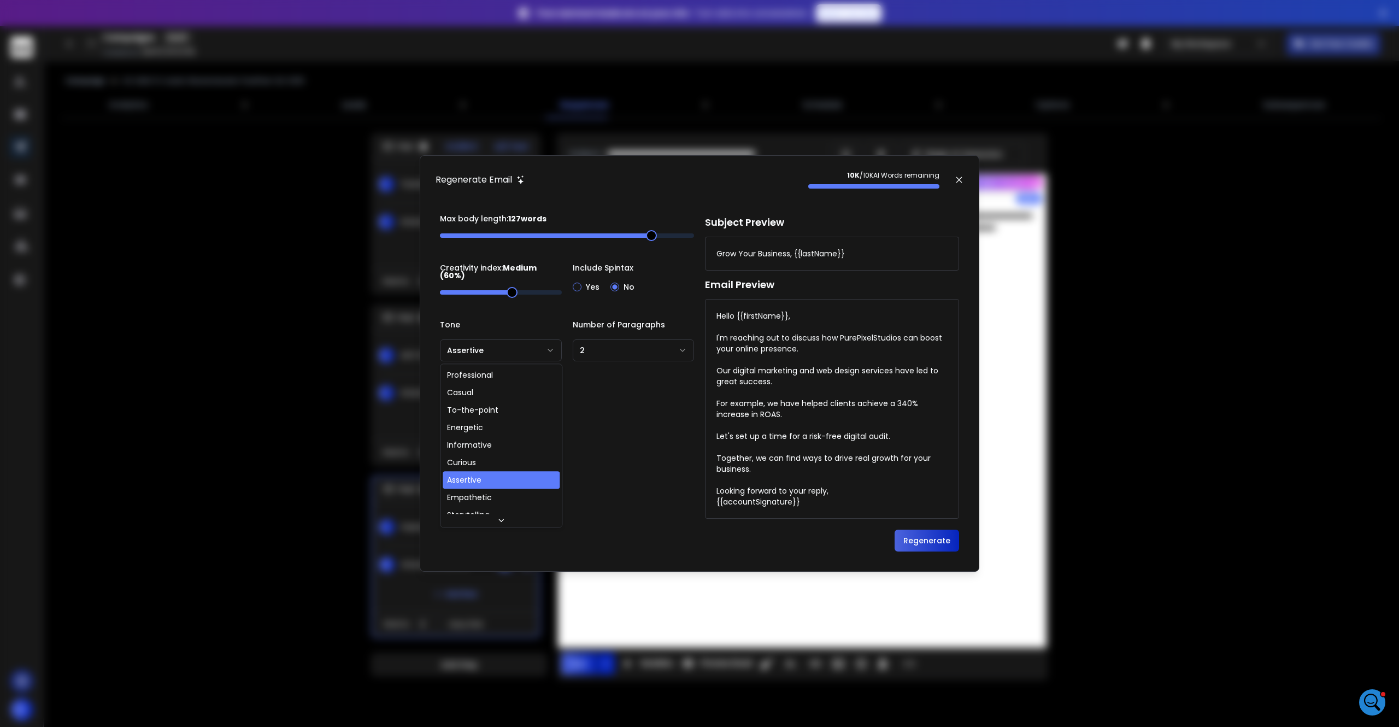
click at [506, 352] on button "Assertive" at bounding box center [501, 350] width 122 height 22
select select "**********"
click at [519, 292] on span at bounding box center [517, 292] width 11 height 11
click at [897, 484] on button "Regenerate" at bounding box center [927, 541] width 65 height 22
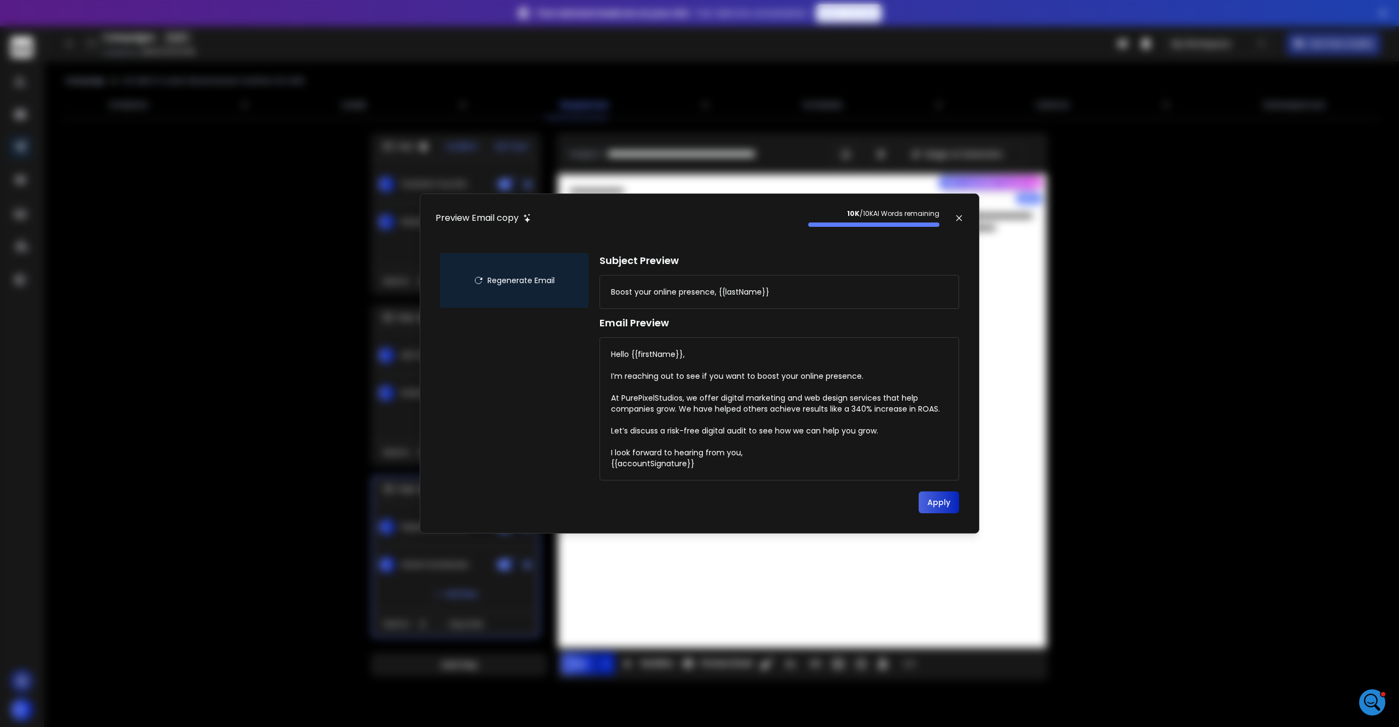
click at [933, 484] on button "Apply" at bounding box center [939, 502] width 40 height 22
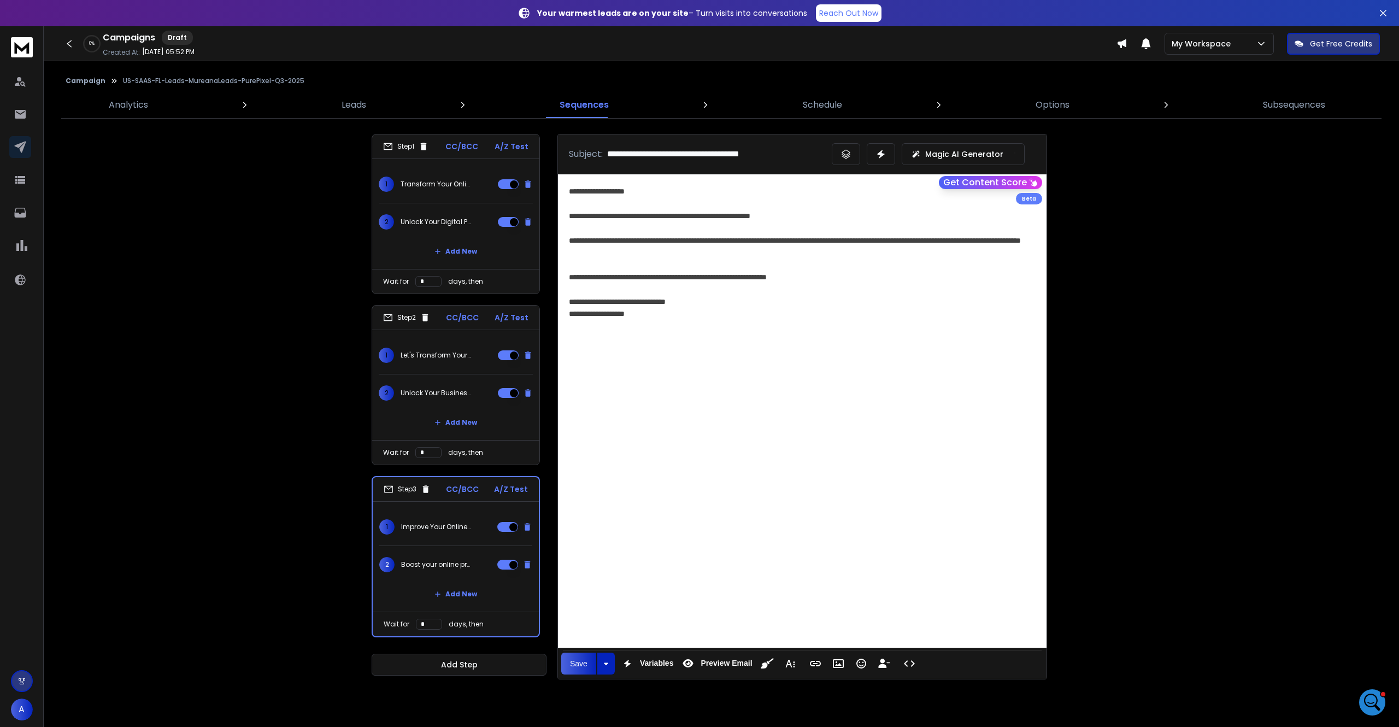
click at [449, 484] on p "Boost your online presence, {{lastName}}" at bounding box center [436, 564] width 70 height 9
click at [440, 484] on div "1 Improve Your Online Presence, {{lastName}}" at bounding box center [425, 526] width 92 height 15
click at [441, 484] on div "2 Boost your online presence, {{lastName}}" at bounding box center [455, 564] width 153 height 37
click at [461, 484] on p "Improve Your Online Presence, {{lastName}}" at bounding box center [436, 527] width 70 height 9
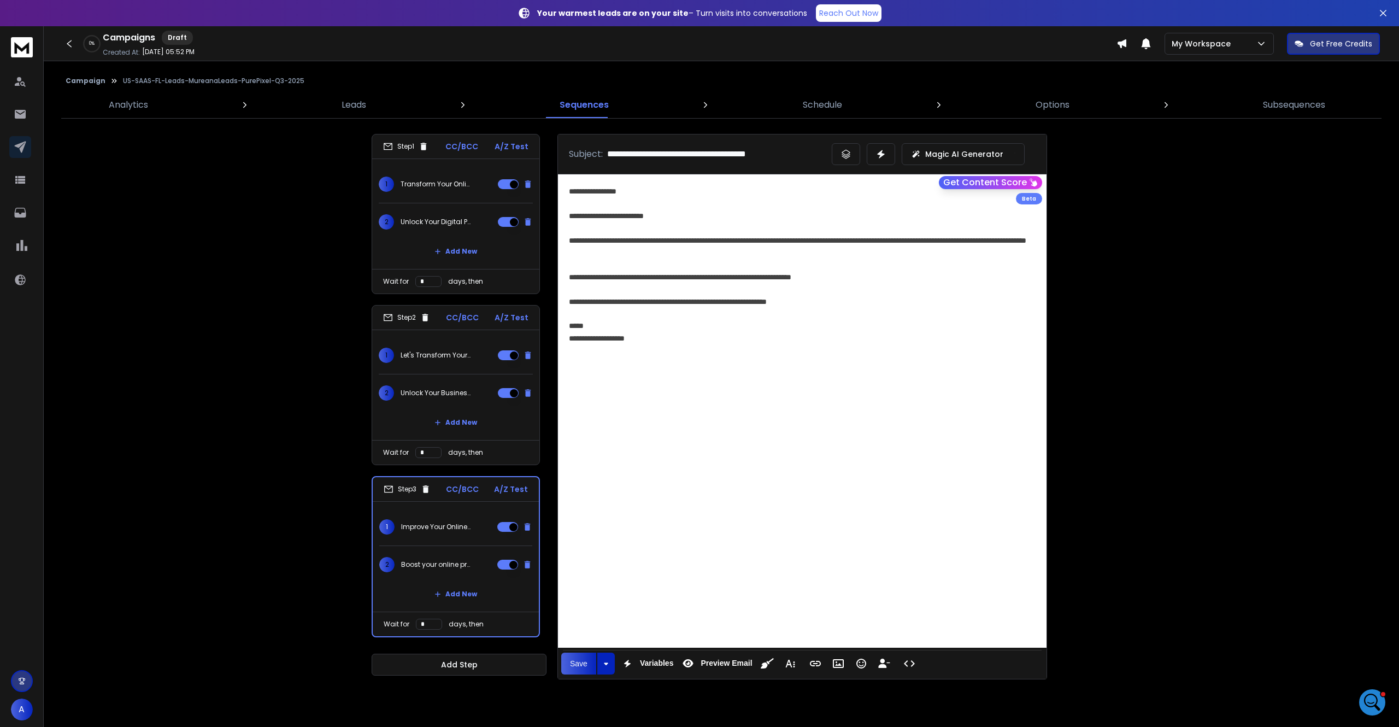
click at [437, 484] on div "2 Boost your online presence, {{lastName}}" at bounding box center [455, 564] width 153 height 37
click at [413, 406] on div "2 Unlock Your Business Potential, {{lastName}}!" at bounding box center [456, 392] width 154 height 37
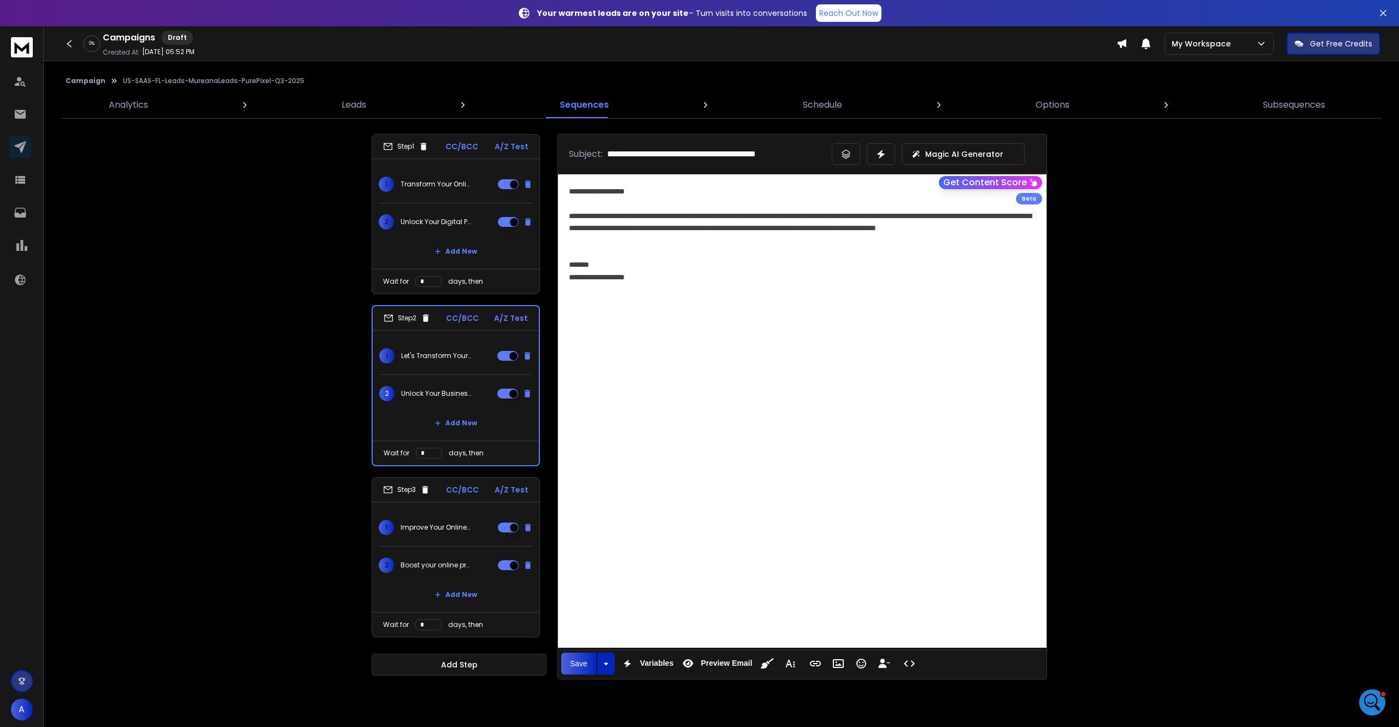
click at [462, 339] on div "1 Let's Transform Your Online Presence, {{lastName}}!" at bounding box center [455, 356] width 153 height 38
click at [451, 231] on div "2 Unlock Your Digital Potential with Us!" at bounding box center [456, 221] width 154 height 37
click at [453, 192] on div "1 Transform Your Online Presence with PurePixelStudios" at bounding box center [455, 185] width 153 height 38
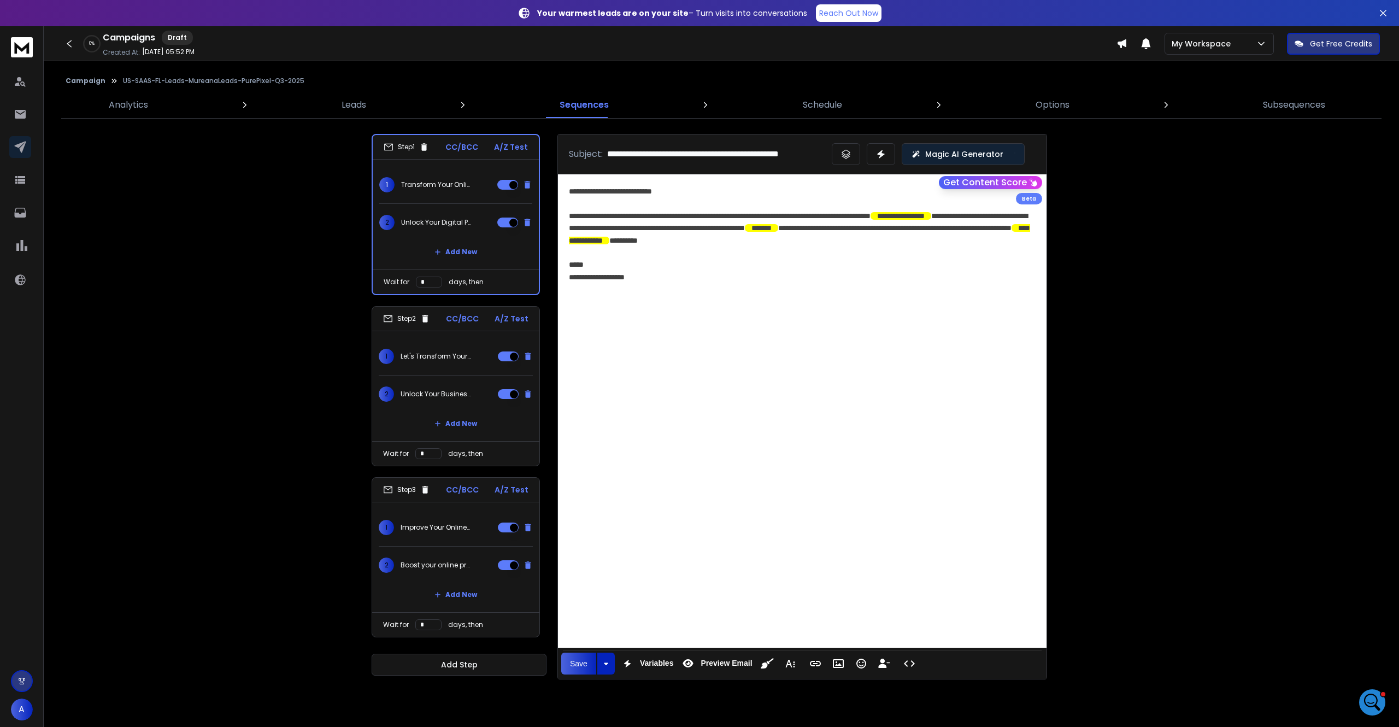
click at [933, 153] on p "Magic AI Generator" at bounding box center [965, 154] width 78 height 11
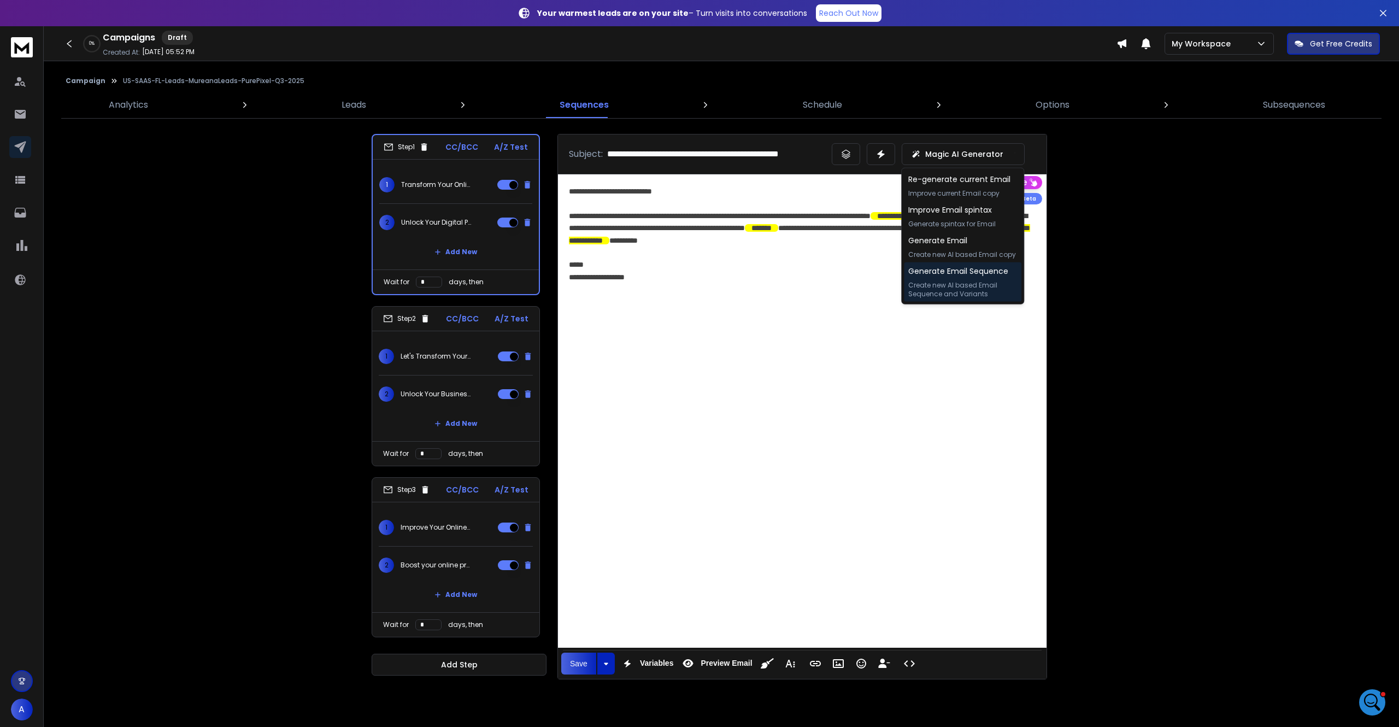
click at [458, 347] on div "1 Let's Transform Your Online Presence, {{lastName}}!" at bounding box center [456, 357] width 154 height 38
type input "**********"
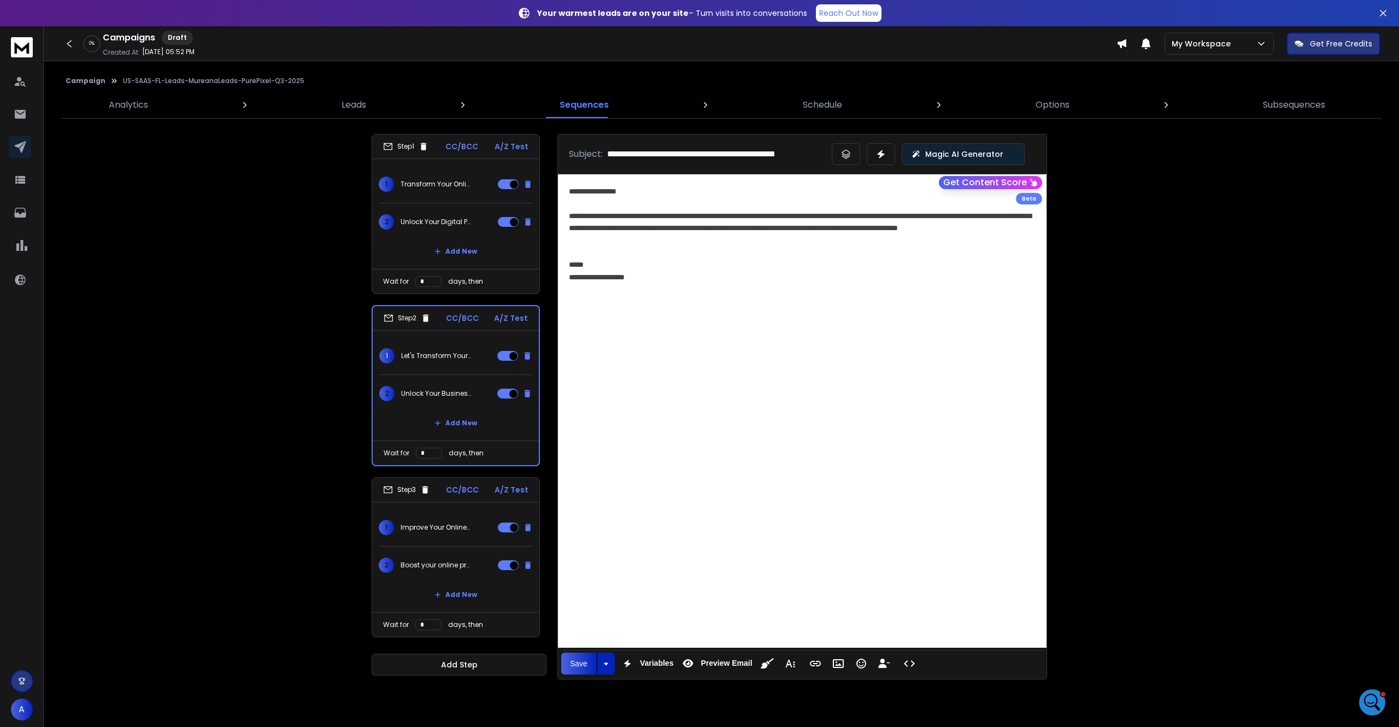
click at [933, 162] on button "Magic AI Generator" at bounding box center [963, 154] width 123 height 22
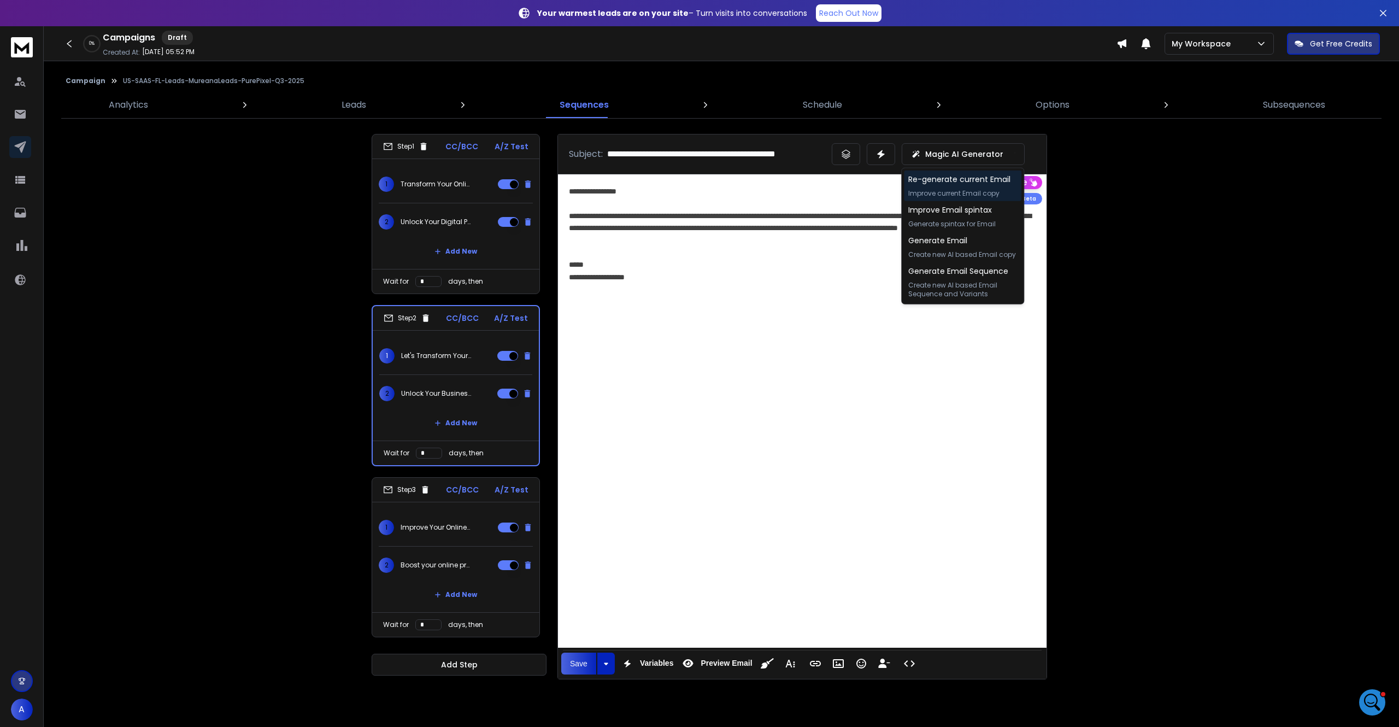
click at [933, 185] on div "Re-generate current Email Improve current Email copy" at bounding box center [960, 186] width 102 height 24
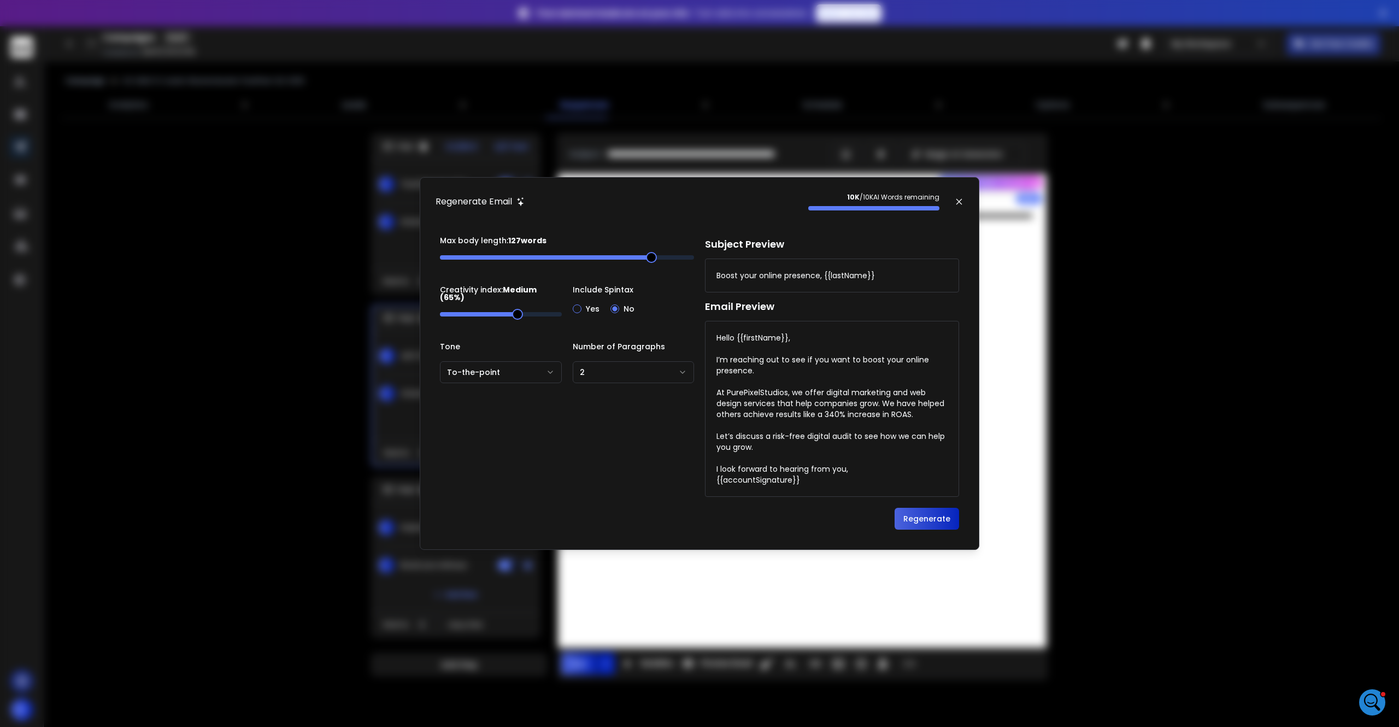
drag, startPoint x: 528, startPoint y: 318, endPoint x: 521, endPoint y: 319, distance: 7.1
click at [521, 319] on div "**********" at bounding box center [567, 334] width 254 height 97
click at [562, 312] on span "***" at bounding box center [556, 306] width 11 height 11
click at [495, 378] on button "To-the-point" at bounding box center [501, 369] width 122 height 22
select select "******"
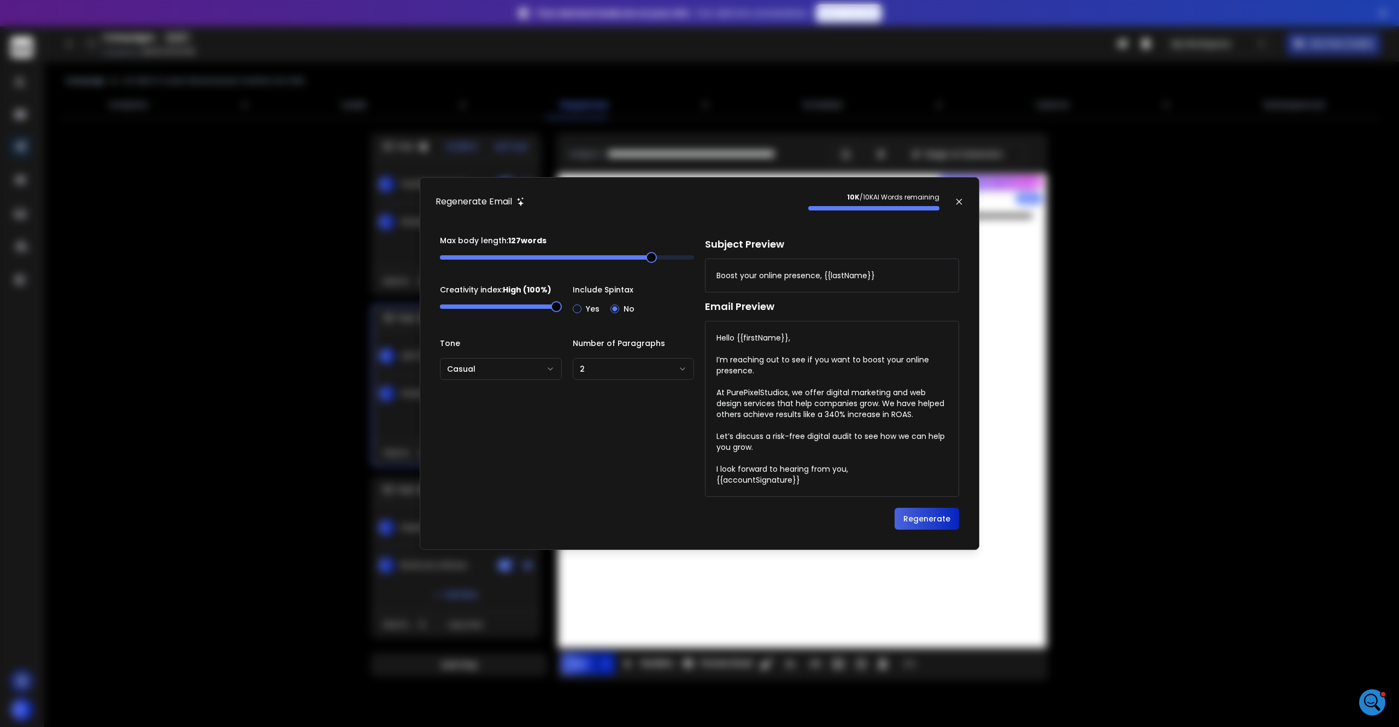
click at [920, 484] on button "Regenerate" at bounding box center [927, 519] width 65 height 22
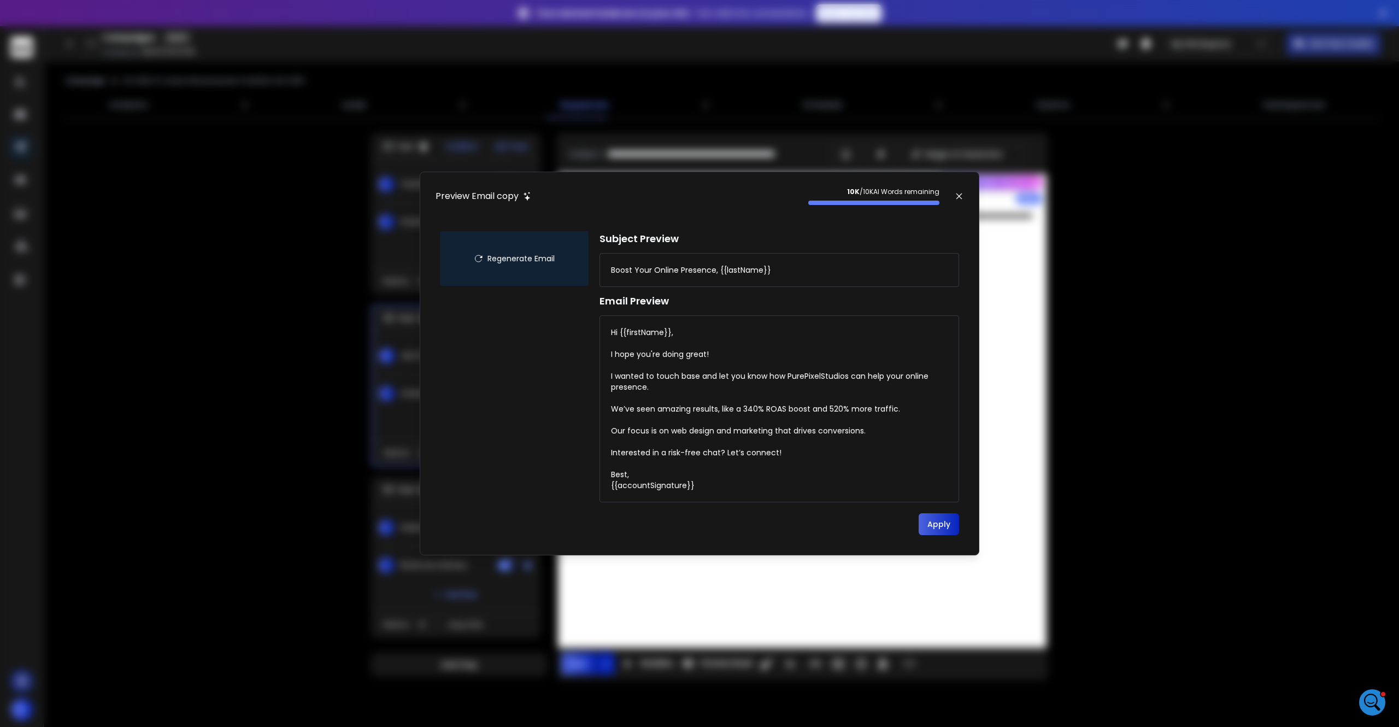
drag, startPoint x: 920, startPoint y: 523, endPoint x: 804, endPoint y: 450, distance: 136.8
click at [804, 450] on div "Interested in a risk-free chat? Let’s connect!" at bounding box center [779, 452] width 337 height 11
click at [933, 484] on button "Apply" at bounding box center [939, 524] width 40 height 22
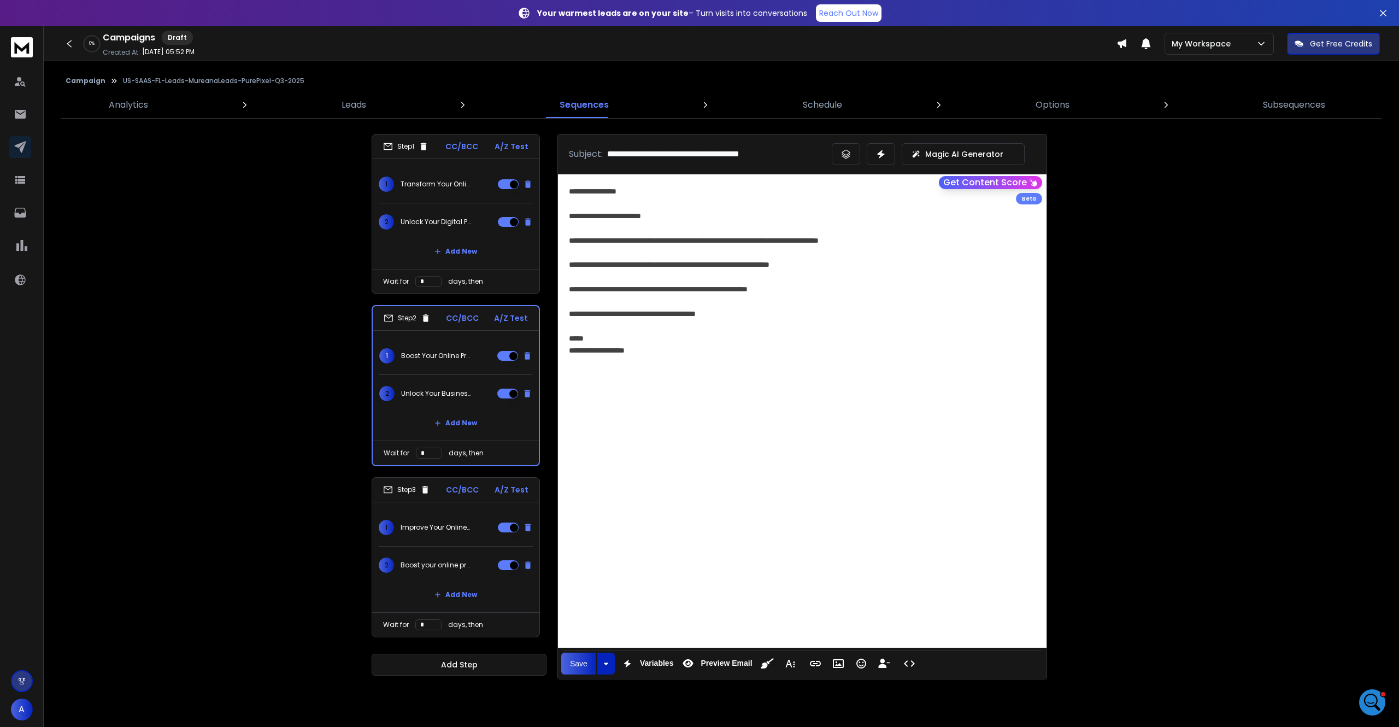
click at [461, 220] on p "Unlock Your Digital Potential with Us!" at bounding box center [436, 222] width 70 height 9
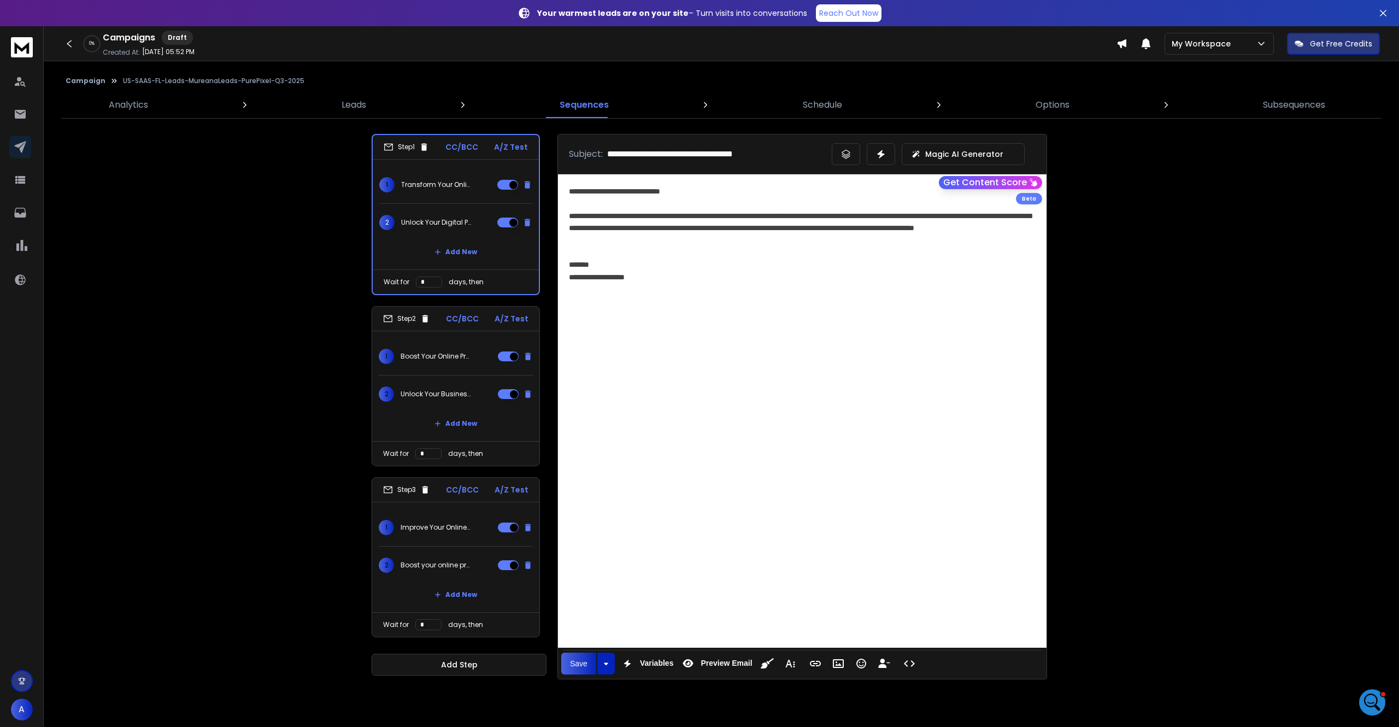
click at [446, 187] on p "Transform Your Online Presence with PurePixelStudios" at bounding box center [436, 184] width 70 height 9
click at [440, 389] on div "2 Unlock Your Business Potential, {{lastName}}!" at bounding box center [425, 393] width 92 height 15
click at [449, 367] on div "1 Boost Your Online Presence, {{lastName}}" at bounding box center [455, 356] width 153 height 38
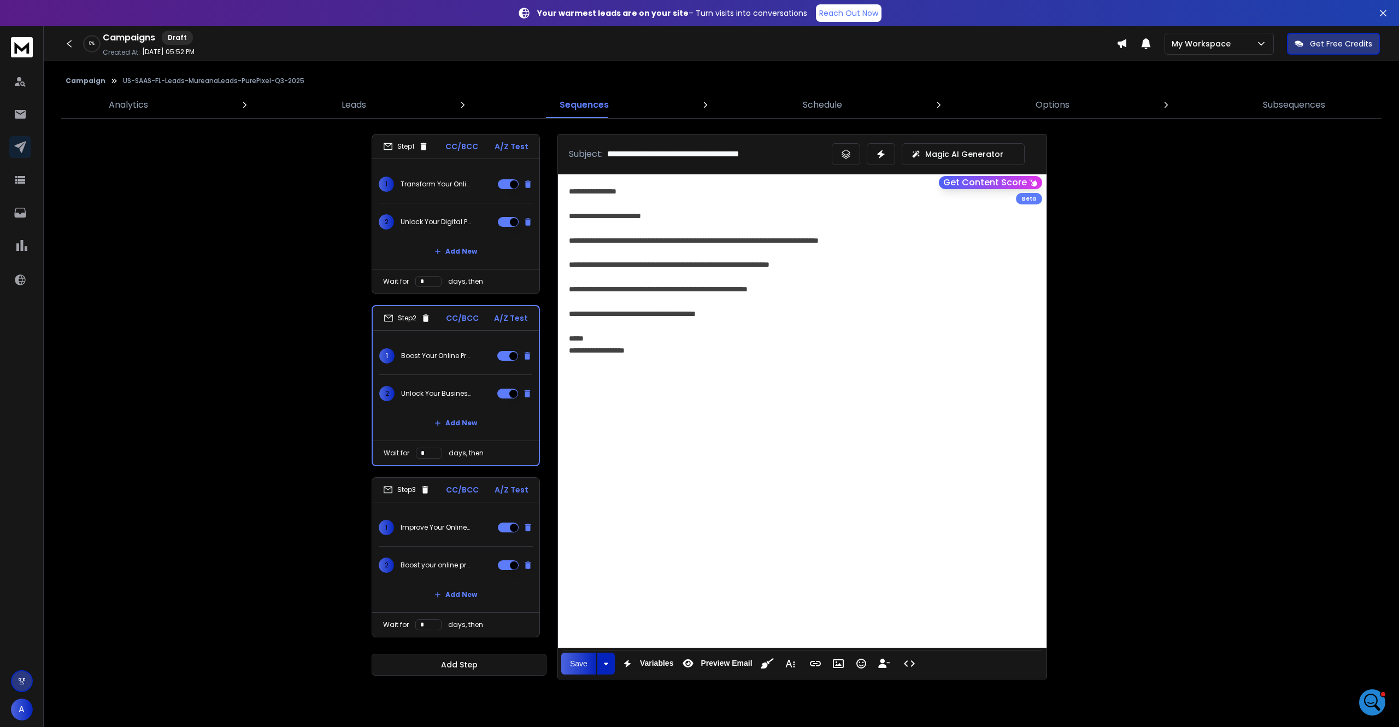
click at [434, 397] on p "Unlock Your Business Potential, {{lastName}}!" at bounding box center [436, 393] width 70 height 9
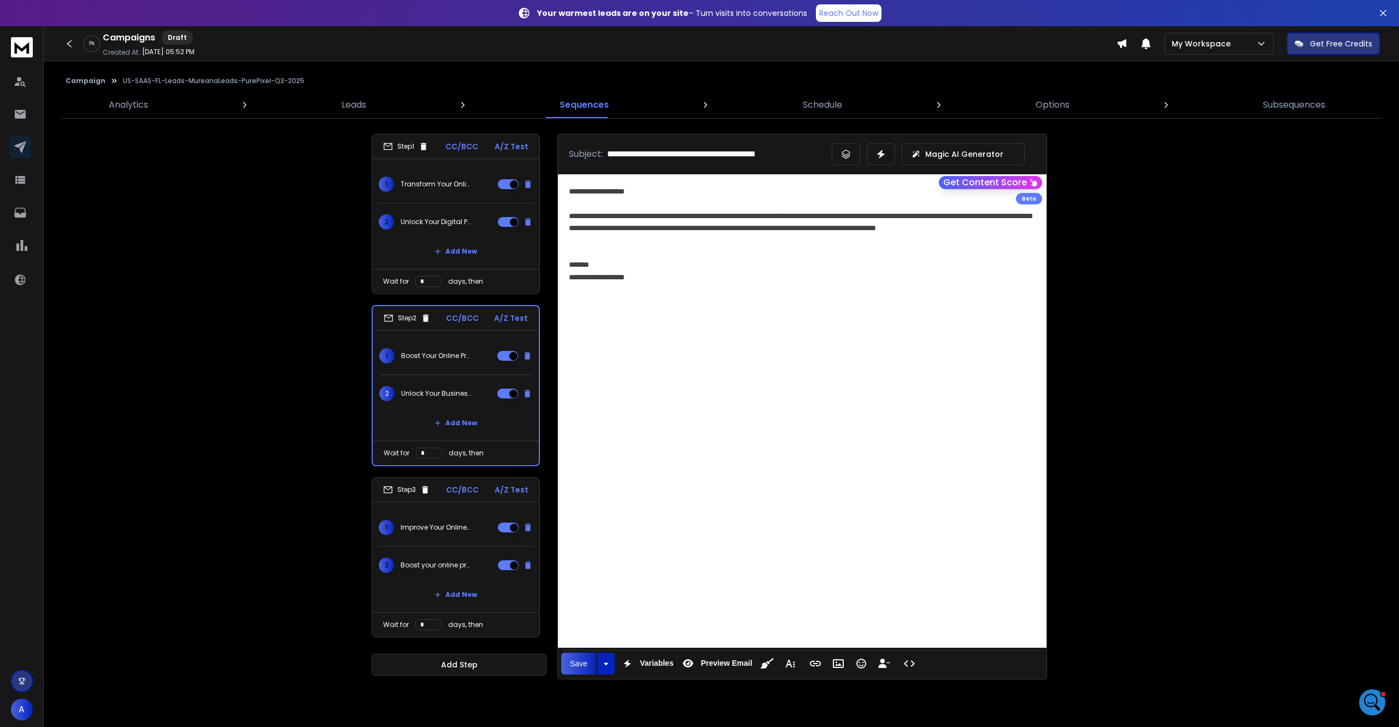
click at [434, 484] on div "1 Improve Your Online Presence, {{lastName}}" at bounding box center [425, 527] width 92 height 15
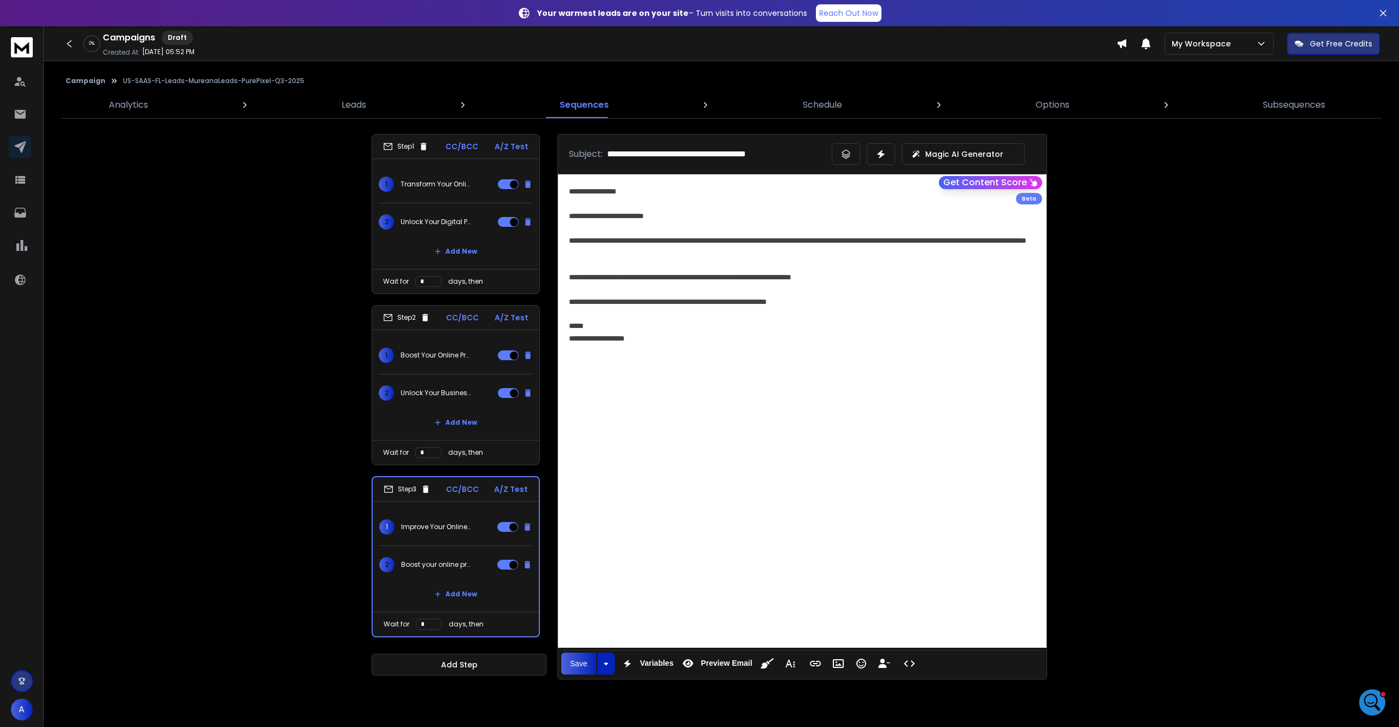
click at [591, 102] on p "Sequences" at bounding box center [584, 104] width 49 height 13
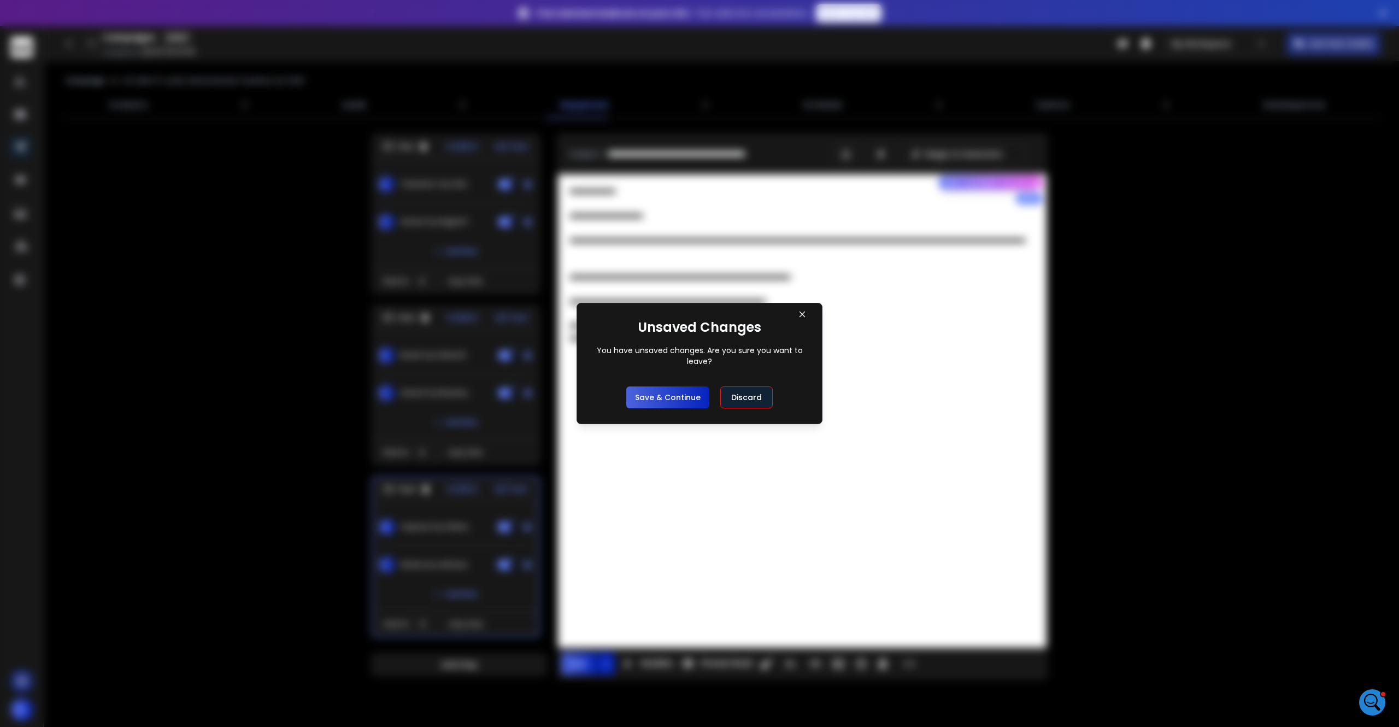
click at [745, 391] on button "Discard" at bounding box center [747, 397] width 52 height 22
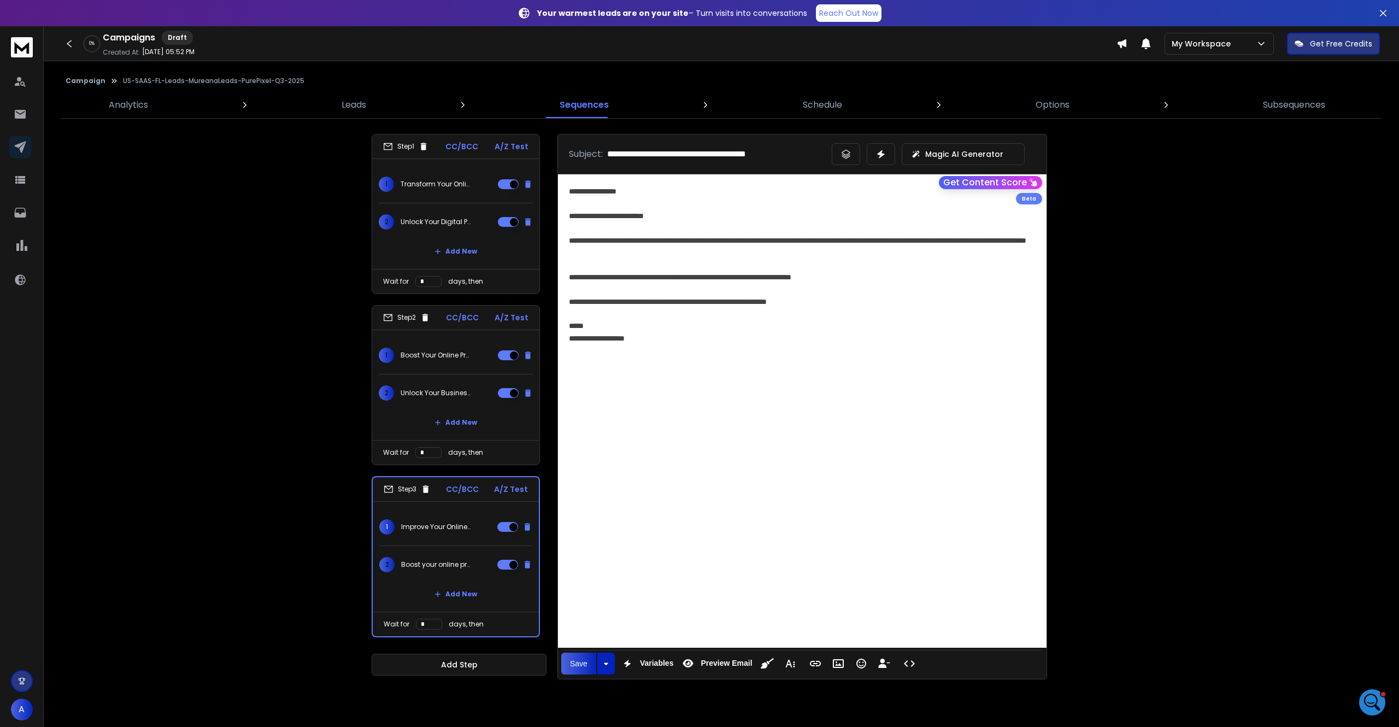
type input "**********"
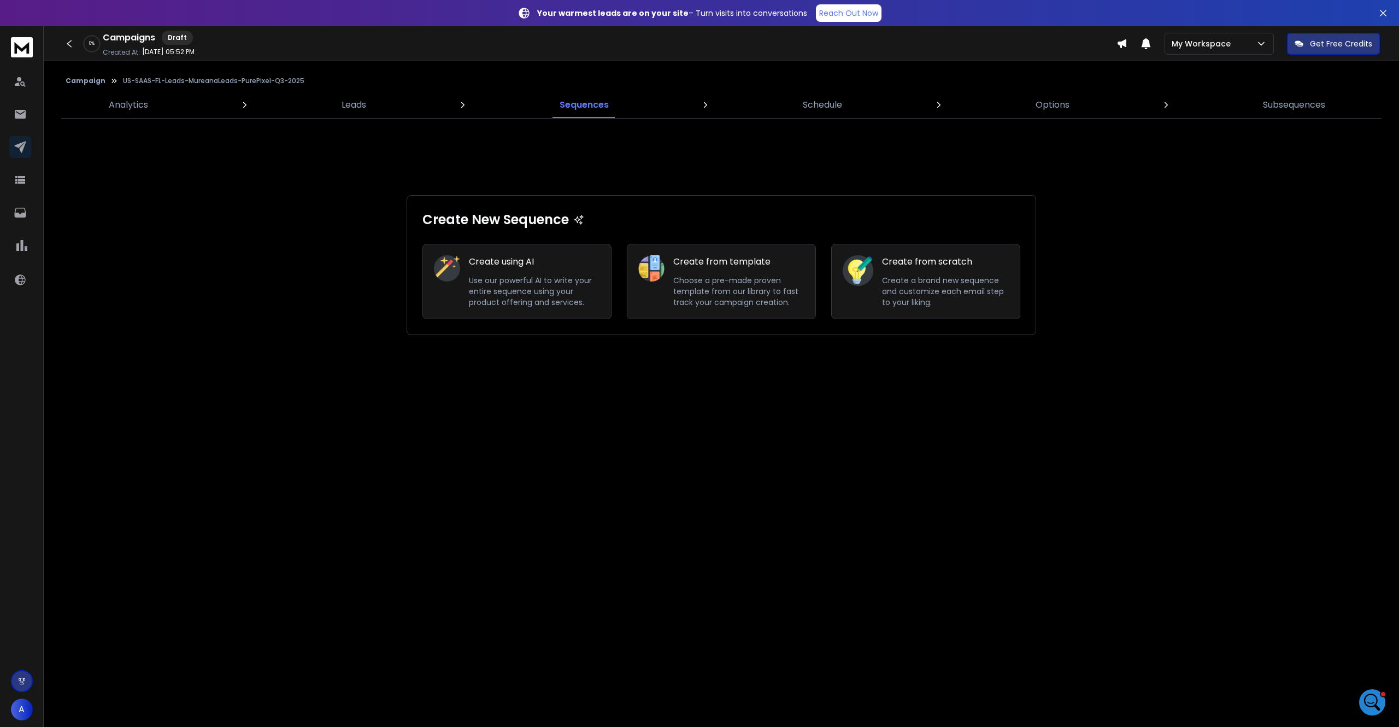
click at [781, 282] on p "Choose a pre-made proven template from our library to fast track your campaign …" at bounding box center [739, 291] width 131 height 33
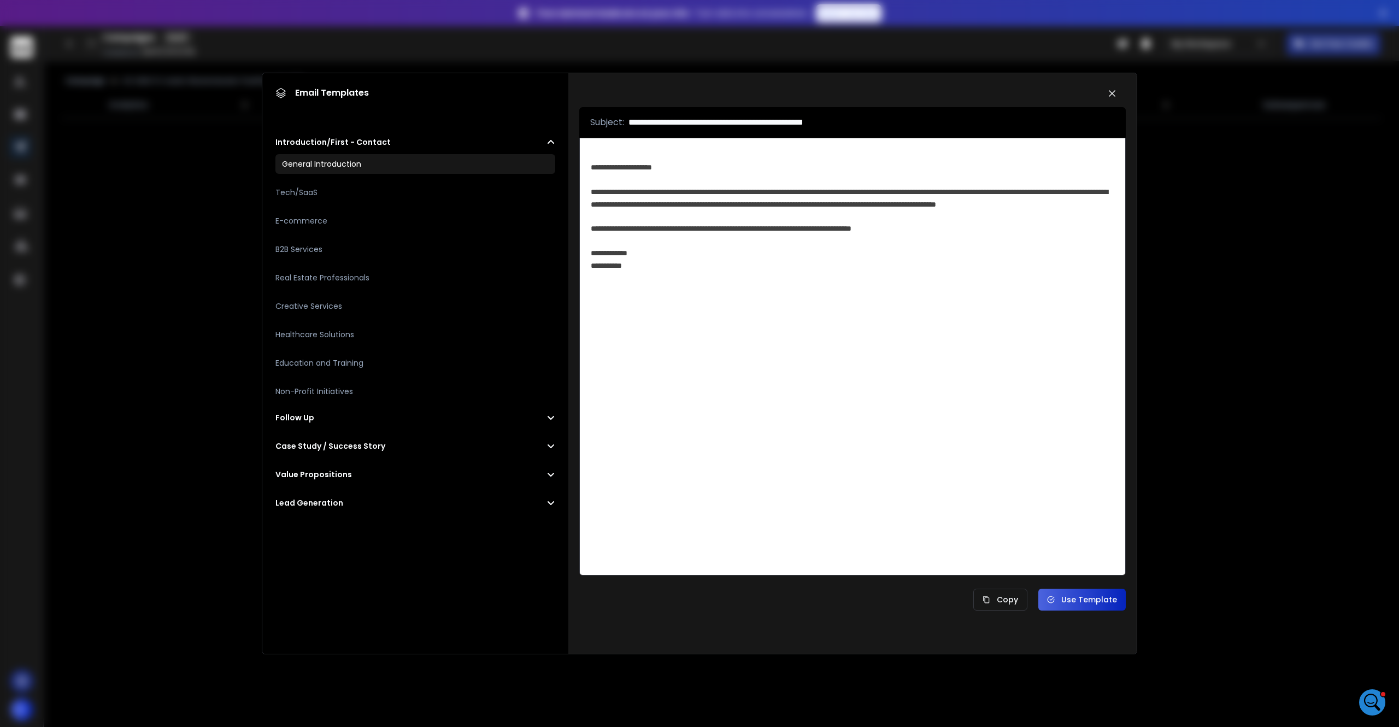
click at [341, 484] on div "Lead Generation" at bounding box center [416, 505] width 280 height 17
click at [351, 484] on button "Lead Generation" at bounding box center [416, 502] width 280 height 11
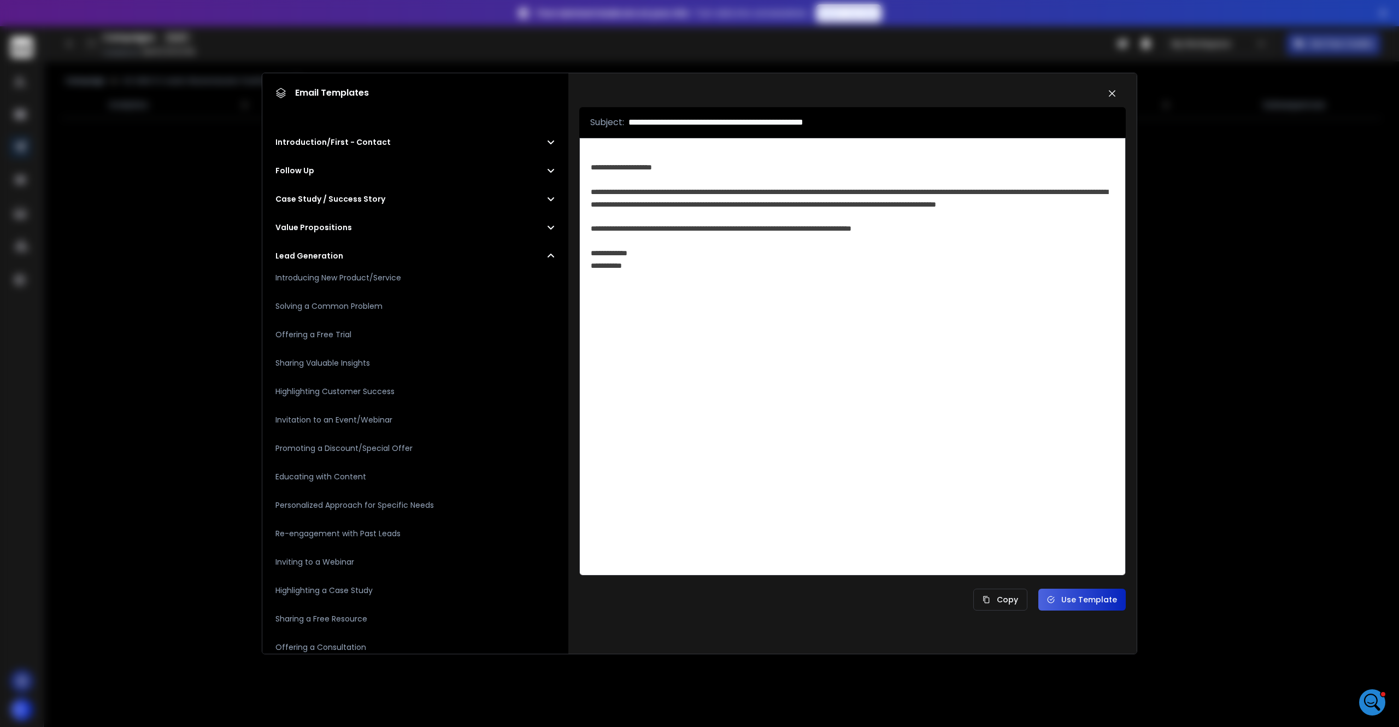
click at [364, 278] on h3 "Introducing New Product/Service" at bounding box center [339, 277] width 126 height 11
type input "**********"
click at [933, 96] on icon at bounding box center [1112, 93] width 7 height 7
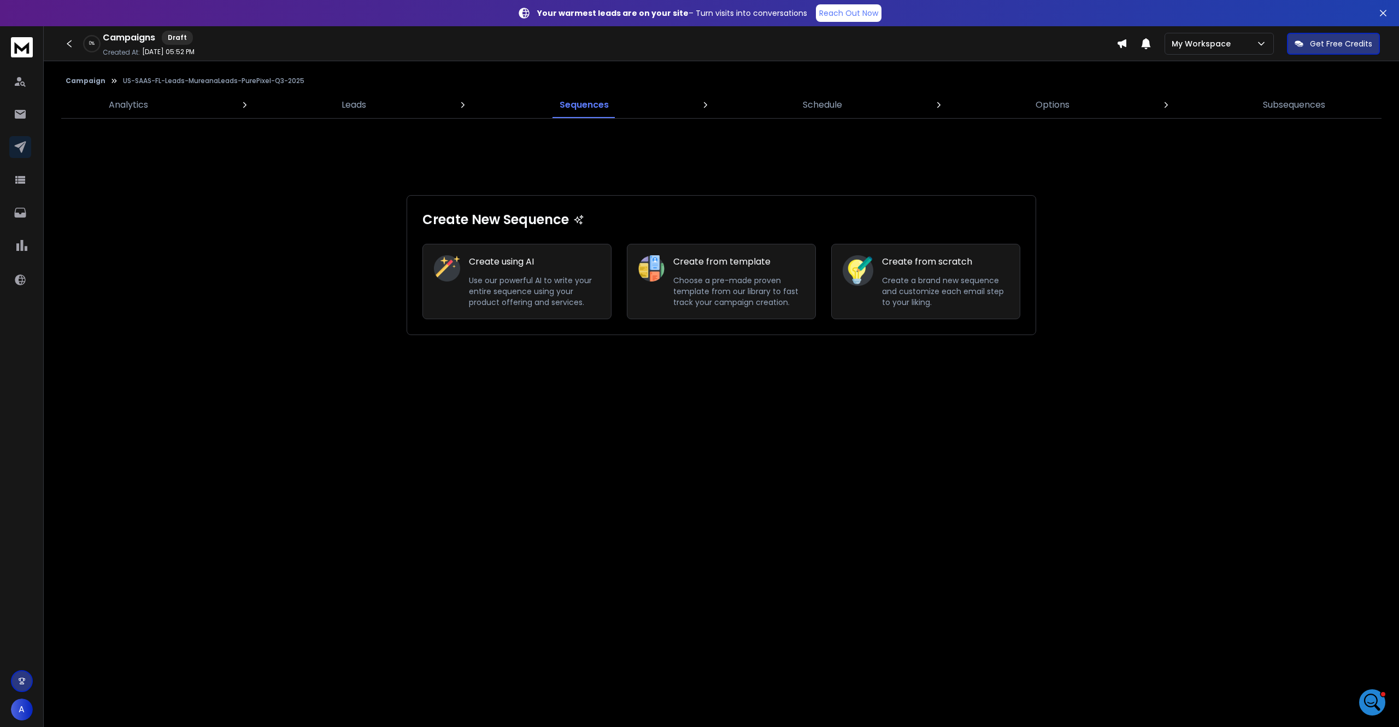
click at [582, 298] on p "Use our powerful AI to write your entire sequence using your product offering a…" at bounding box center [534, 291] width 131 height 33
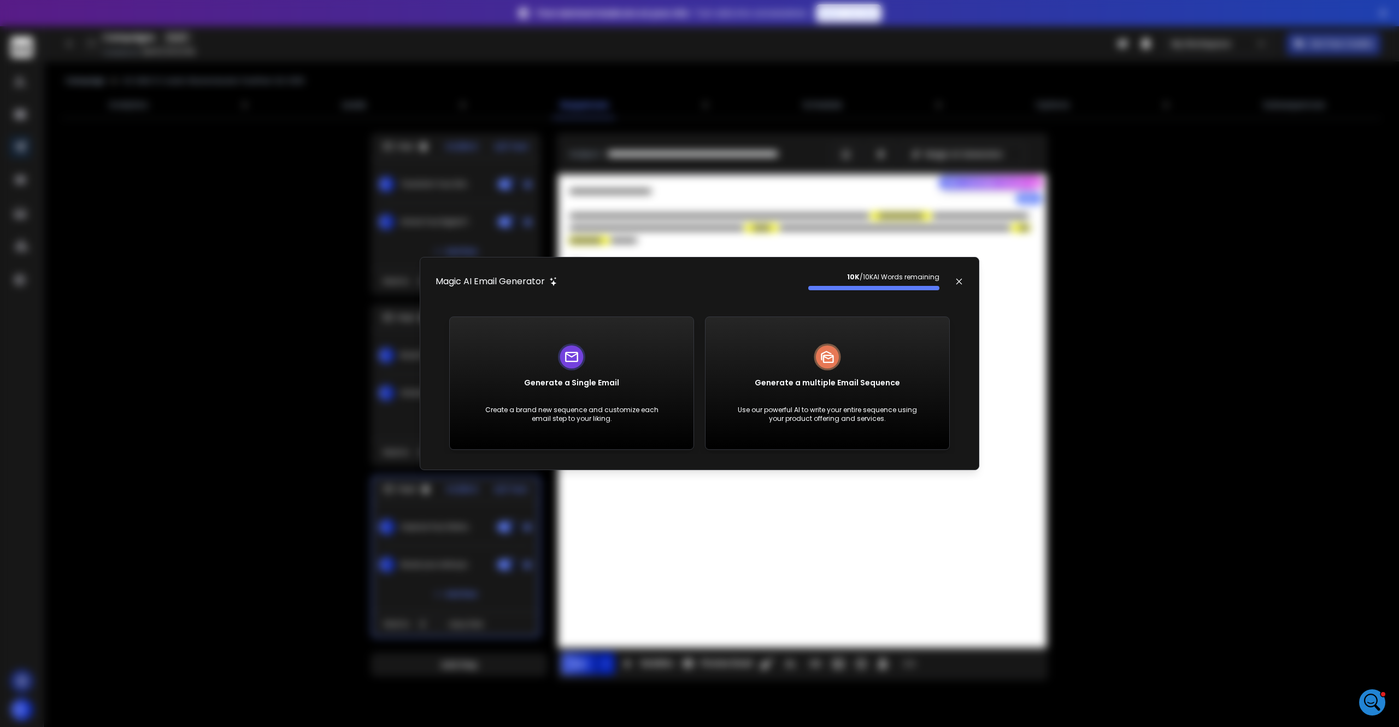
click at [797, 413] on p "Use our powerful AI to write your entire sequence using your product offering a…" at bounding box center [827, 414] width 191 height 17
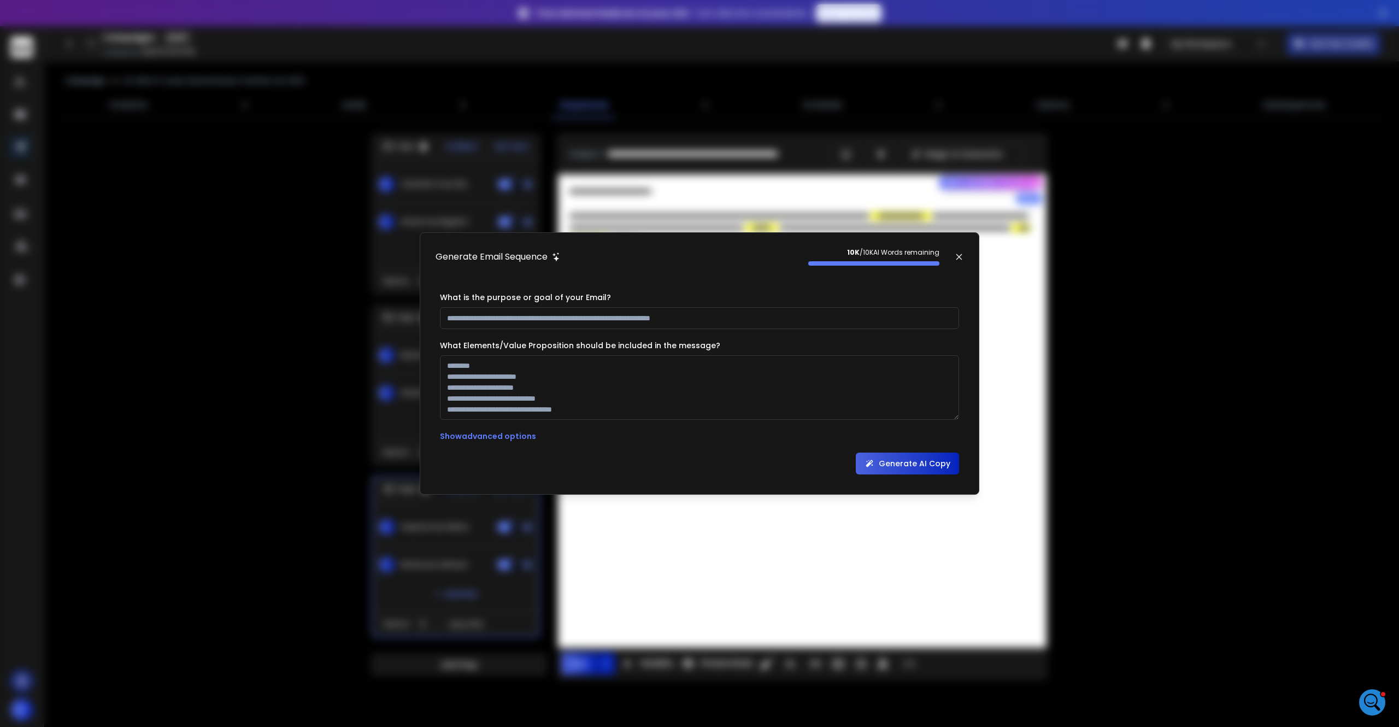
click at [703, 401] on textarea at bounding box center [699, 387] width 519 height 65
click at [521, 435] on p "Show advanced options" at bounding box center [699, 436] width 519 height 11
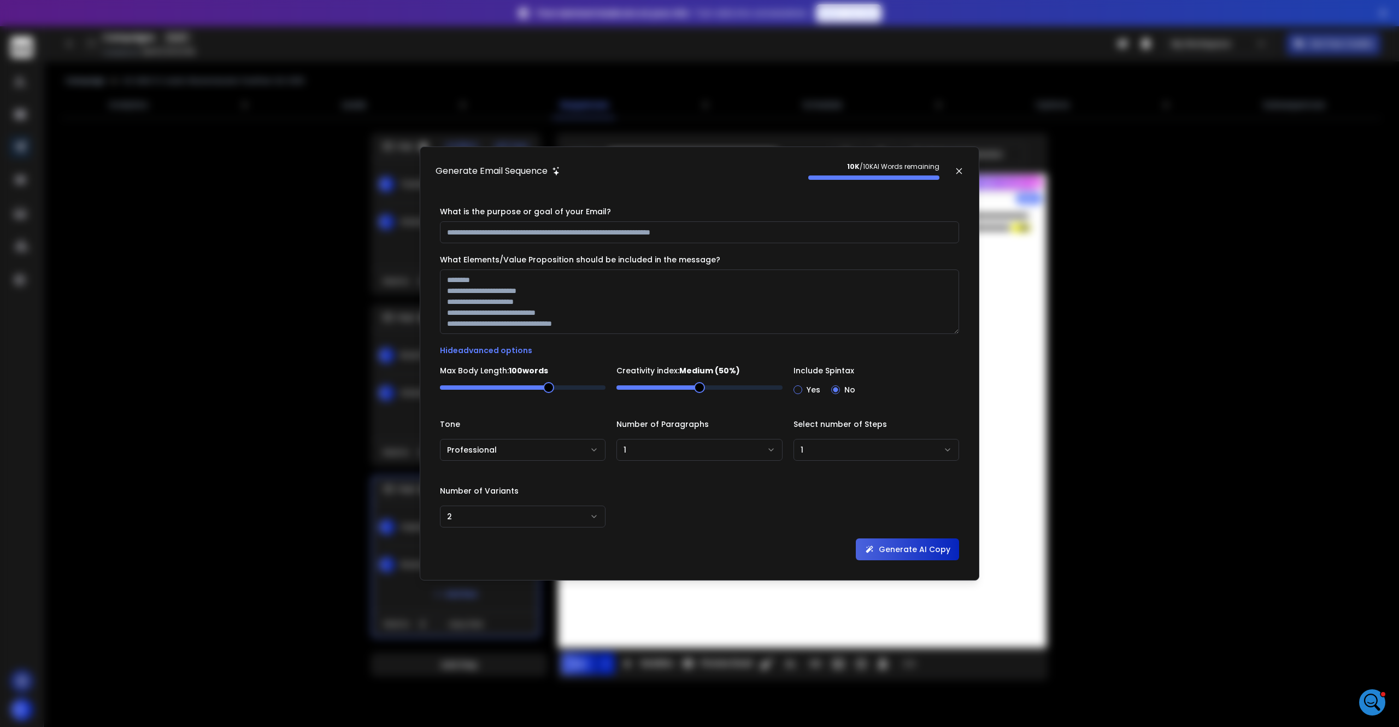
click at [720, 384] on div "Creativity index: Medium (50%) *" at bounding box center [700, 380] width 166 height 27
click at [737, 388] on span at bounding box center [700, 387] width 166 height 4
click at [801, 449] on button "1" at bounding box center [877, 450] width 166 height 22
select select "*"
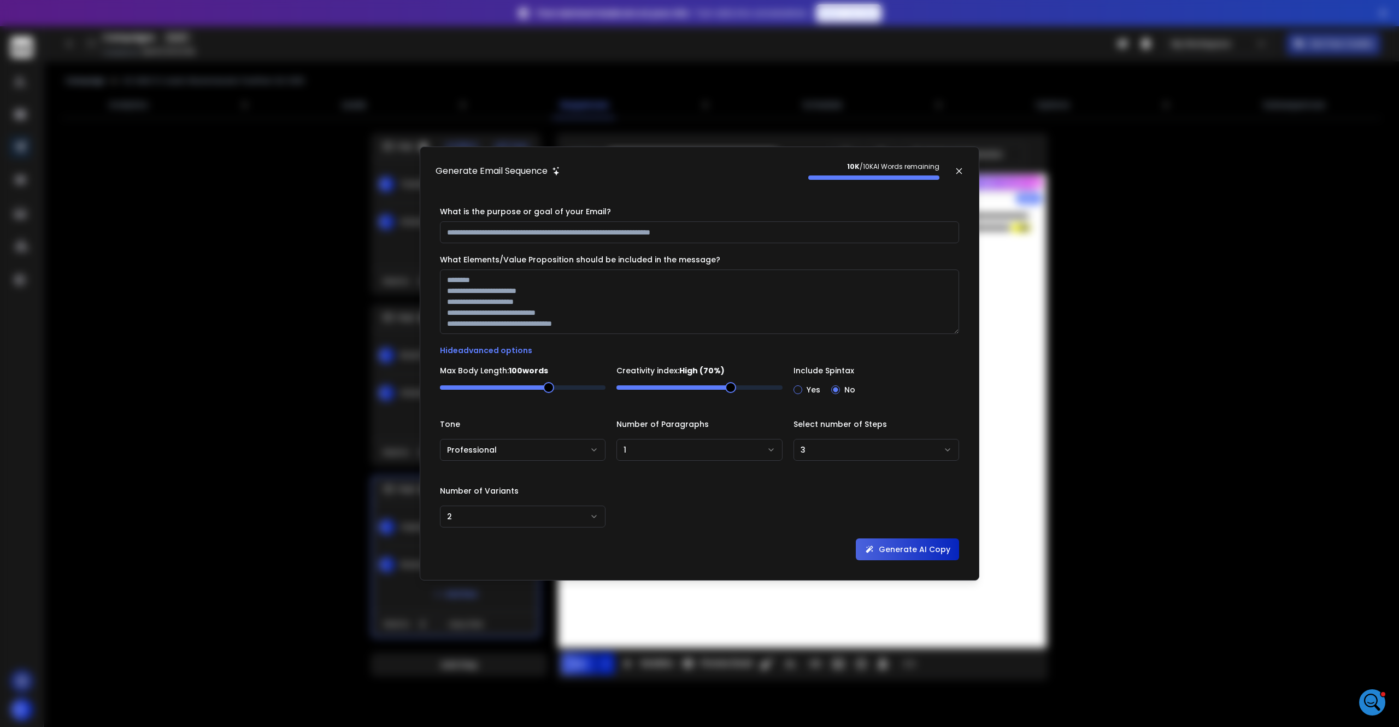
click at [529, 449] on button "Professional" at bounding box center [523, 450] width 166 height 22
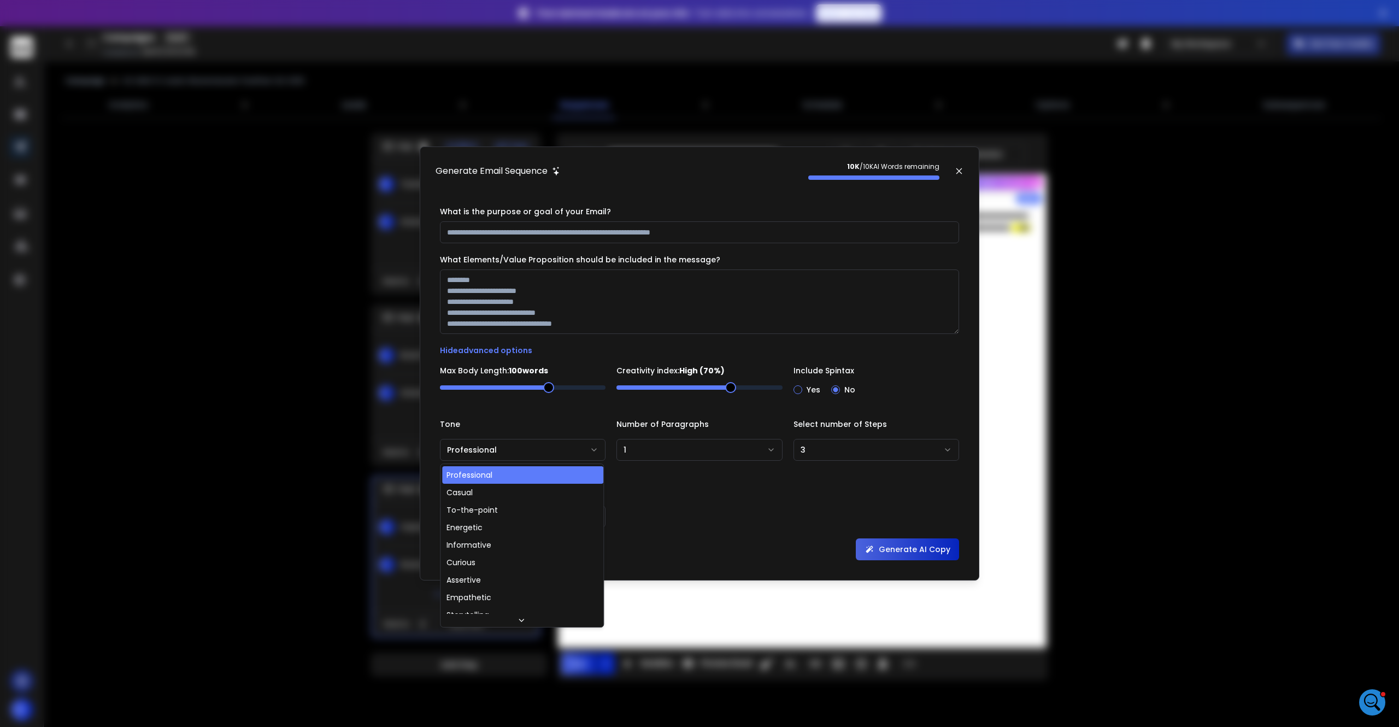
scroll to position [0, 0]
select select "*********"
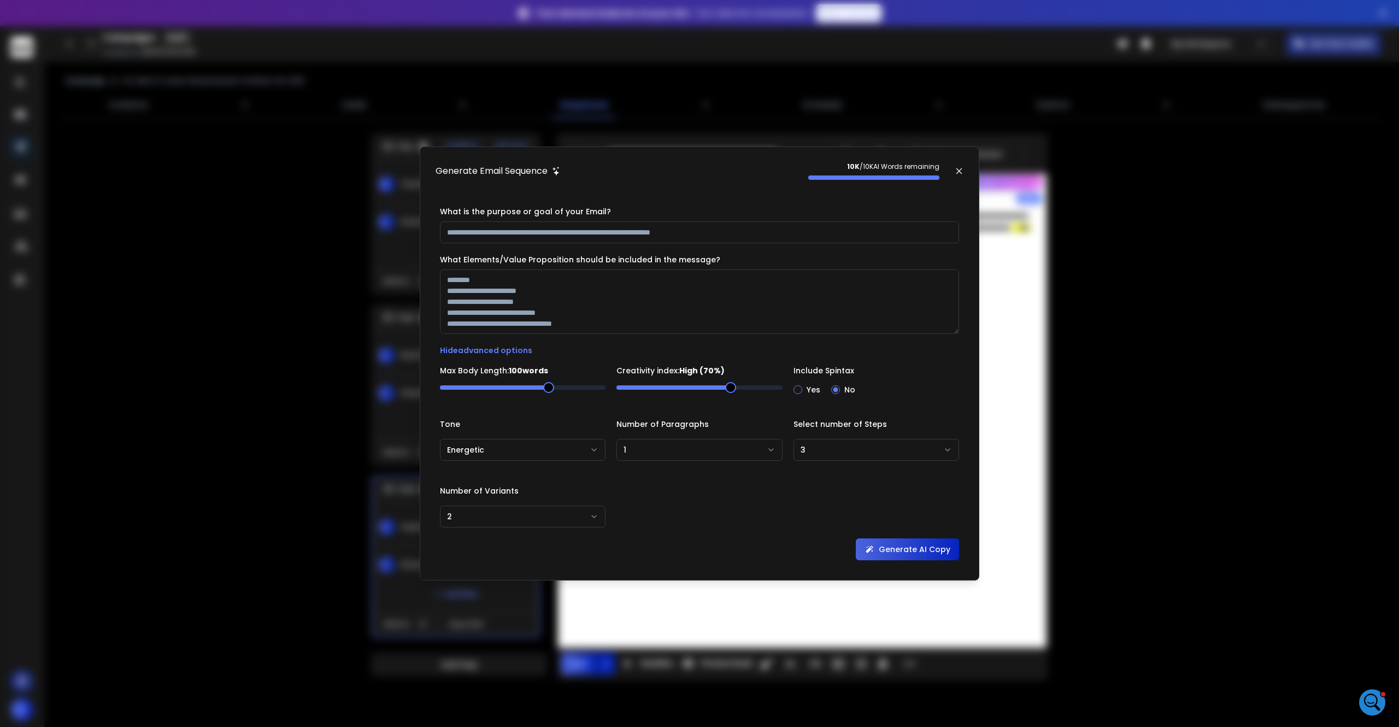
click at [544, 484] on button "2" at bounding box center [523, 517] width 166 height 22
select select "*"
click at [645, 234] on input at bounding box center [699, 232] width 519 height 22
click at [506, 280] on textarea at bounding box center [699, 302] width 519 height 65
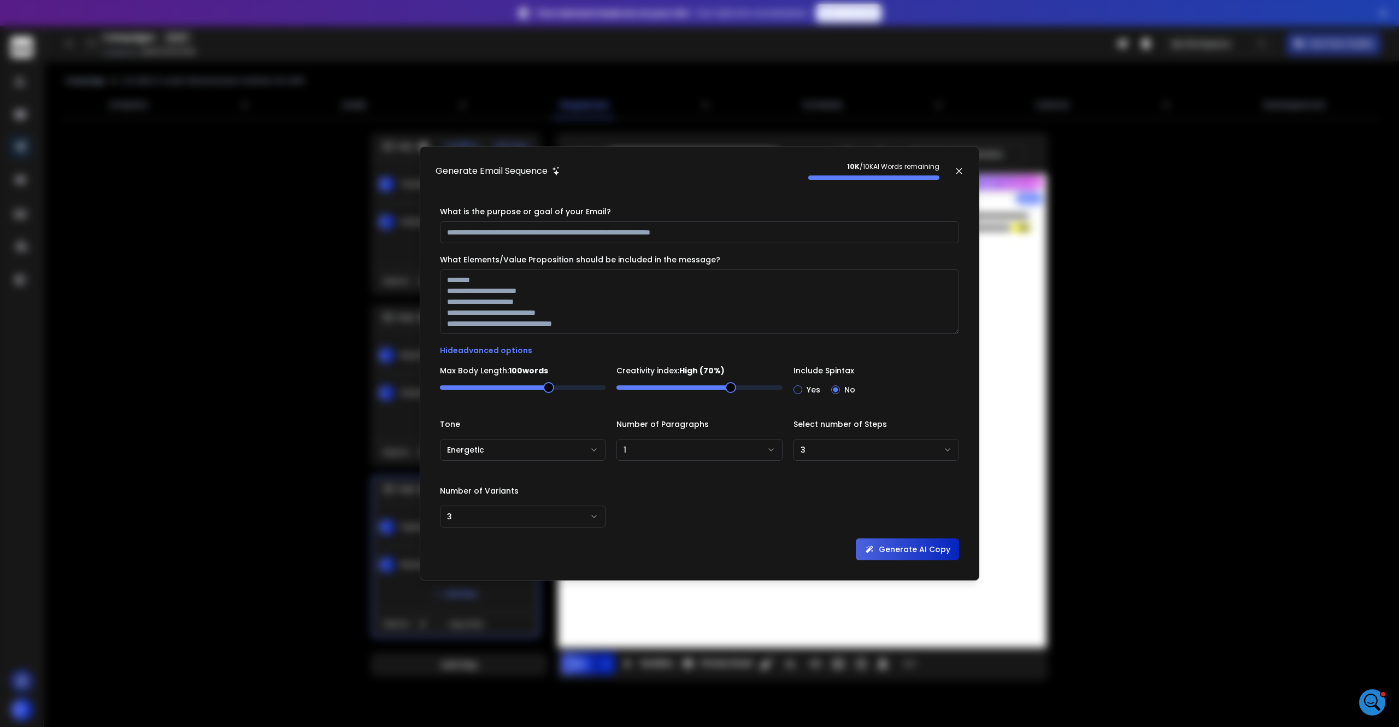
click at [933, 168] on div "**********" at bounding box center [700, 364] width 560 height 434
click at [933, 172] on icon at bounding box center [959, 171] width 9 height 9
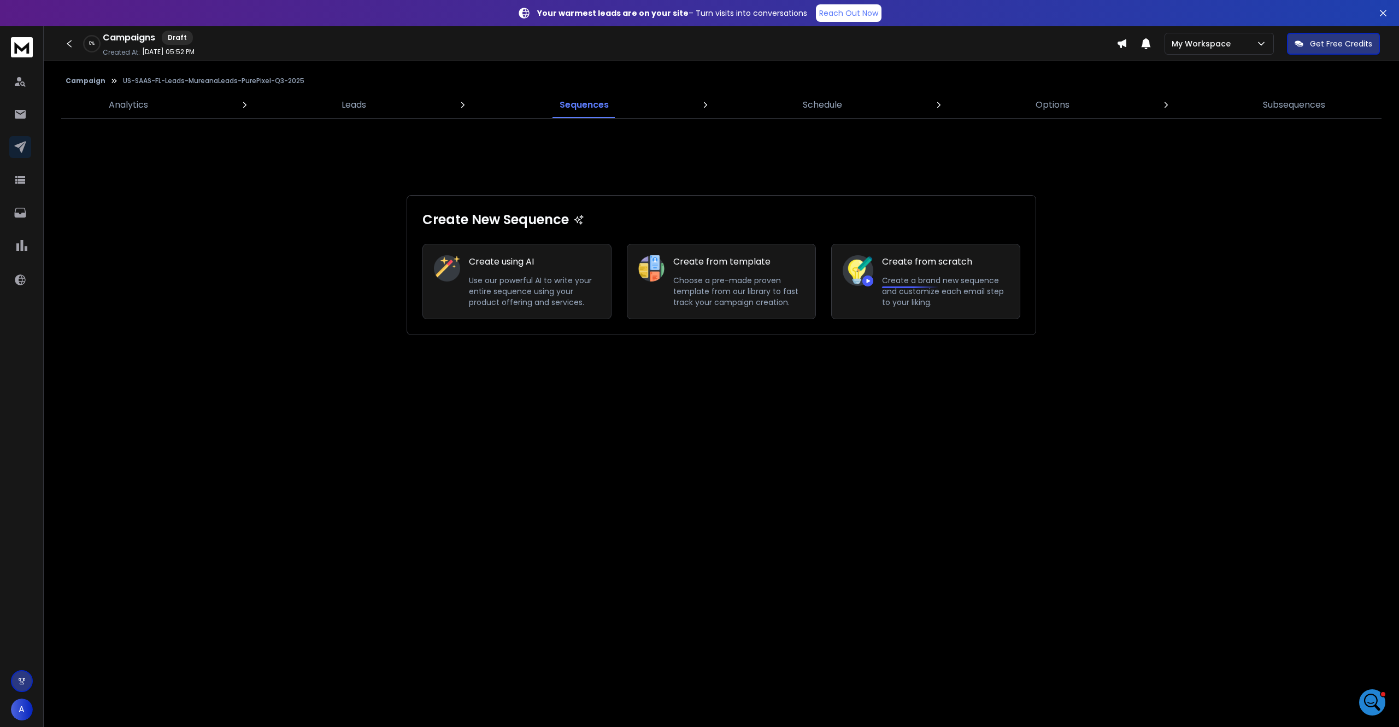
click at [868, 274] on img at bounding box center [858, 270] width 31 height 31
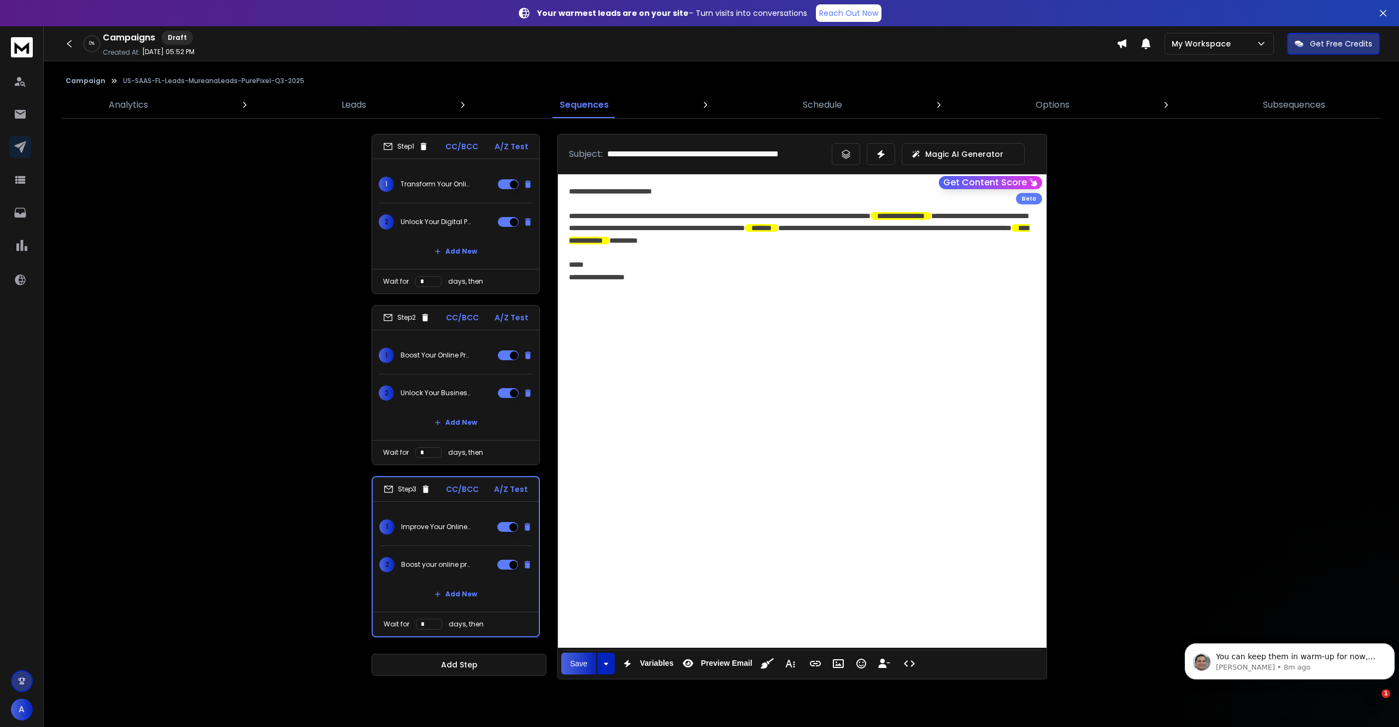
scroll to position [437, 0]
